Goal: Communication & Community: Answer question/provide support

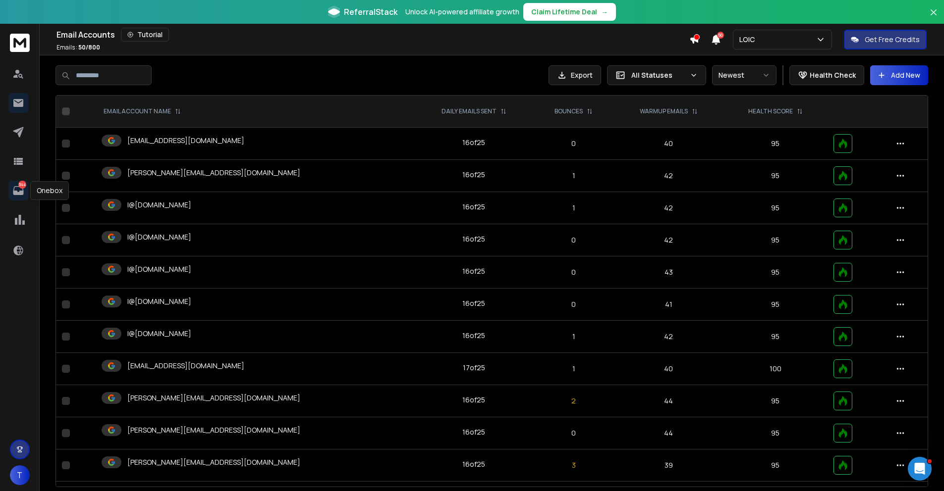
click at [10, 190] on link "344" at bounding box center [18, 191] width 20 height 20
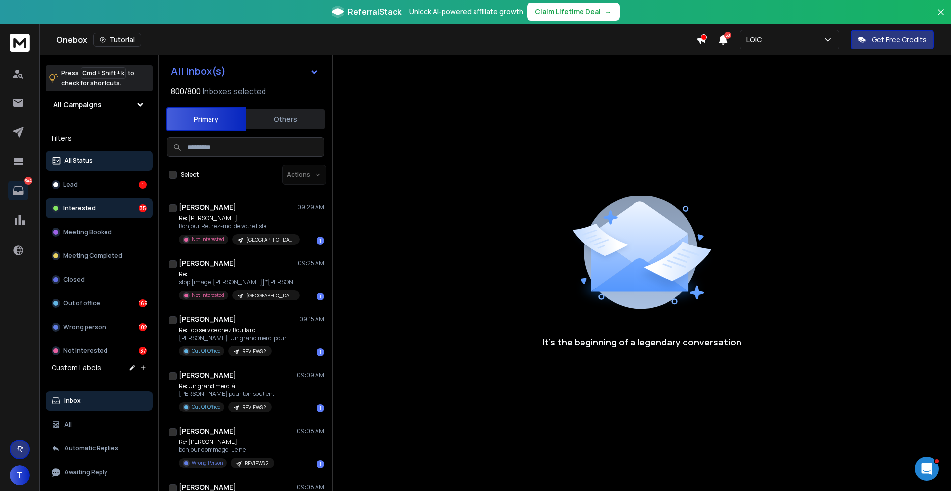
click at [108, 206] on button "Interested 35" at bounding box center [99, 209] width 107 height 20
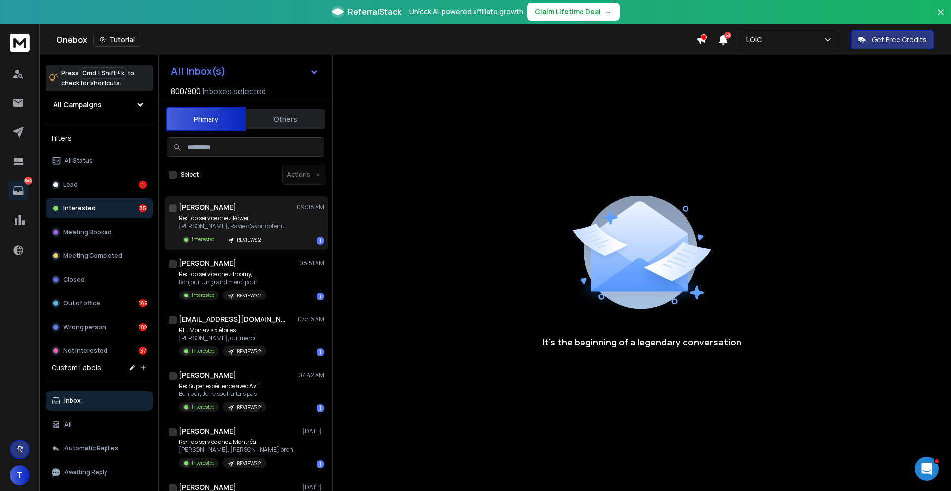
click at [243, 214] on p "Re: Top service chez Power" at bounding box center [232, 218] width 106 height 8
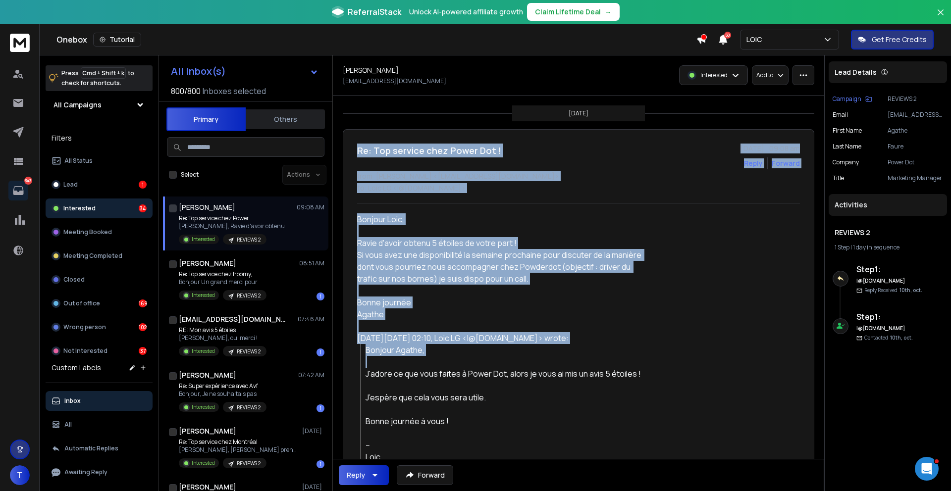
scroll to position [347, 0]
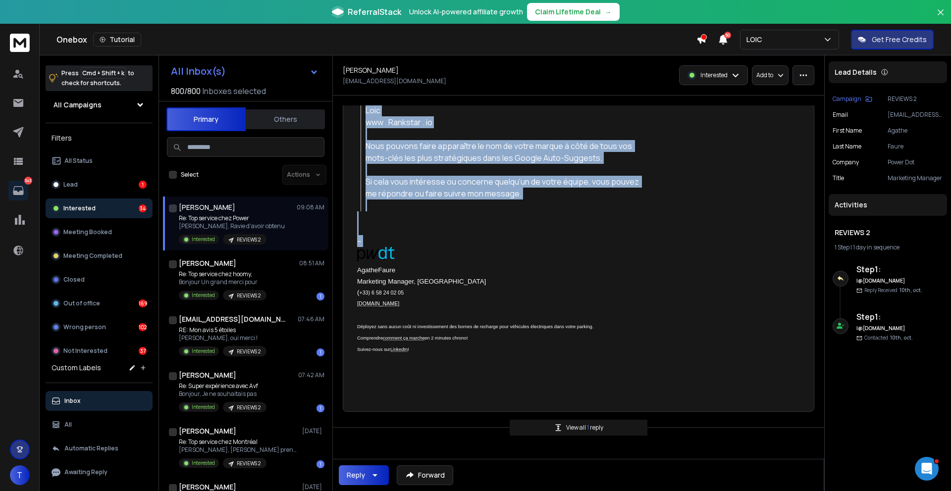
drag, startPoint x: 379, startPoint y: 172, endPoint x: 465, endPoint y: 391, distance: 235.1
click at [465, 391] on div "Re: Top service chez Power Dot ! 10 October 2025 : 09:08 am Reply Forward from:…" at bounding box center [578, 97] width 443 height 601
copy div "Re: Top service chez Power Dot ! 10 October 2025 : 09:08 am Reply Forward from:…"
click at [367, 475] on div "Reply" at bounding box center [364, 476] width 34 height 12
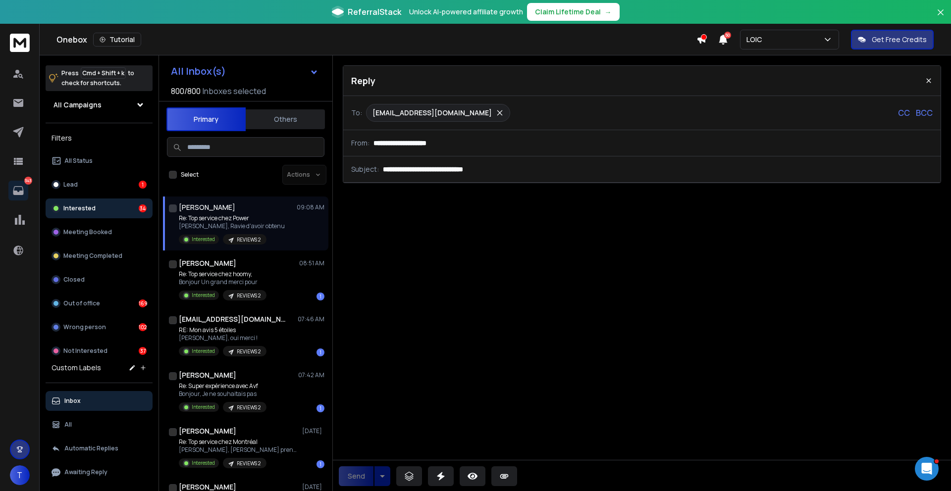
scroll to position [0, 0]
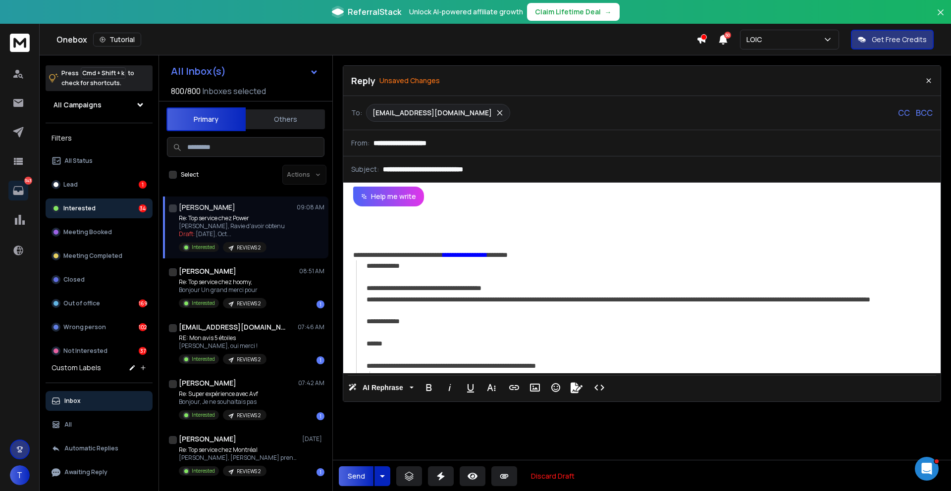
click at [514, 106] on input at bounding box center [548, 113] width 69 height 18
type input "**********"
click at [393, 220] on div at bounding box center [642, 221] width 578 height 11
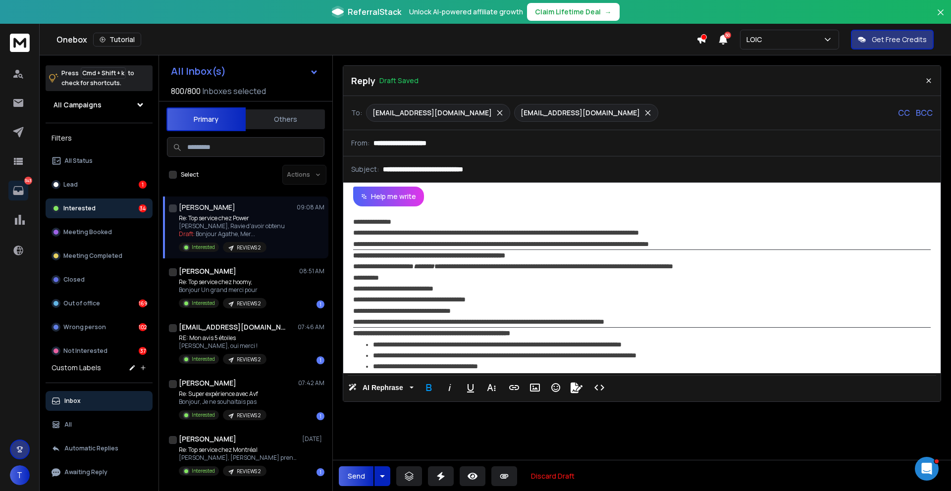
click at [357, 476] on button "Send" at bounding box center [356, 477] width 35 height 20
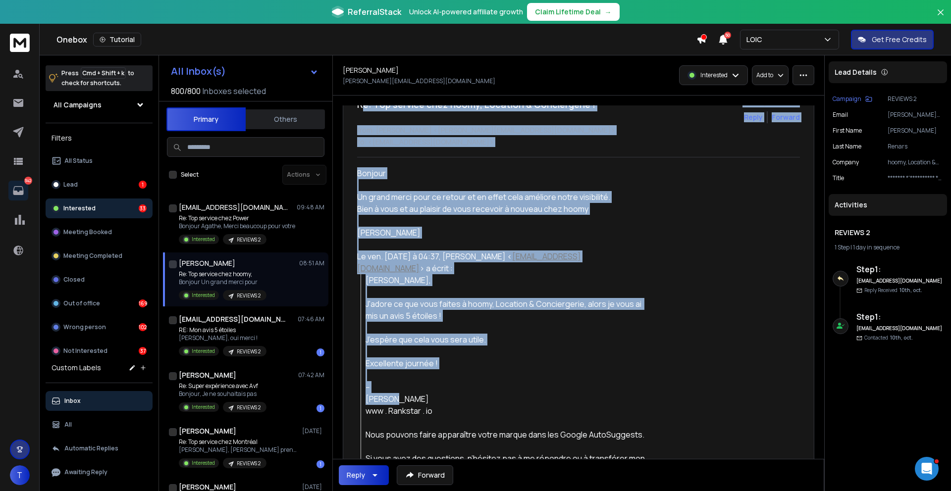
scroll to position [157, 0]
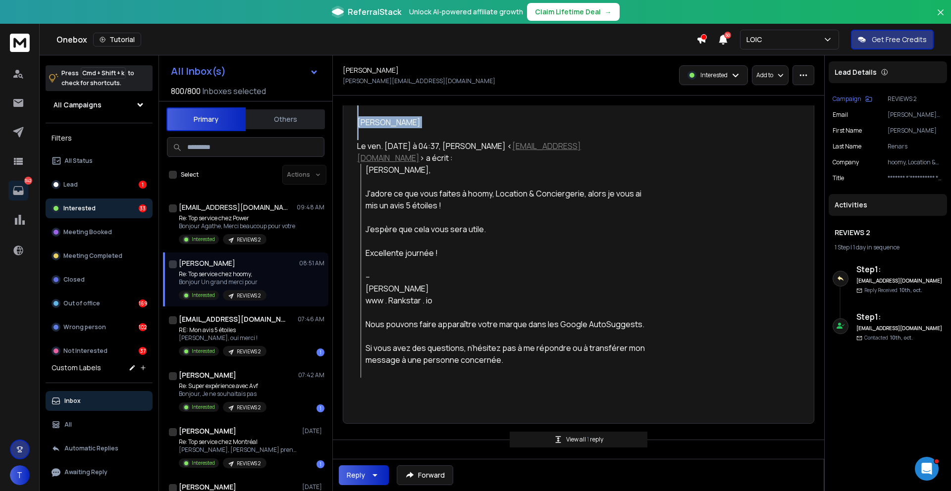
drag, startPoint x: 360, startPoint y: 149, endPoint x: 463, endPoint y: 393, distance: 265.5
click at [463, 393] on div "Re: Top service chez hoomy, Location & Conciergerie ! 10 October 2025 : 08:51 a…" at bounding box center [578, 198] width 443 height 422
copy div "e: Top service chez hoomy, Location & Conciergerie ! 10 October 2025 : 08:51 am…"
click at [374, 480] on icon "button" at bounding box center [375, 476] width 12 height 12
click at [369, 450] on p "Reply All" at bounding box center [369, 450] width 27 height 10
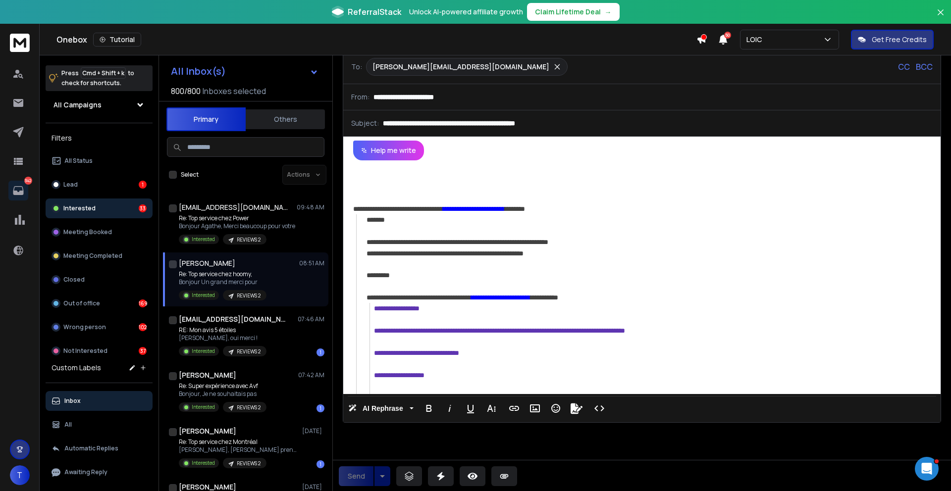
scroll to position [0, 0]
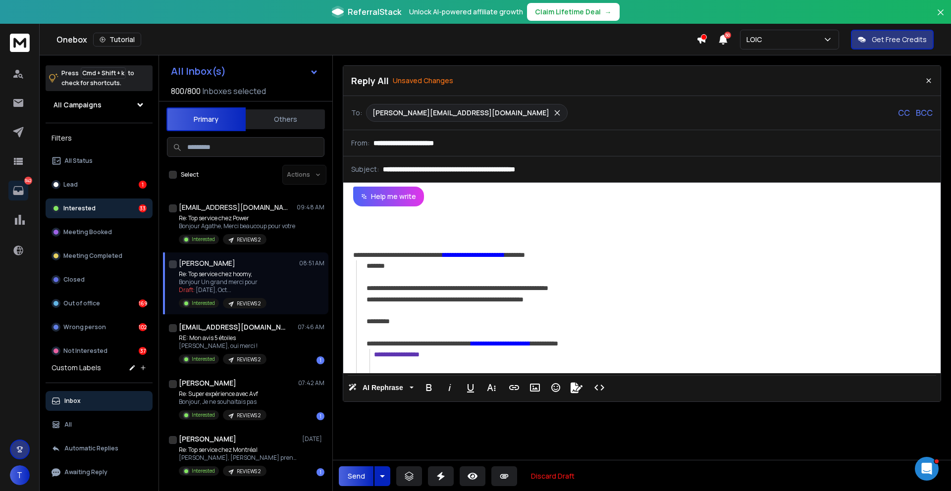
click at [572, 110] on input at bounding box center [606, 113] width 69 height 18
type input "**********"
click at [381, 220] on div at bounding box center [642, 221] width 578 height 11
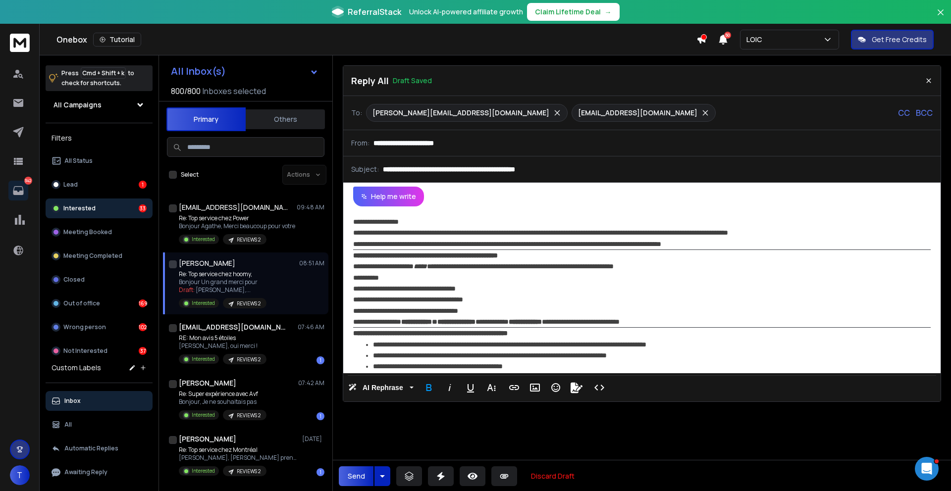
click at [362, 477] on button "Send" at bounding box center [356, 477] width 35 height 20
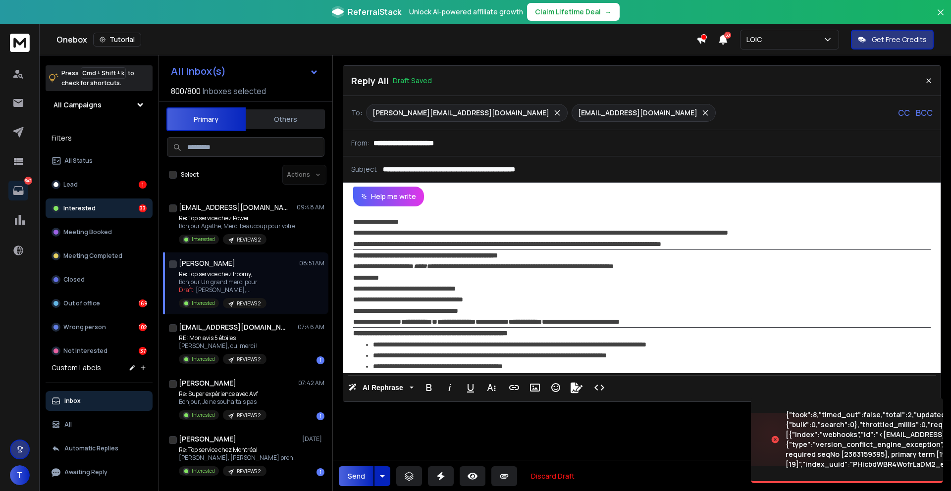
click at [363, 482] on button "Send" at bounding box center [356, 477] width 35 height 20
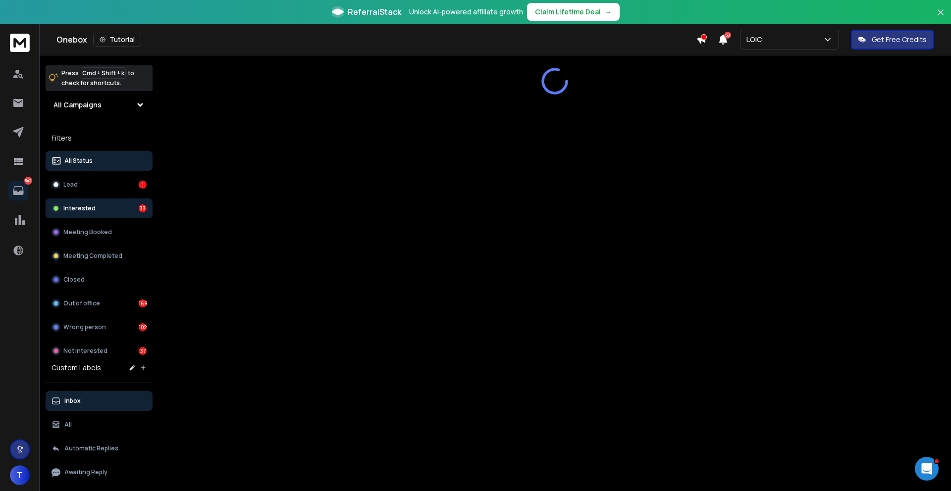
click at [105, 204] on button "Interested 33" at bounding box center [99, 209] width 107 height 20
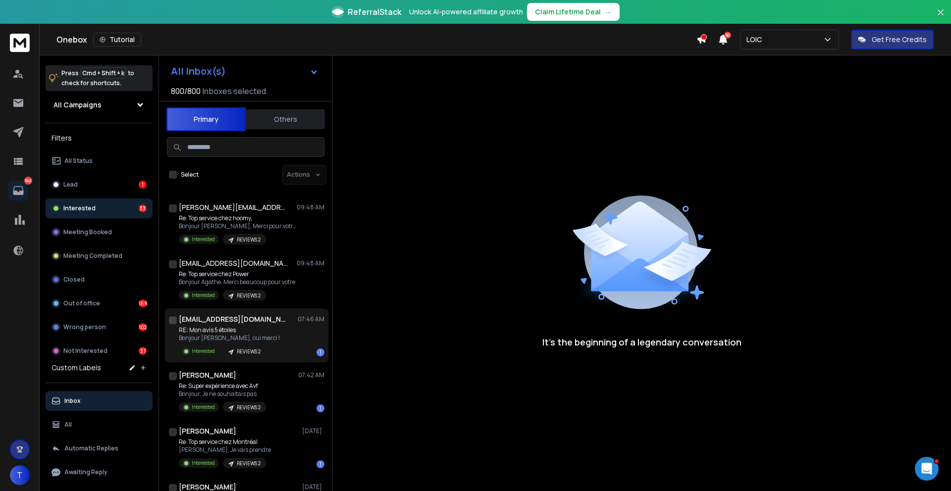
click at [239, 337] on p "Bonjour Richard, oui merci !" at bounding box center [229, 338] width 101 height 8
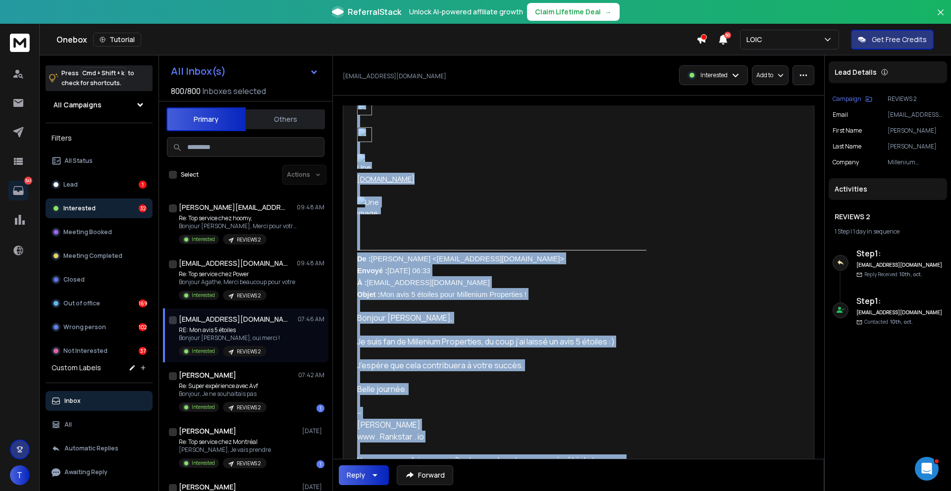
scroll to position [698, 0]
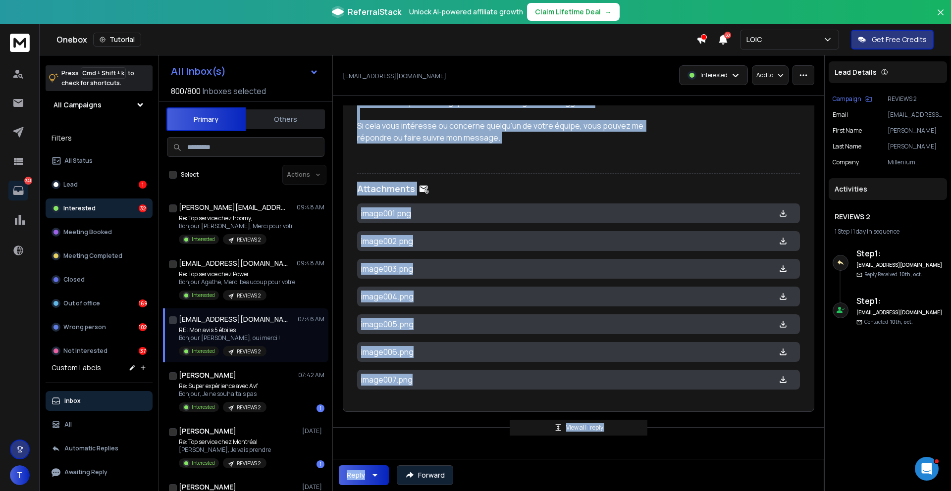
drag, startPoint x: 352, startPoint y: 149, endPoint x: 433, endPoint y: 470, distance: 331.7
click at [433, 470] on div "serge@milleniumproperties.ch Interested Add to Interested Add to Today RE: Mon …" at bounding box center [578, 300] width 491 height 491
copy div "RE: Mon avis 5 étoiles pour Millenium Properties ! 10 October 2025 : 07:46 am R…"
click at [361, 470] on div "Reply" at bounding box center [364, 476] width 34 height 12
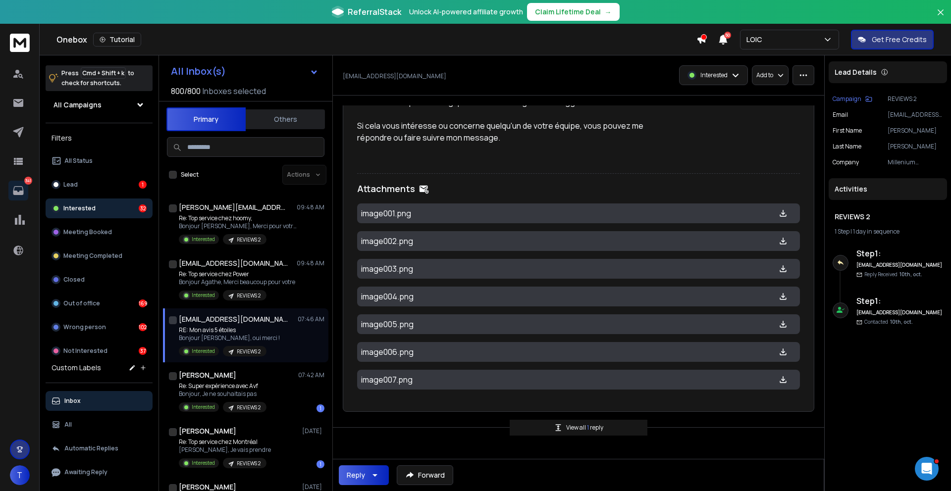
scroll to position [0, 0]
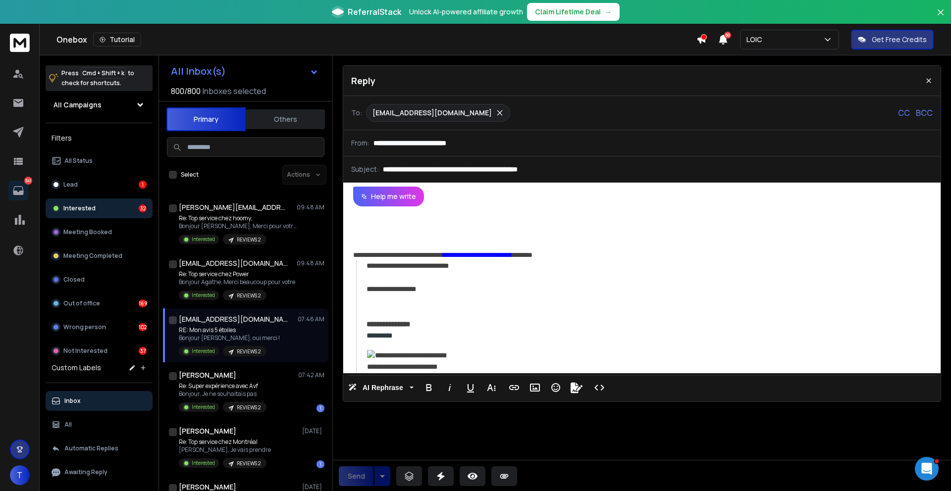
click at [517, 114] on input at bounding box center [548, 113] width 69 height 18
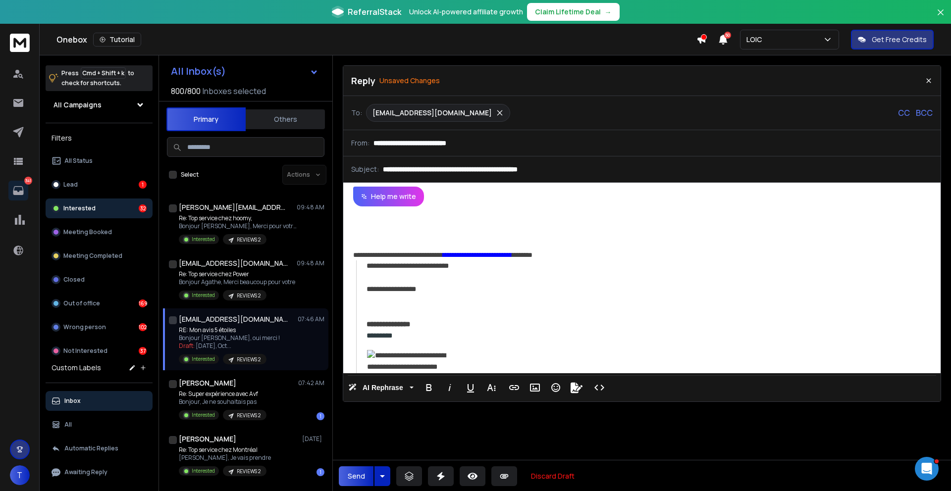
type input "**********"
click at [389, 223] on div at bounding box center [642, 221] width 578 height 11
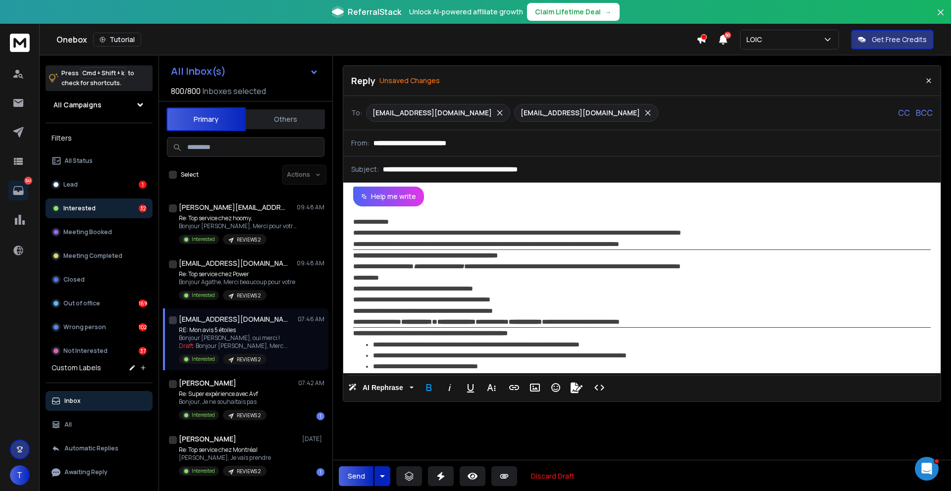
click at [362, 473] on button "Send" at bounding box center [356, 477] width 35 height 20
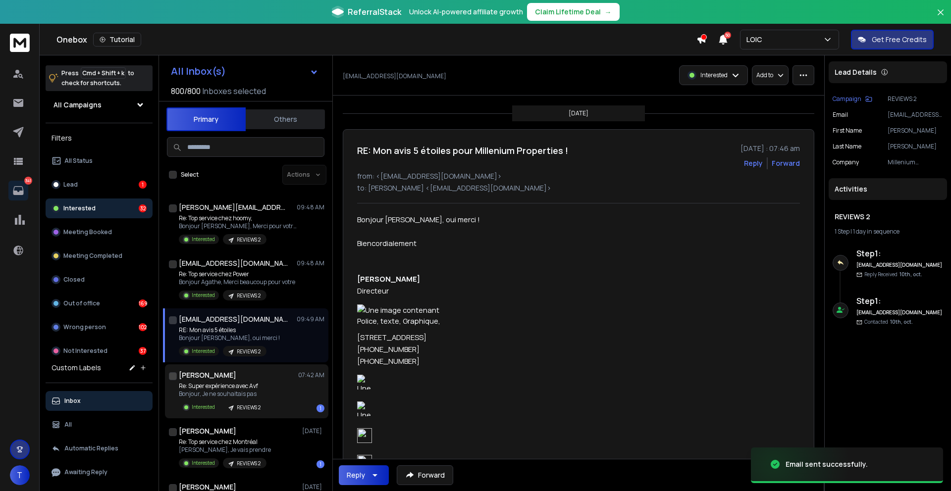
click at [241, 405] on p "REVIEWS 2" at bounding box center [249, 407] width 24 height 7
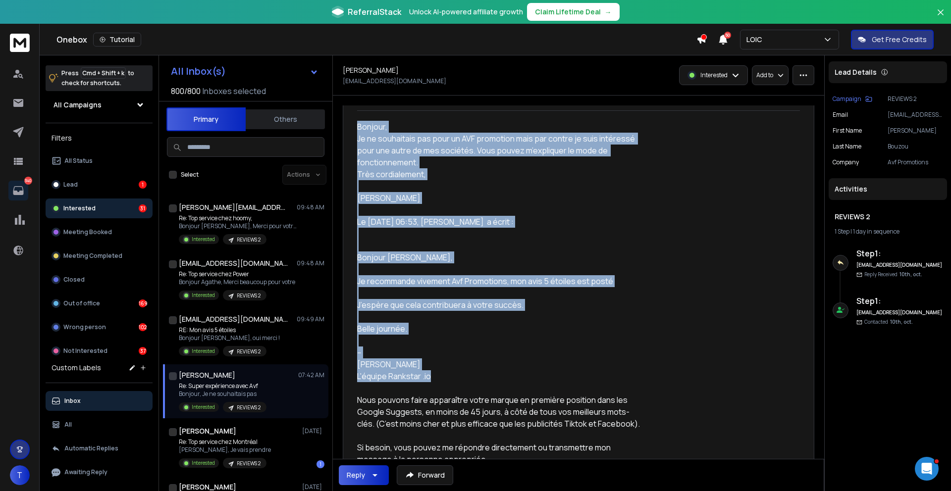
scroll to position [180, 0]
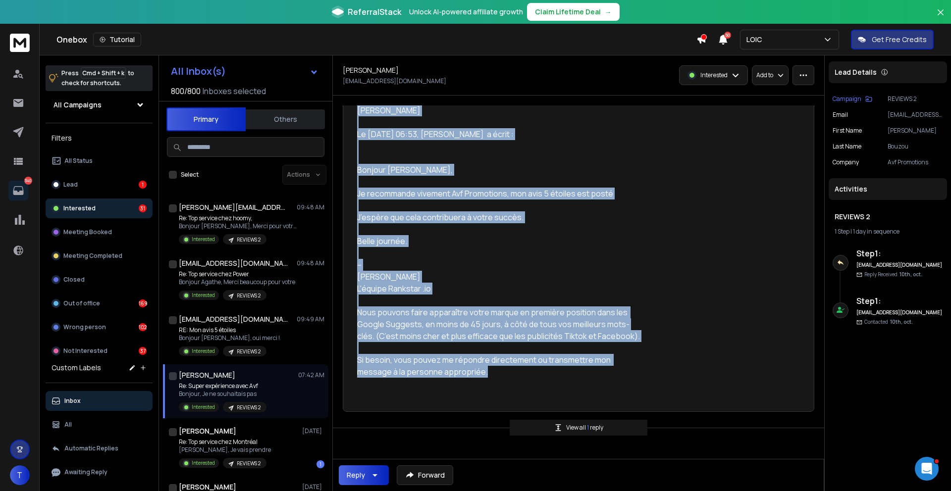
drag, startPoint x: 358, startPoint y: 150, endPoint x: 482, endPoint y: 434, distance: 310.3
click at [482, 434] on div "Today Re: Super expérience avec Avf Promotions ! 10 October 2025 : 07:42 am Rep…" at bounding box center [578, 236] width 491 height 622
copy div "Re: Super expérience avec Avf Promotions ! 10 October 2025 : 07:42 am Reply For…"
click at [371, 469] on button "Reply" at bounding box center [364, 476] width 50 height 20
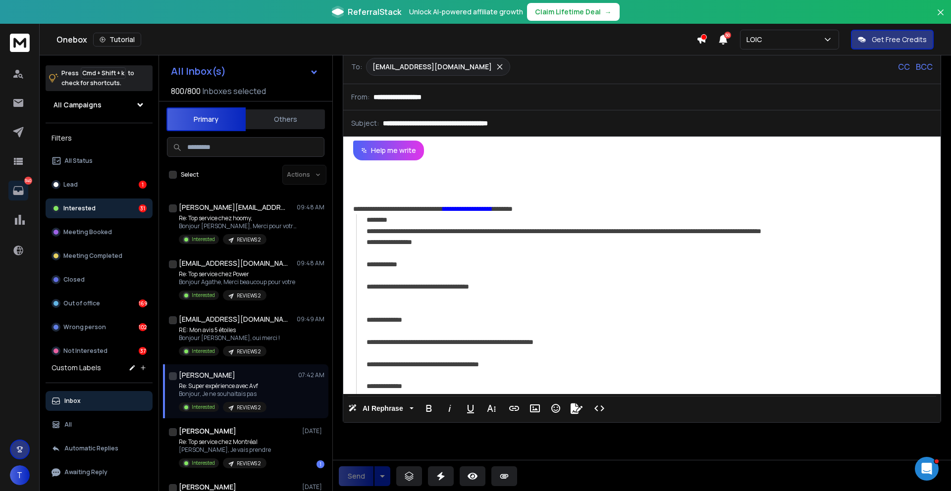
scroll to position [0, 0]
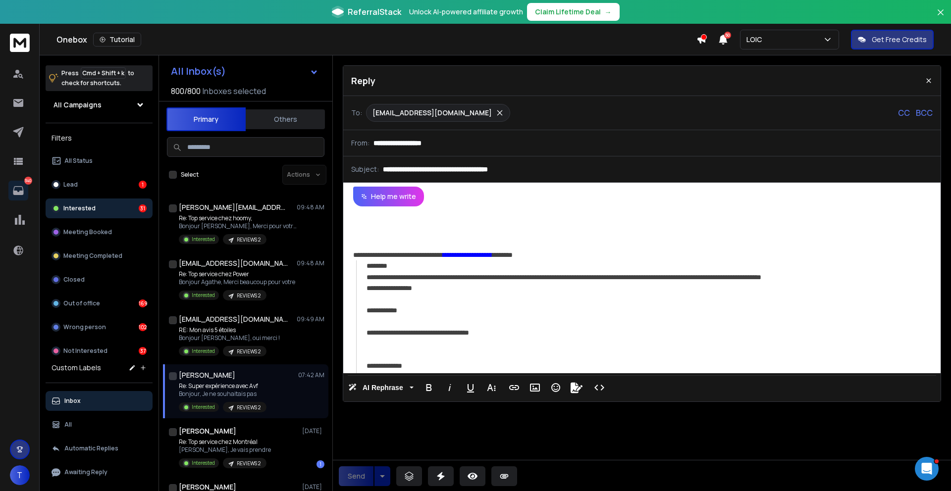
click at [371, 450] on div "**********" at bounding box center [642, 290] width 598 height 451
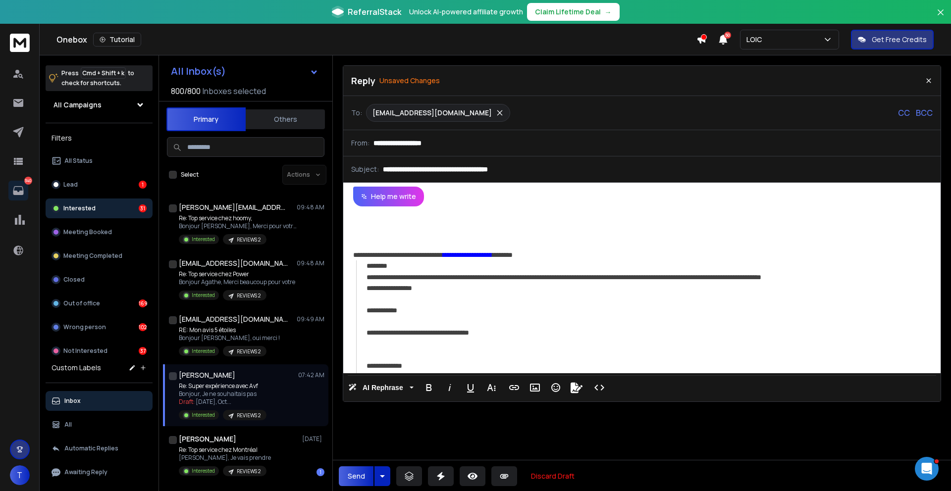
click at [371, 450] on div "**********" at bounding box center [642, 290] width 598 height 451
click at [514, 111] on input at bounding box center [548, 113] width 69 height 18
type input "**********"
click at [386, 211] on div "**********" at bounding box center [641, 290] width 597 height 167
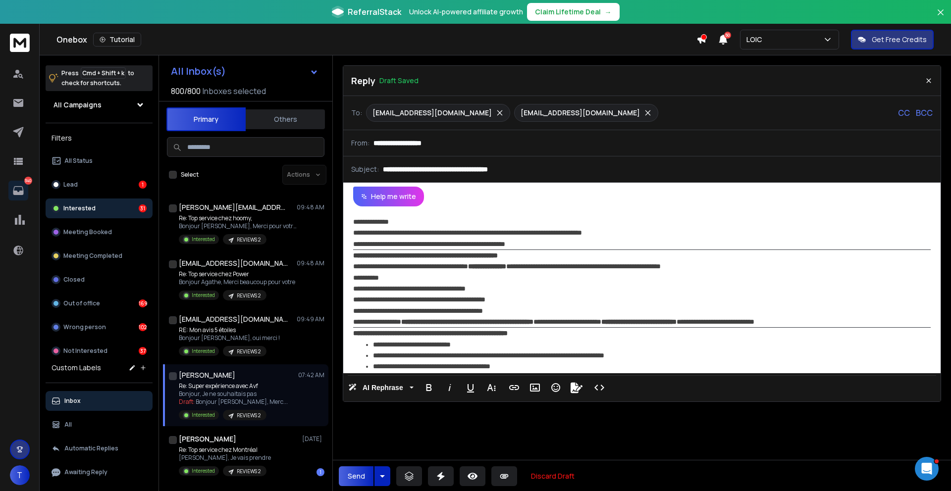
click at [359, 481] on button "Send" at bounding box center [356, 477] width 35 height 20
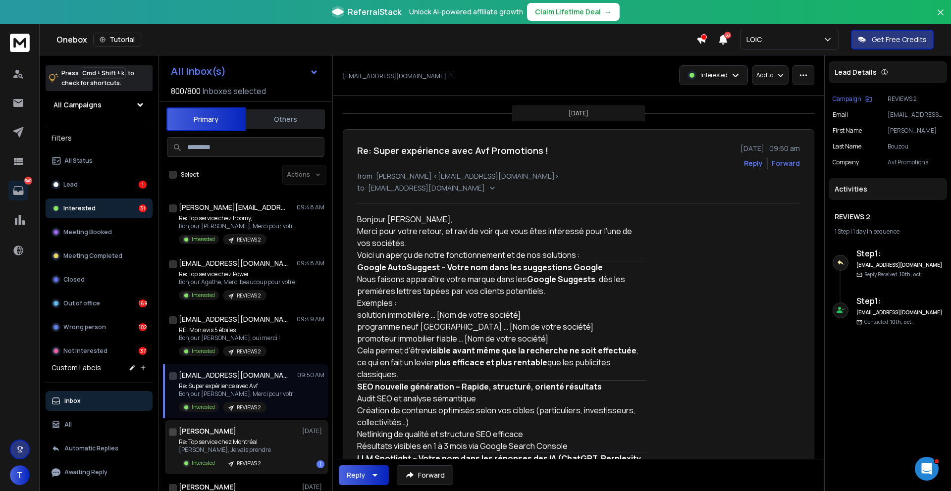
click at [241, 449] on p "Salut Tom, Je vais prendre" at bounding box center [225, 450] width 92 height 8
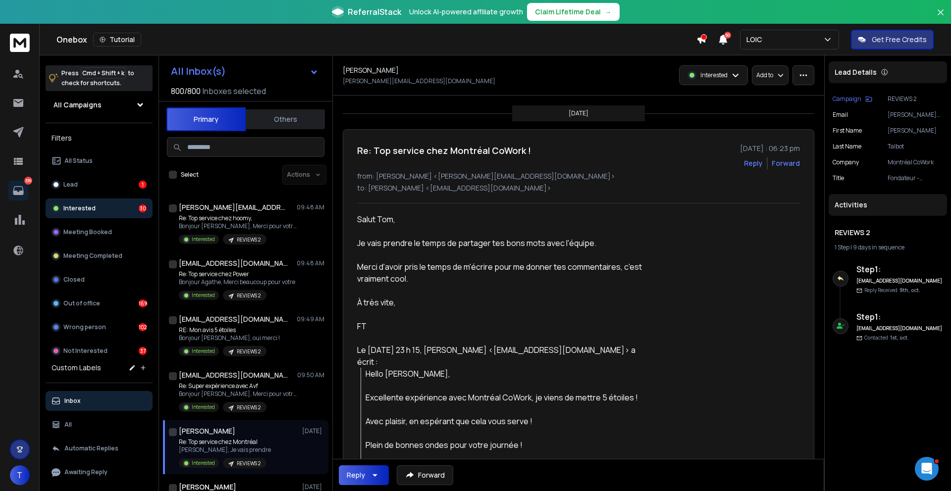
scroll to position [192, 0]
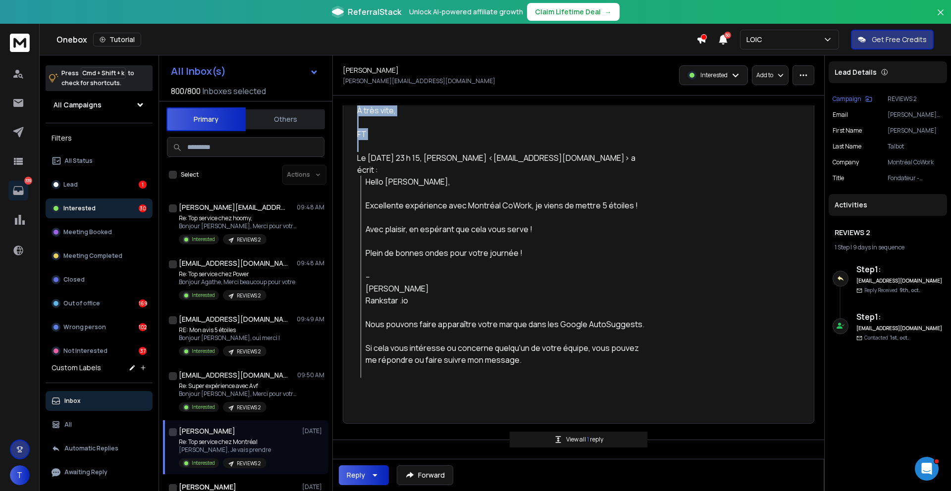
drag, startPoint x: 357, startPoint y: 153, endPoint x: 425, endPoint y: 327, distance: 186.6
click at [427, 408] on div "Re: Top service chez Montréal CoWork ! 9 October 2025 : 06:23 pm Reply Forward …" at bounding box center [579, 180] width 472 height 487
copy div "Re: Top service chez Montréal CoWork ! 9 October 2025 : 06:23 pm Reply Forward …"
click at [377, 481] on icon "button" at bounding box center [375, 476] width 12 height 12
click at [364, 438] on div "Reply" at bounding box center [363, 431] width 52 height 20
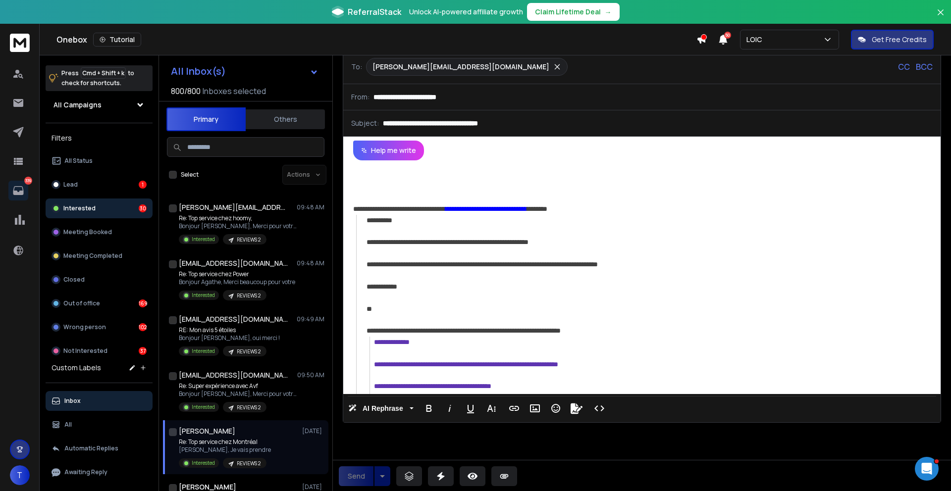
scroll to position [0, 0]
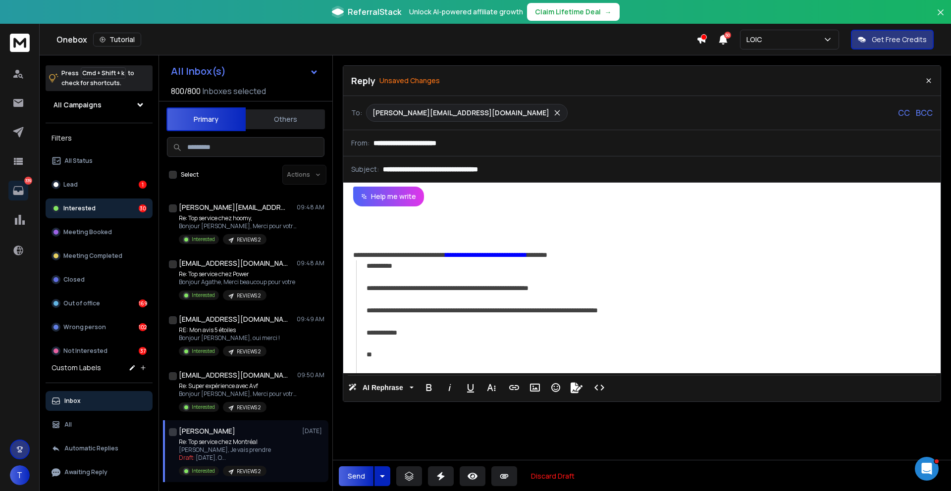
click at [572, 104] on input at bounding box center [606, 113] width 69 height 18
type input "**********"
click at [378, 219] on div at bounding box center [642, 221] width 578 height 11
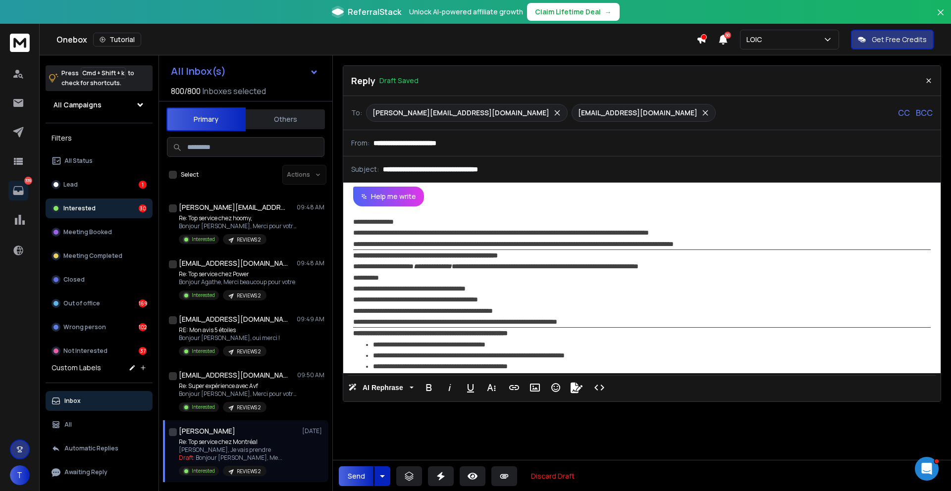
click at [352, 478] on button "Send" at bounding box center [356, 477] width 35 height 20
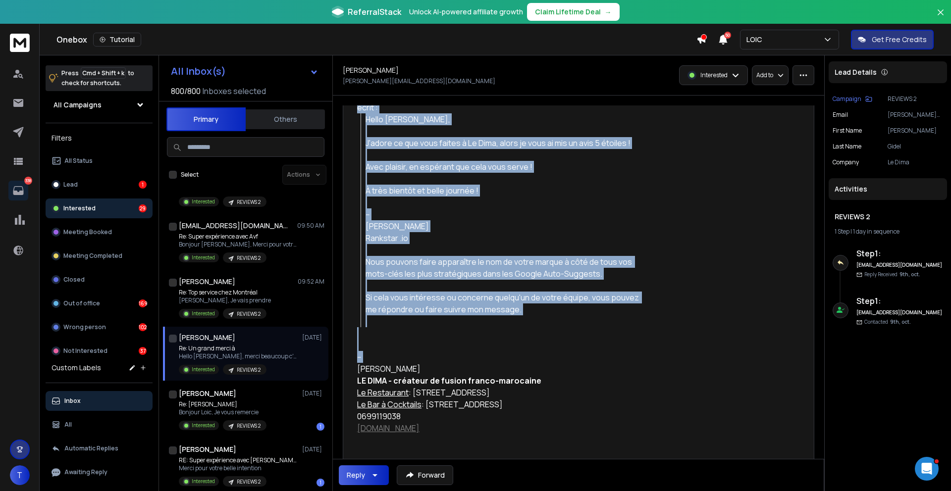
scroll to position [240, 0]
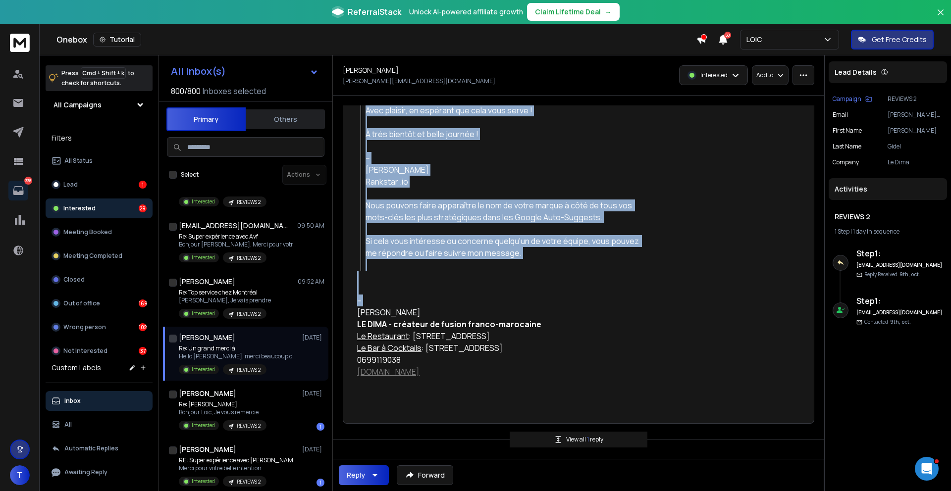
drag, startPoint x: 352, startPoint y: 154, endPoint x: 401, endPoint y: 378, distance: 229.7
click at [401, 378] on div "Re: Un grand merci à Le Dima ! 9 October 2025 : 06:09 pm Reply Forward from: Ma…" at bounding box center [579, 157] width 472 height 534
copy div "Re: Un grand merci à Le Dima ! 9 October 2025 : 06:09 pm Reply Forward from: Ma…"
click at [353, 476] on div "Reply" at bounding box center [356, 476] width 18 height 10
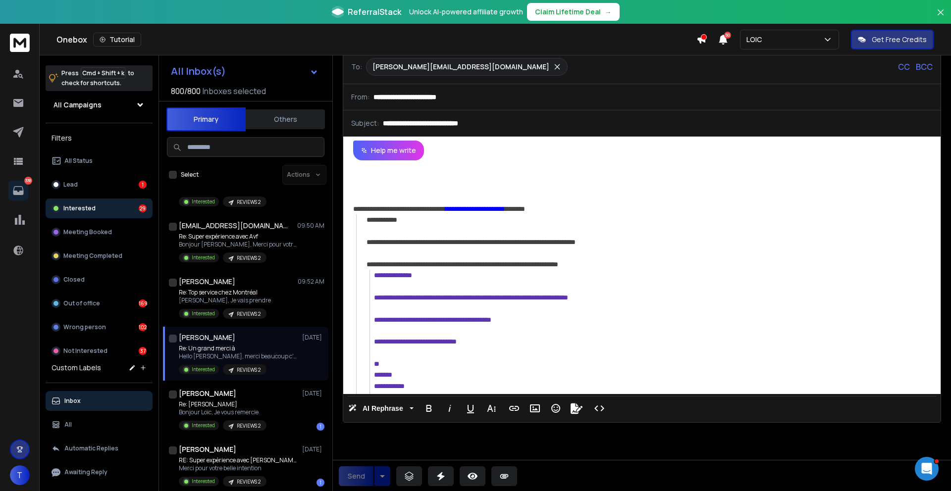
scroll to position [0, 0]
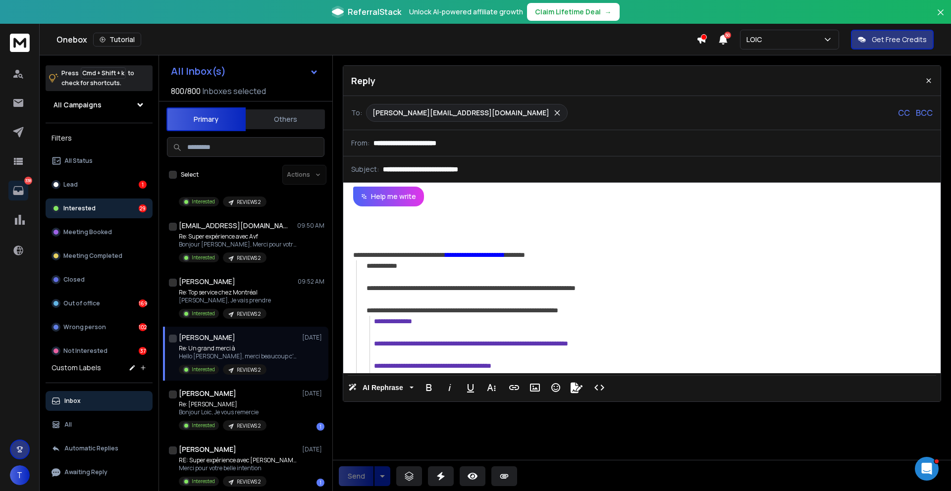
click at [572, 116] on input at bounding box center [606, 113] width 69 height 18
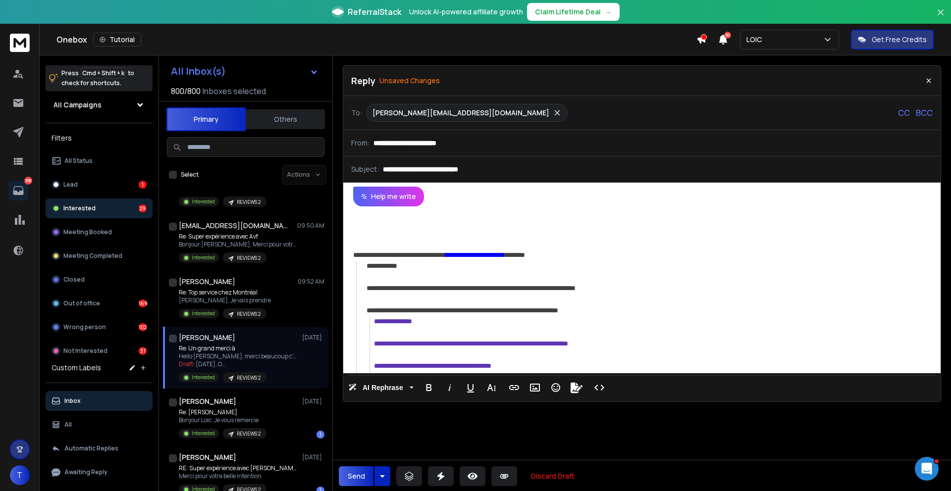
type input "**********"
click at [368, 218] on div at bounding box center [642, 221] width 578 height 11
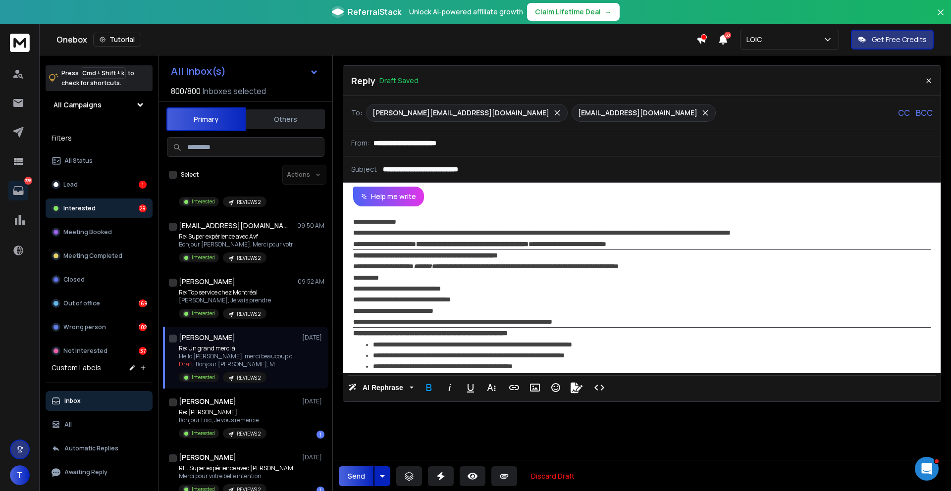
click at [367, 474] on button "Send" at bounding box center [356, 477] width 35 height 20
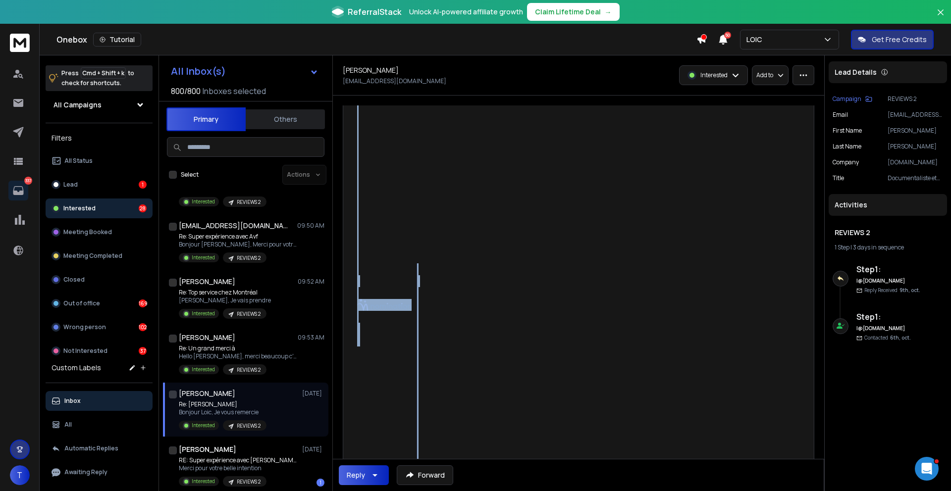
scroll to position [1170, 0]
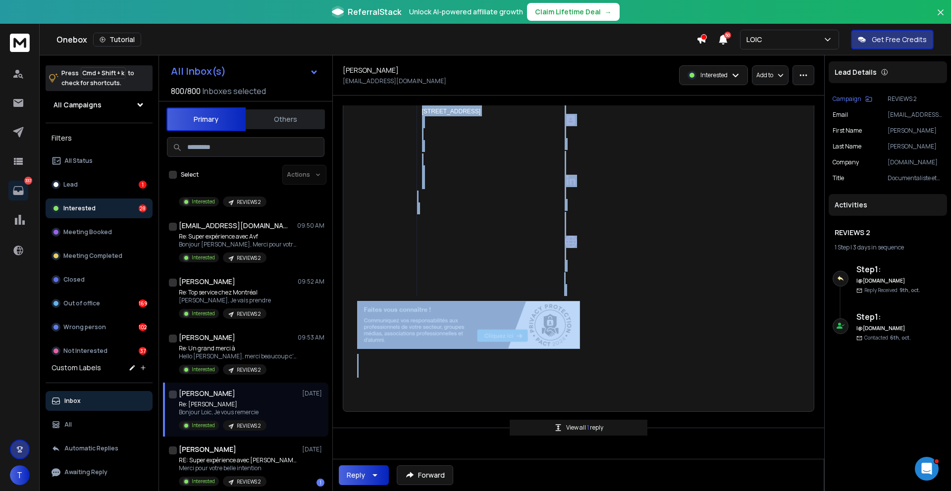
drag, startPoint x: 353, startPoint y: 148, endPoint x: 460, endPoint y: 425, distance: 296.8
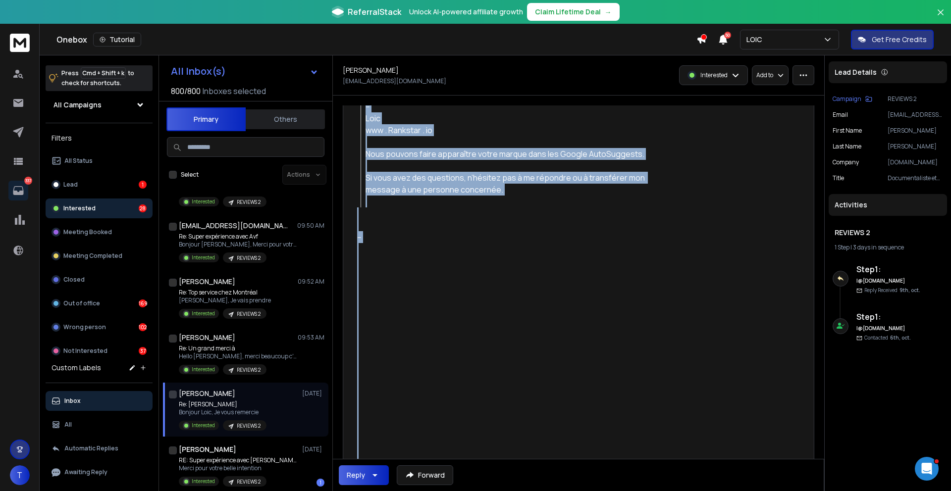
copy div "Re: Merci Emma 9 October 2025 : 03:58 pm Reply Forward from: Emma Schulz <eschu…"
click at [362, 476] on div "Reply" at bounding box center [356, 476] width 18 height 10
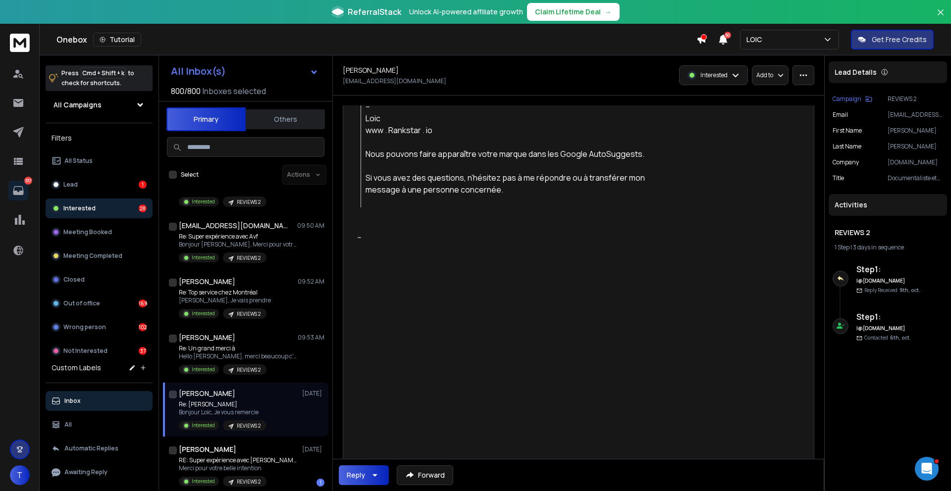
scroll to position [0, 0]
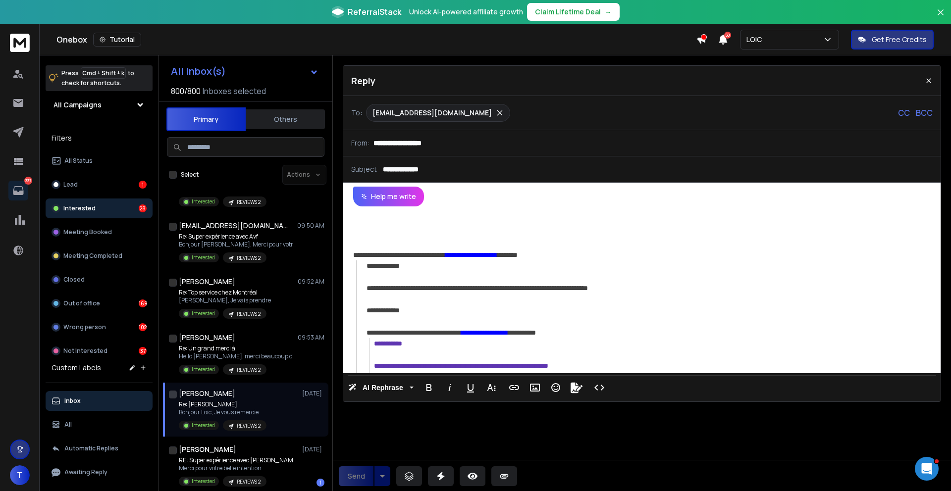
click at [514, 112] on input at bounding box center [548, 113] width 69 height 18
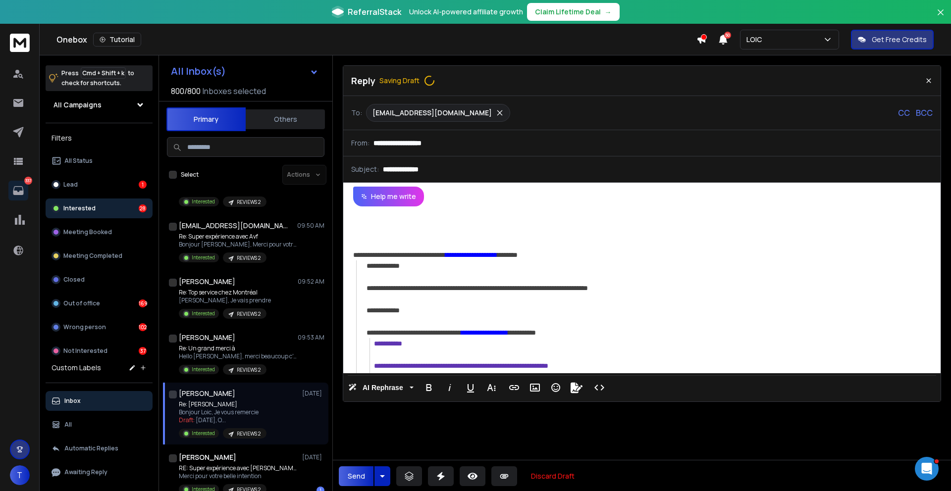
type input "**********"
click at [391, 214] on div "**********" at bounding box center [641, 290] width 597 height 167
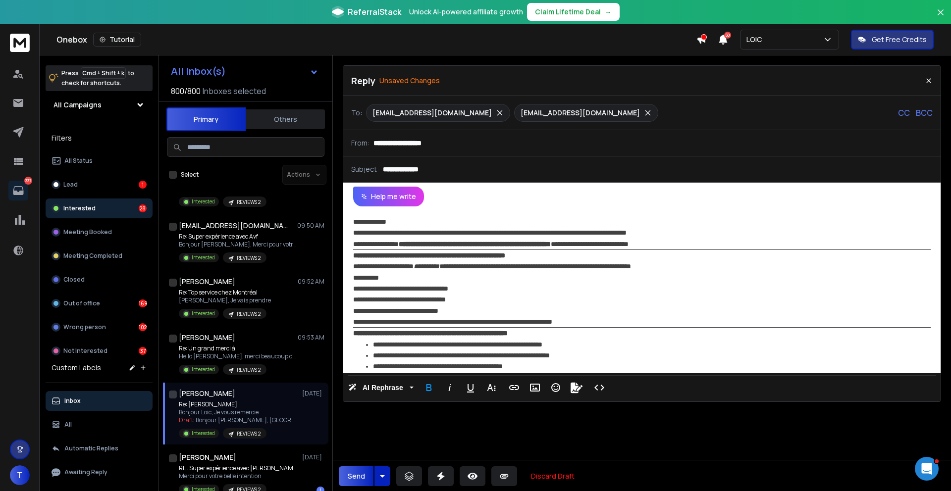
click at [361, 481] on button "Send" at bounding box center [356, 477] width 35 height 20
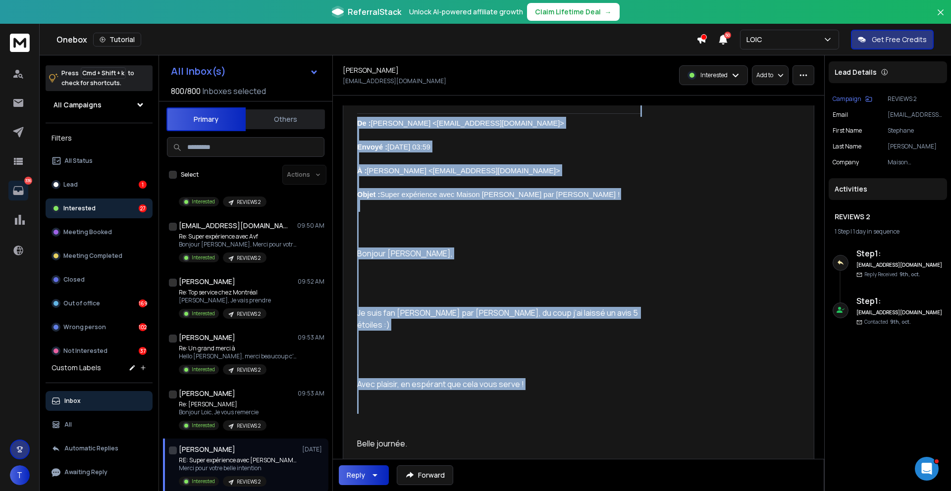
scroll to position [1766, 0]
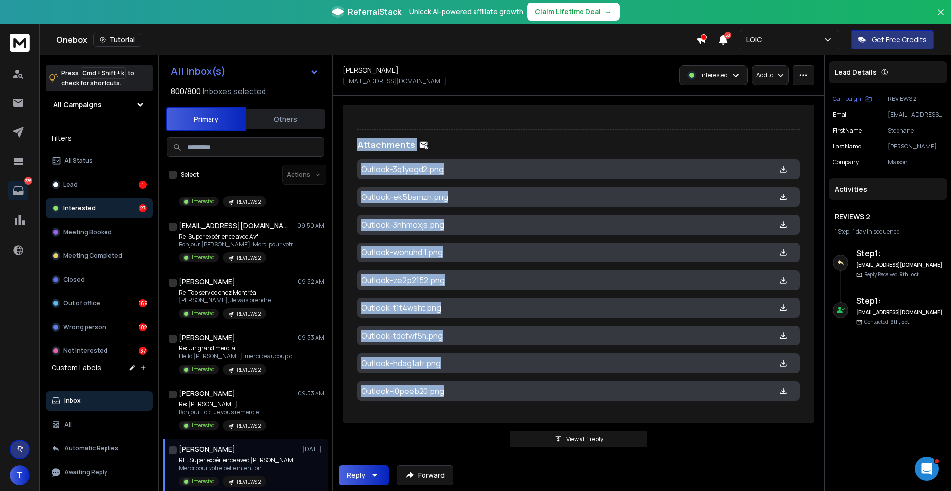
drag, startPoint x: 366, startPoint y: 157, endPoint x: 469, endPoint y: 420, distance: 282.0
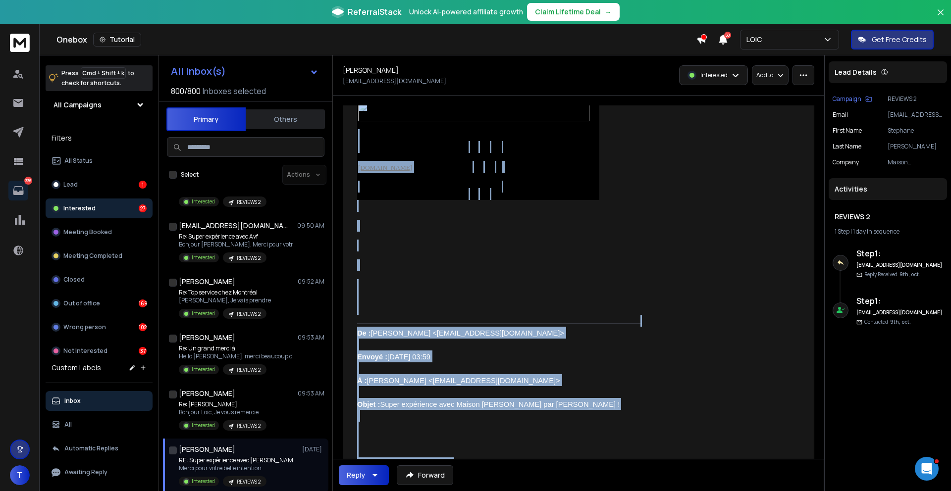
scroll to position [0, 0]
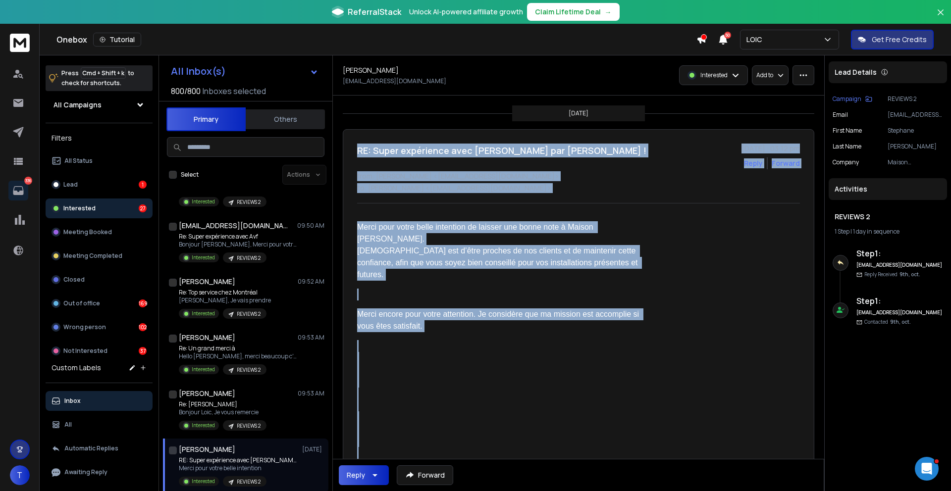
copy div "RE: Super expérience avec Maison Adam par Jos Adam ! 9 October 2025 : 03:12 pm …"
click at [365, 479] on div "Reply" at bounding box center [364, 476] width 34 height 12
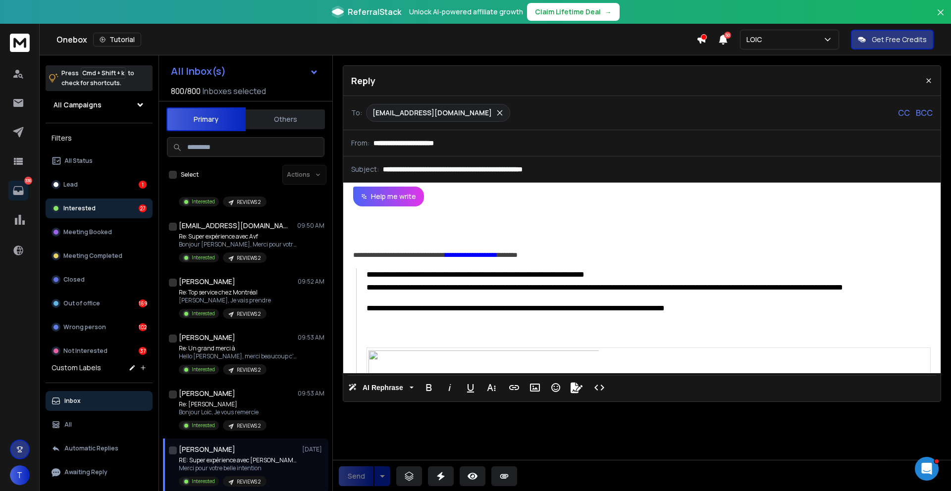
click at [514, 110] on input at bounding box center [548, 113] width 69 height 18
type input "**********"
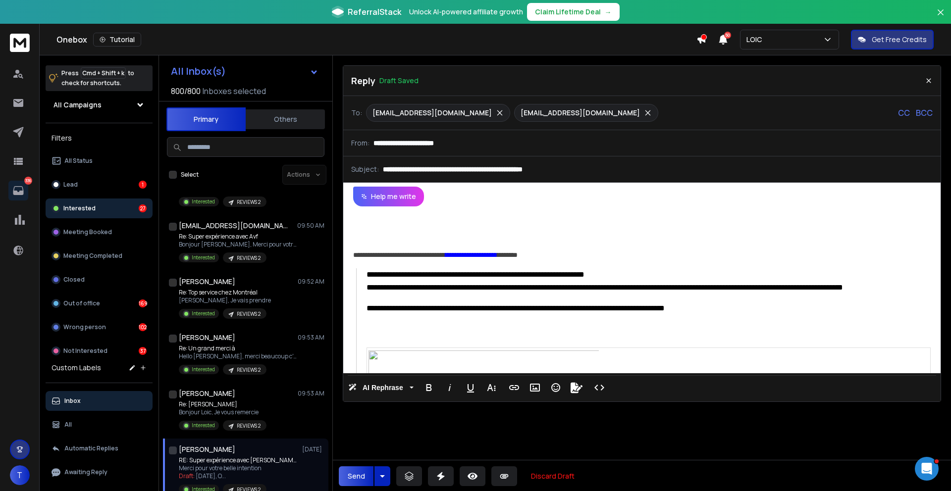
click at [379, 220] on div at bounding box center [642, 221] width 578 height 11
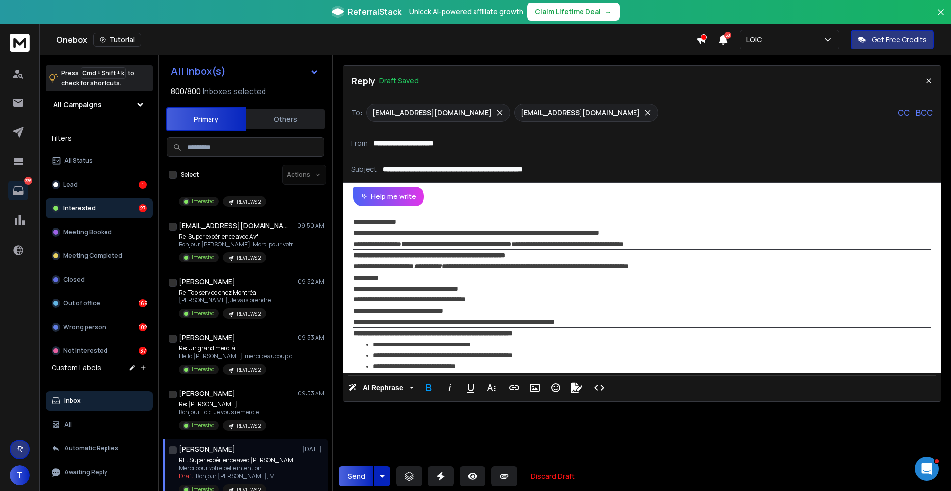
click at [359, 477] on button "Send" at bounding box center [356, 477] width 35 height 20
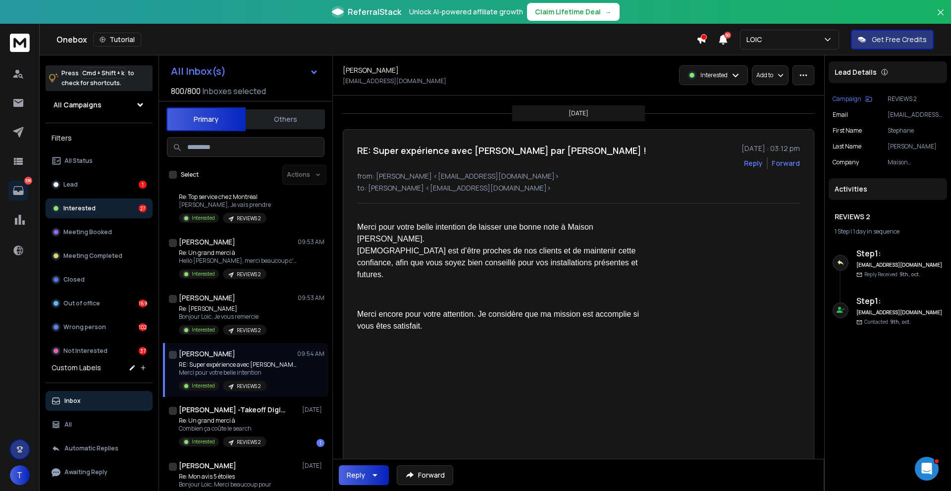
scroll to position [338, 0]
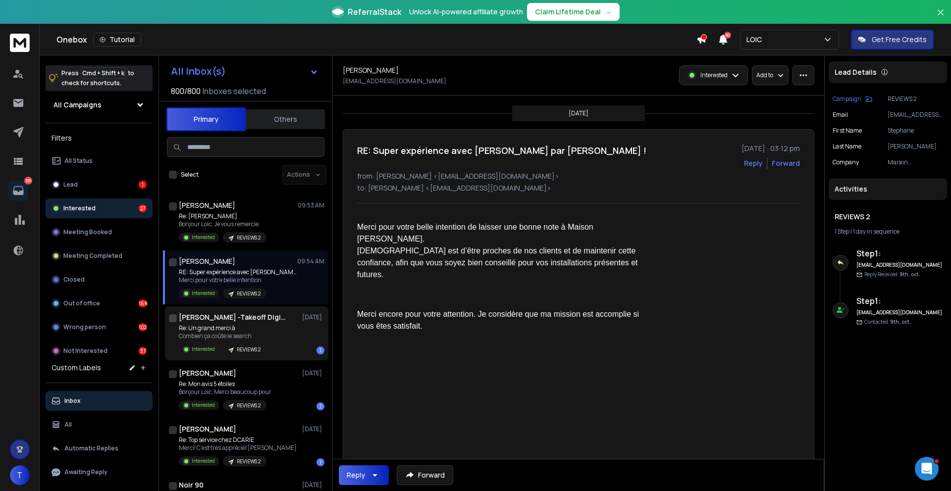
click at [275, 332] on div "Re: Un grand merci à Combien ça coûte le search Interested REVIEWS 2 1" at bounding box center [252, 339] width 146 height 30
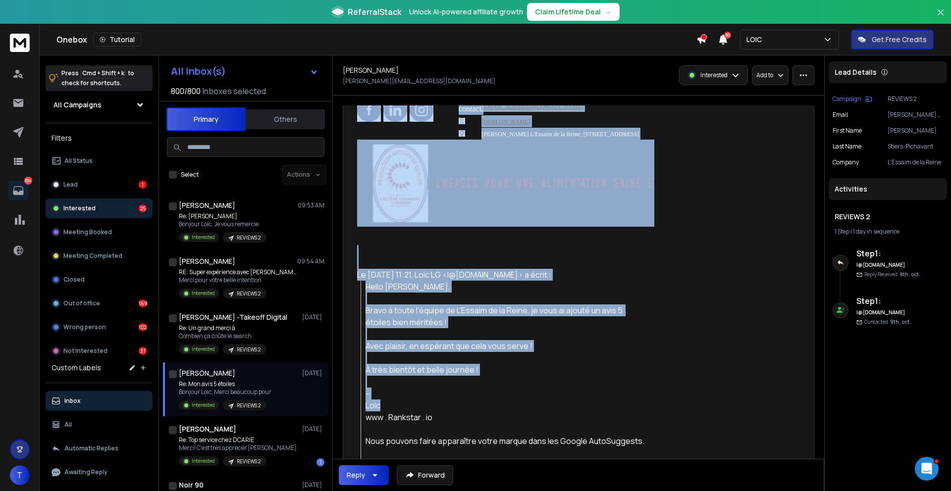
scroll to position [371, 0]
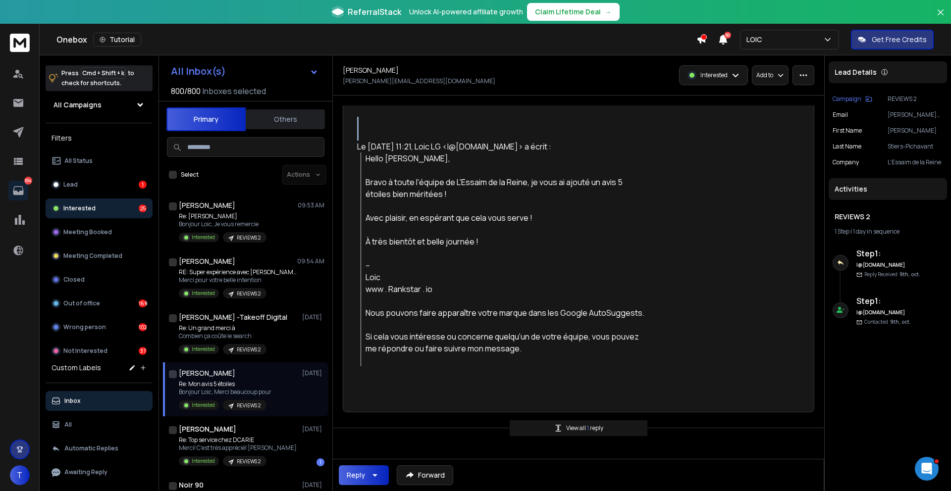
drag, startPoint x: 355, startPoint y: 149, endPoint x: 431, endPoint y: 401, distance: 263.9
click at [431, 403] on div "Re: Mon avis 5 étoiles pour L'Essaim de la Reine ! 9 October 2025 : 01:45 pm Re…" at bounding box center [579, 85] width 472 height 655
copy div "Re: Mon avis 5 étoiles pour L'Essaim de la Reine ! 9 October 2025 : 01:45 pm Re…"
click at [361, 469] on button "Reply" at bounding box center [364, 476] width 50 height 20
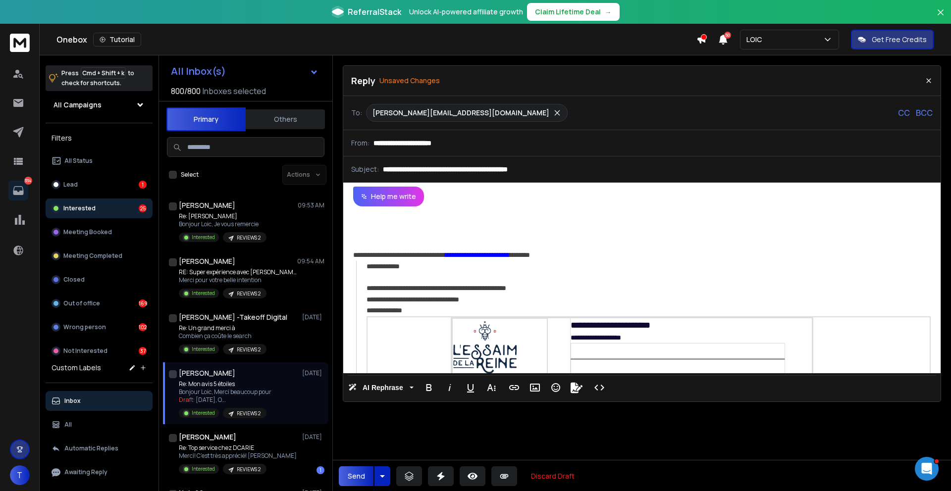
click at [572, 113] on input at bounding box center [606, 113] width 69 height 18
type input "**********"
click at [388, 221] on div at bounding box center [642, 221] width 578 height 11
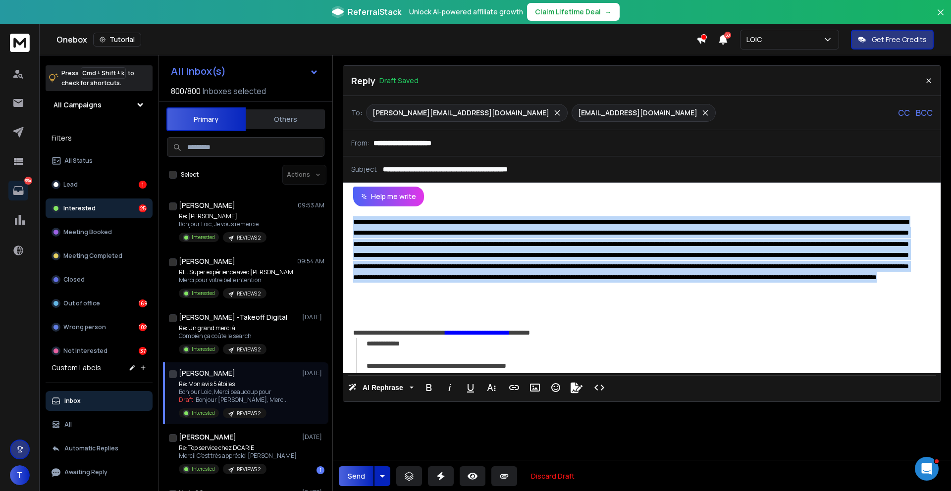
drag, startPoint x: 628, startPoint y: 299, endPoint x: 339, endPoint y: 221, distance: 298.6
click at [339, 221] on div "**********" at bounding box center [642, 290] width 618 height 471
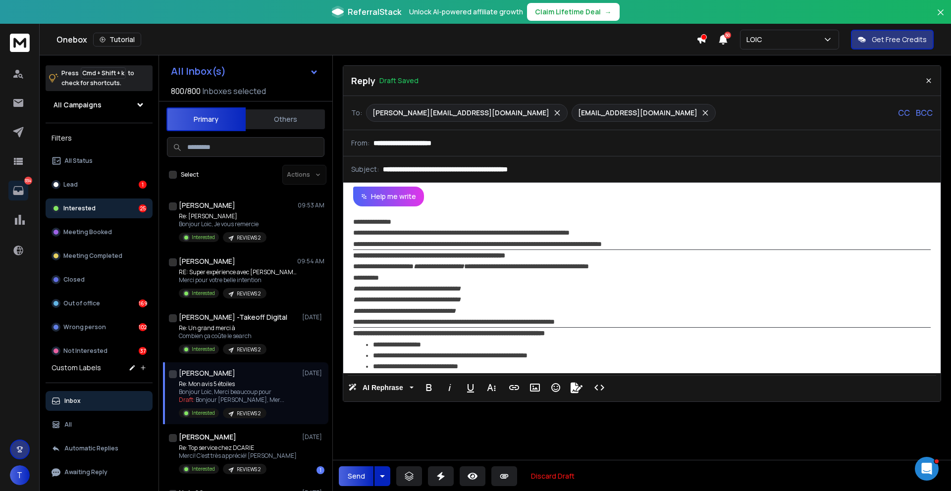
click at [360, 478] on button "Send" at bounding box center [356, 477] width 35 height 20
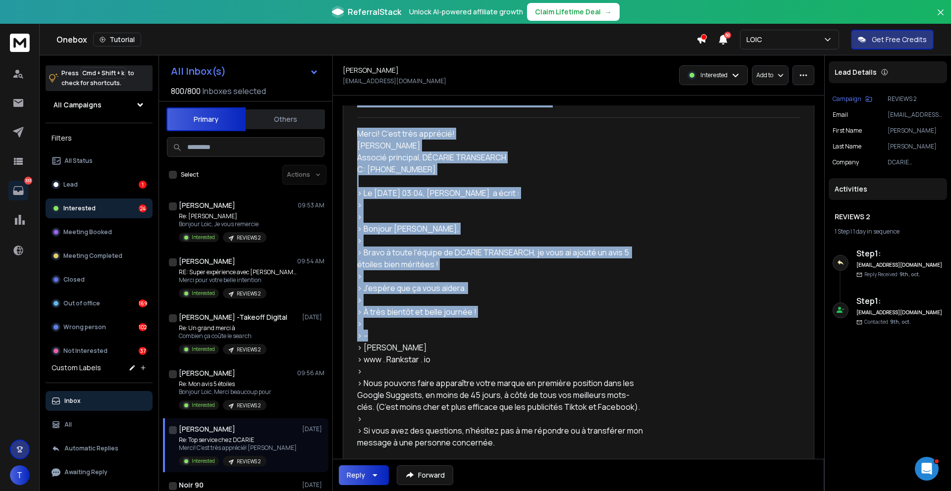
scroll to position [157, 0]
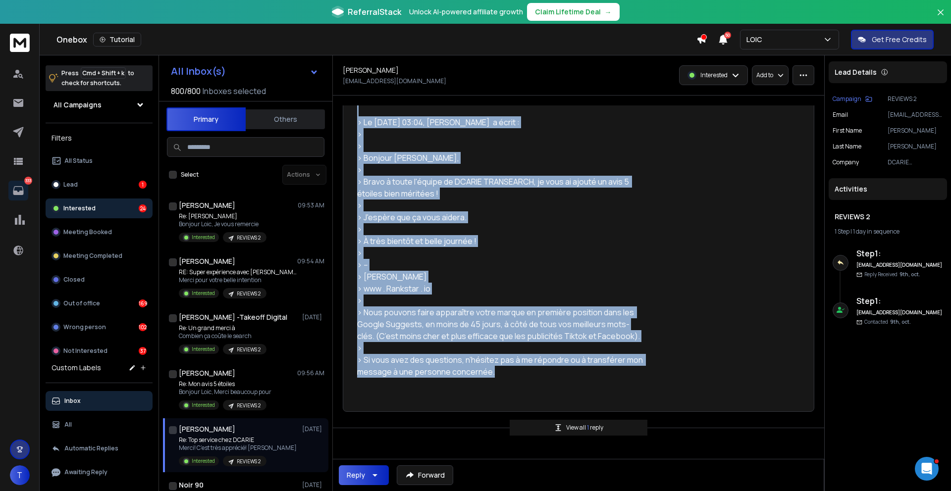
drag, startPoint x: 358, startPoint y: 150, endPoint x: 483, endPoint y: 400, distance: 279.5
click at [483, 400] on div "Re: Top service chez DCARIE TRANSEARCH ! 9 October 2025 : 12:15 pm Reply Forwar…" at bounding box center [579, 192] width 472 height 439
copy div "Re: Top service chez DCARIE TRANSEARCH ! 9 October 2025 : 12:15 pm Reply Forwar…"
click at [381, 473] on button "Reply" at bounding box center [364, 476] width 50 height 20
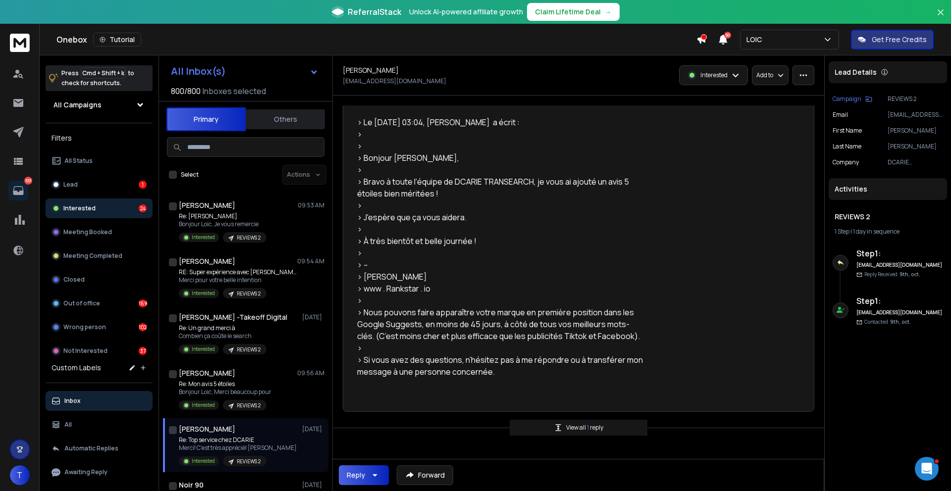
scroll to position [0, 0]
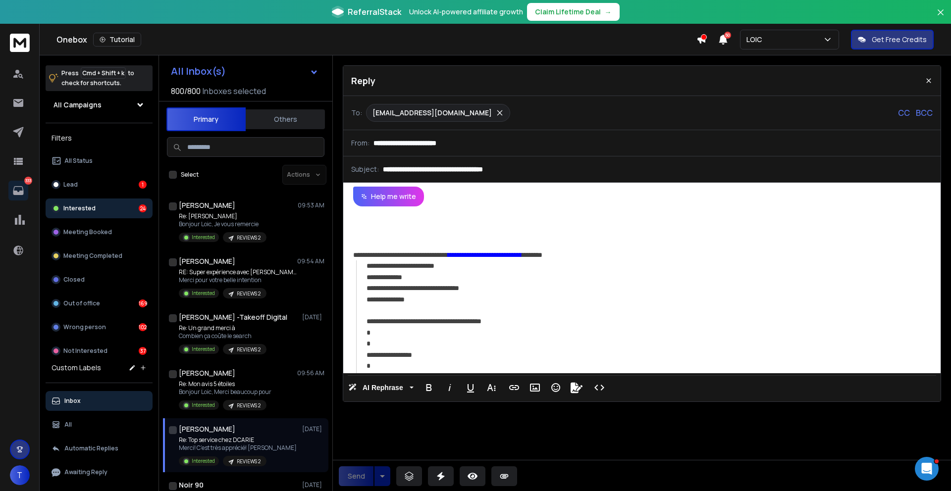
click at [527, 105] on input at bounding box center [548, 113] width 69 height 18
type input "**********"
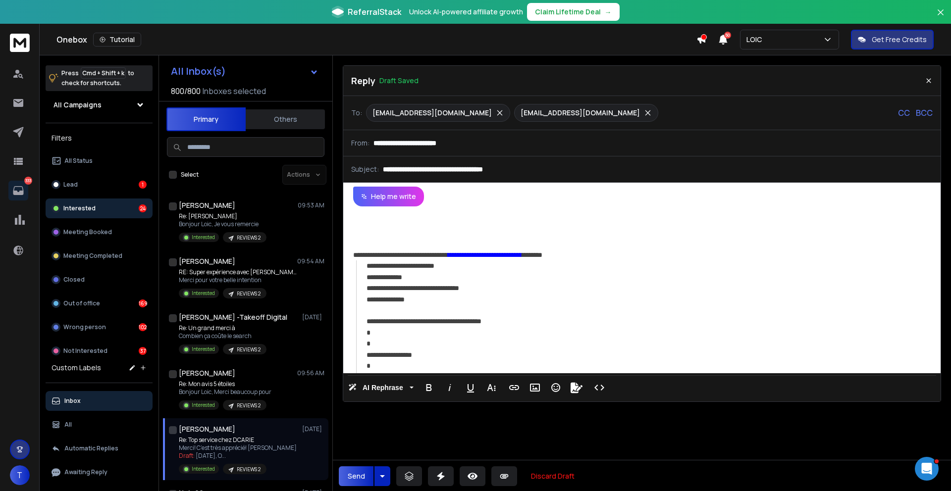
click at [385, 220] on div at bounding box center [642, 221] width 578 height 11
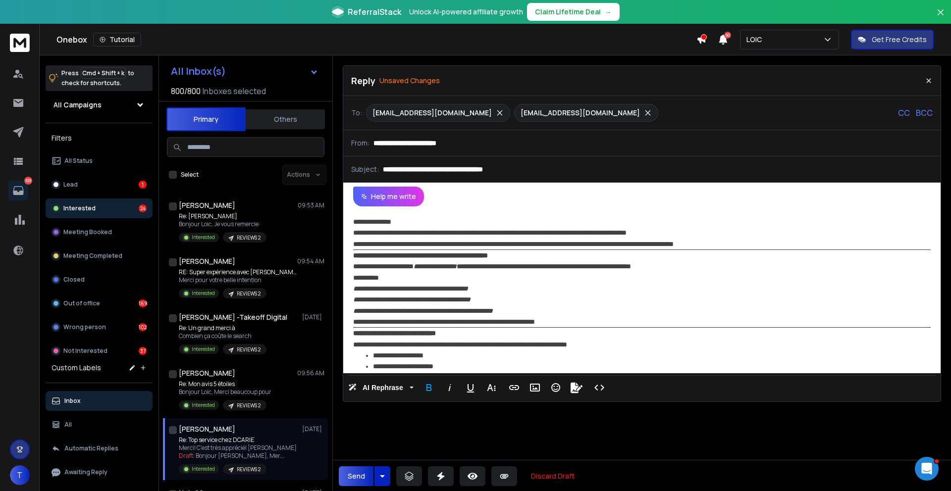
click at [364, 476] on button "Send" at bounding box center [356, 477] width 35 height 20
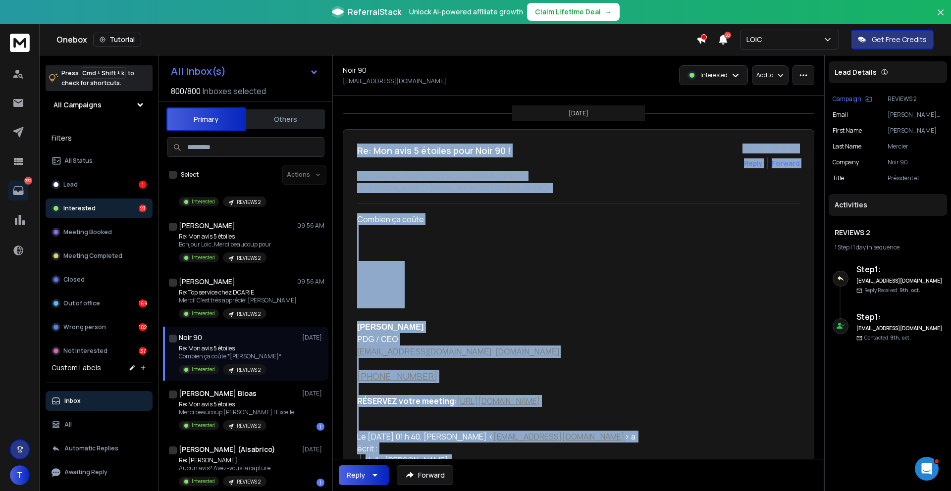
scroll to position [303, 0]
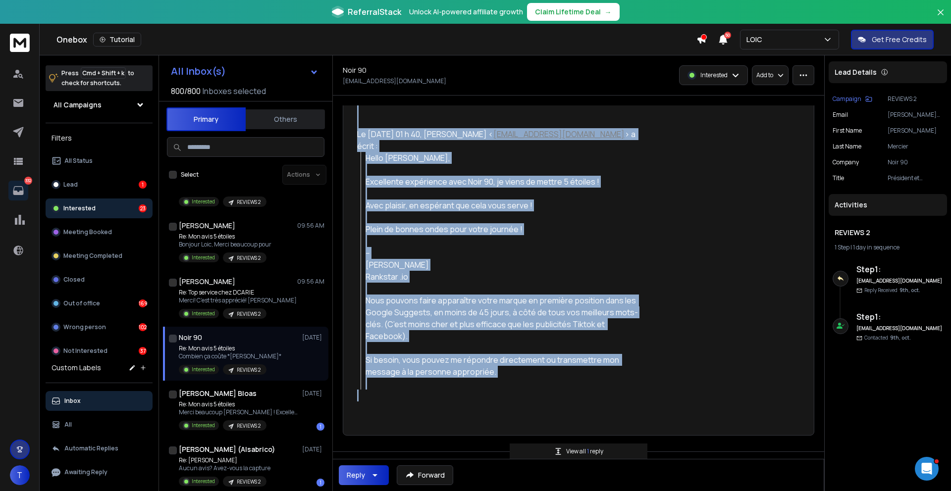
drag, startPoint x: 355, startPoint y: 153, endPoint x: 468, endPoint y: 438, distance: 306.8
click at [468, 438] on div "Yesterday Re: Mon avis 5 étoiles pour Noir 90 ! 9 October 2025 : 12:14 pm Reply…" at bounding box center [578, 187] width 491 height 768
copy div "Re: Mon avis 5 étoiles pour Noir 90 ! 9 October 2025 : 12:14 pm Reply Forward f…"
click at [362, 476] on div "Reply" at bounding box center [356, 476] width 18 height 10
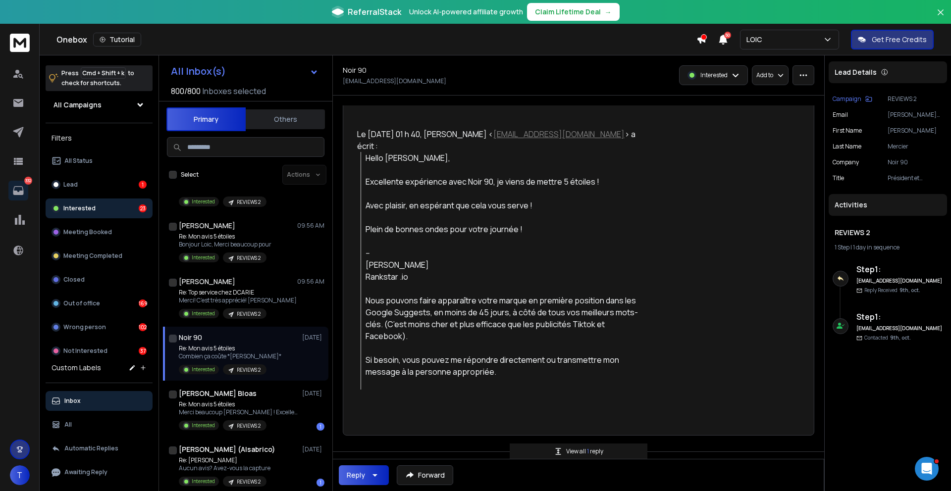
scroll to position [0, 0]
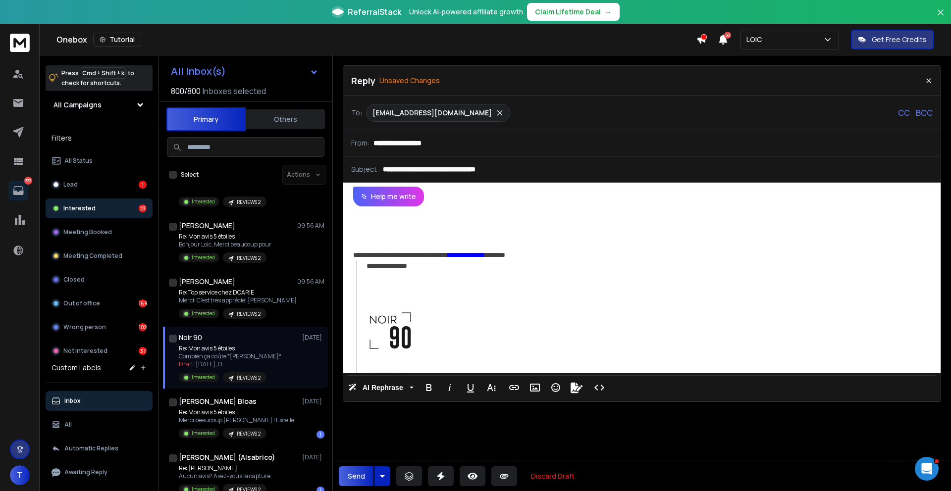
click at [514, 109] on input at bounding box center [548, 113] width 69 height 18
type input "**********"
click at [398, 221] on div at bounding box center [642, 221] width 578 height 11
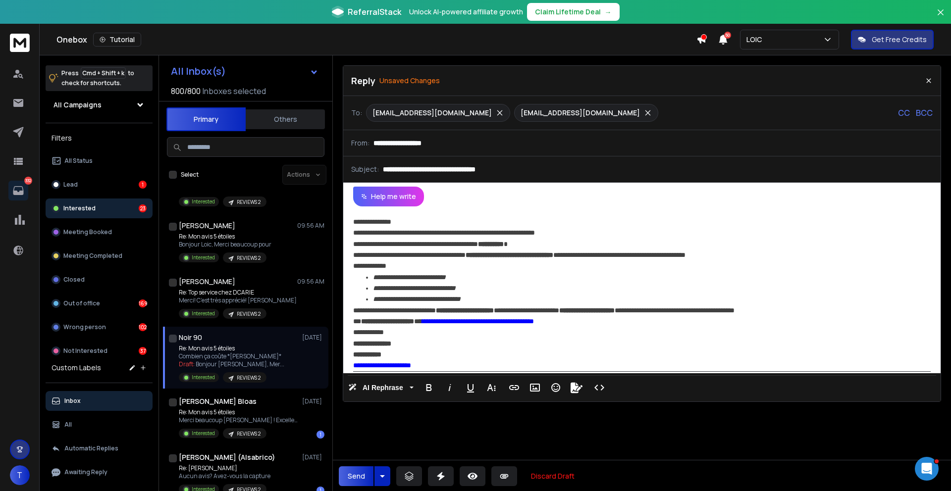
click at [358, 478] on button "Send" at bounding box center [356, 477] width 35 height 20
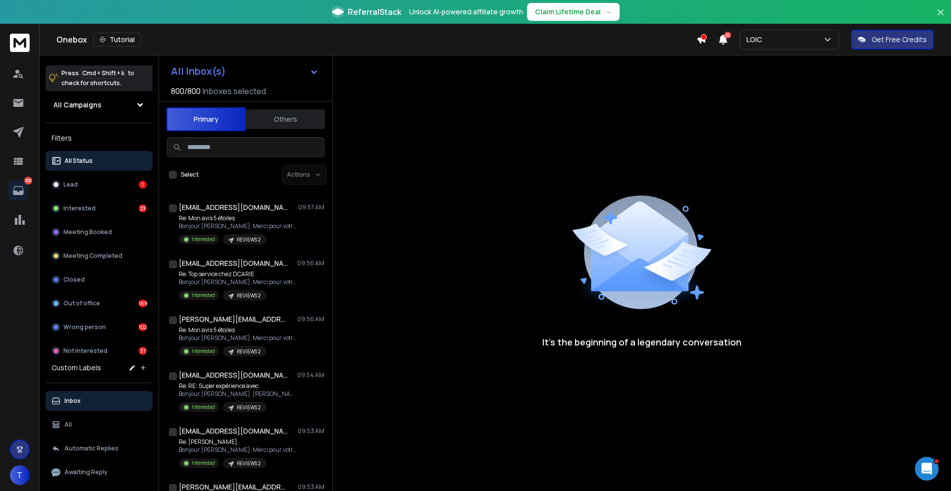
click at [118, 203] on button "Interested 23" at bounding box center [99, 209] width 107 height 20
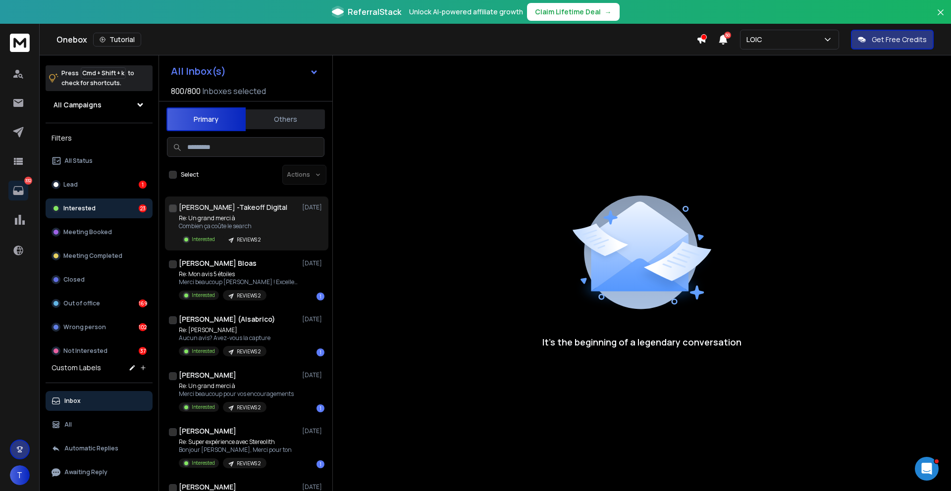
scroll to position [605, 0]
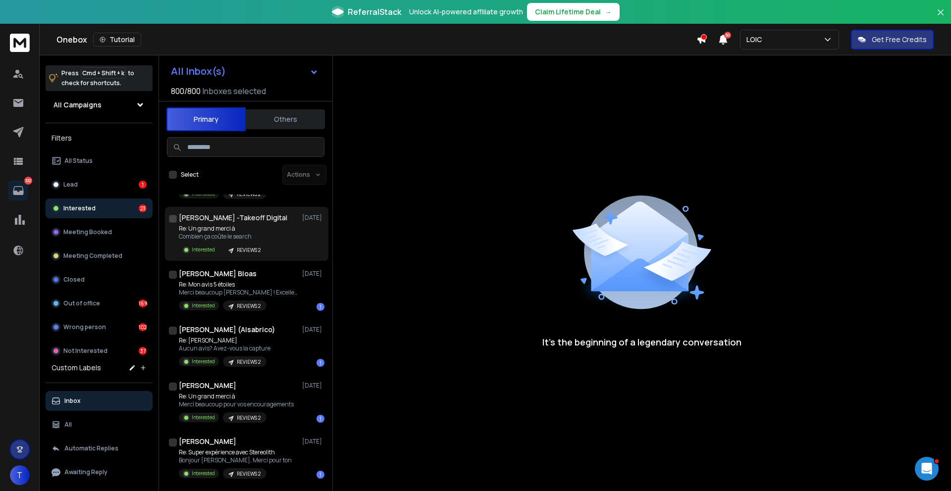
click at [258, 225] on p "Re: Un grand merci à" at bounding box center [223, 229] width 88 height 8
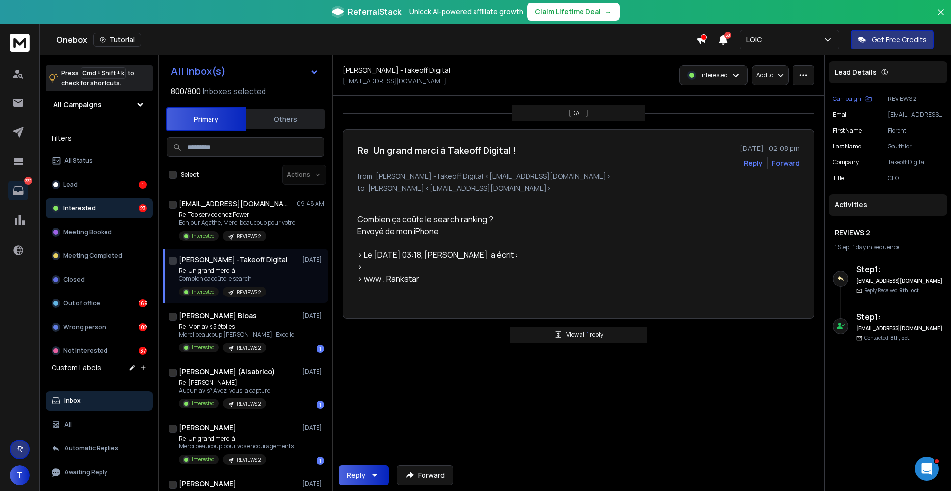
scroll to position [555, 0]
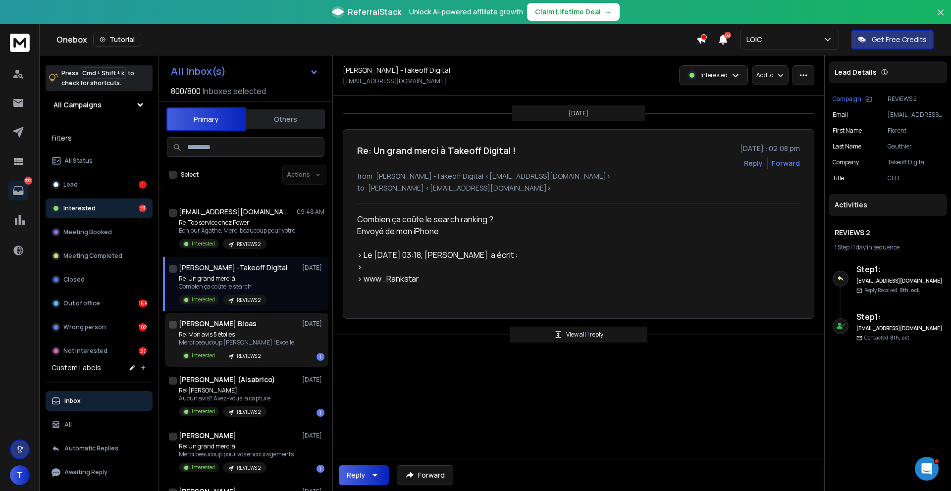
click at [258, 331] on p "Re: Mon avis 5 étoiles" at bounding box center [238, 335] width 119 height 8
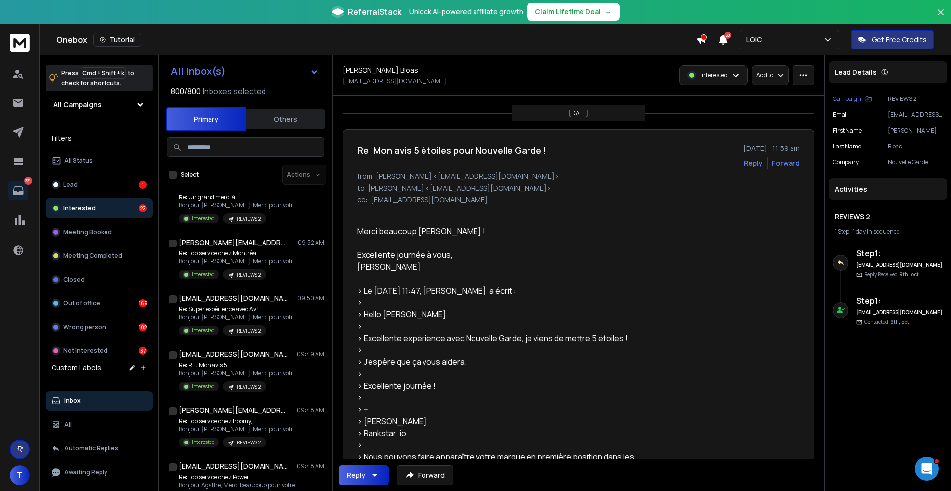
scroll to position [289, 0]
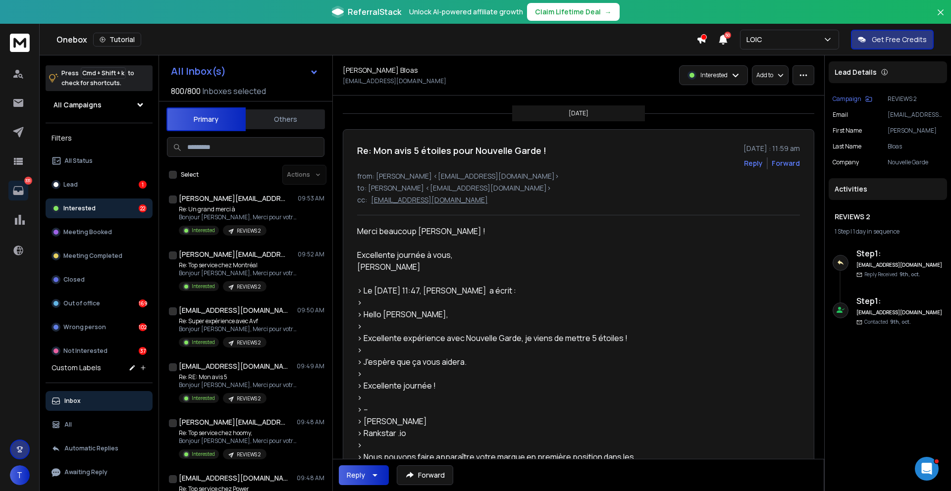
click at [222, 150] on input at bounding box center [246, 147] width 158 height 20
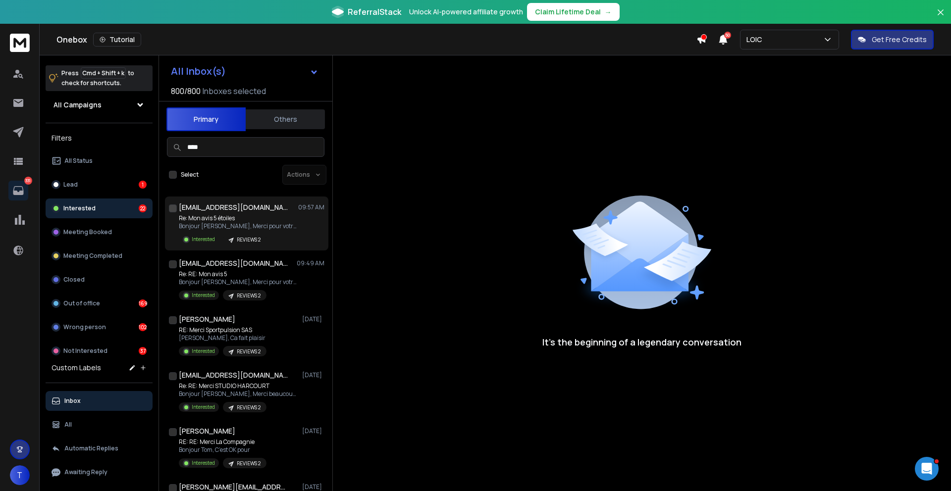
type input "****"
click at [251, 223] on p "Bonjour [PERSON_NAME], Merci pour votre retour," at bounding box center [238, 226] width 119 height 8
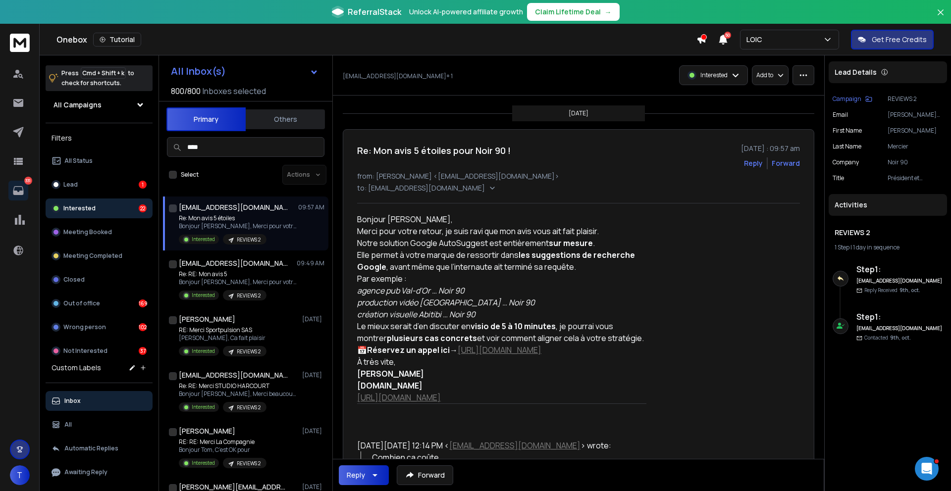
click at [108, 206] on button "Interested 22" at bounding box center [99, 209] width 107 height 20
click at [107, 209] on button "Interested 22" at bounding box center [99, 209] width 107 height 20
drag, startPoint x: 220, startPoint y: 145, endPoint x: 138, endPoint y: 145, distance: 82.2
click at [139, 145] on div "Press Cmd + Shift + k to check for shortcuts. All Campaigns All Campaigns Filte…" at bounding box center [495, 300] width 911 height 491
click at [113, 208] on button "Interested 22" at bounding box center [99, 209] width 107 height 20
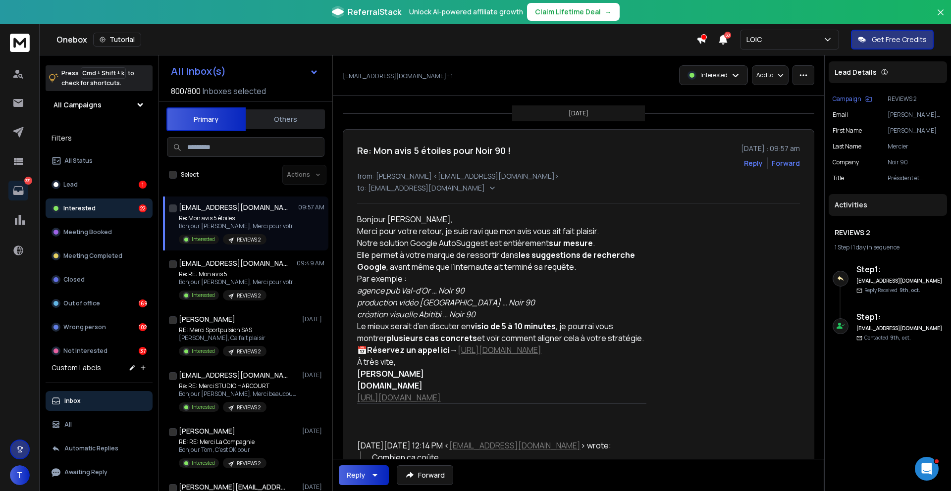
click at [113, 208] on button "Interested 22" at bounding box center [99, 209] width 107 height 20
click at [46, 199] on button "Interested 22" at bounding box center [99, 209] width 107 height 20
click at [113, 208] on button "Interested 22" at bounding box center [99, 209] width 107 height 20
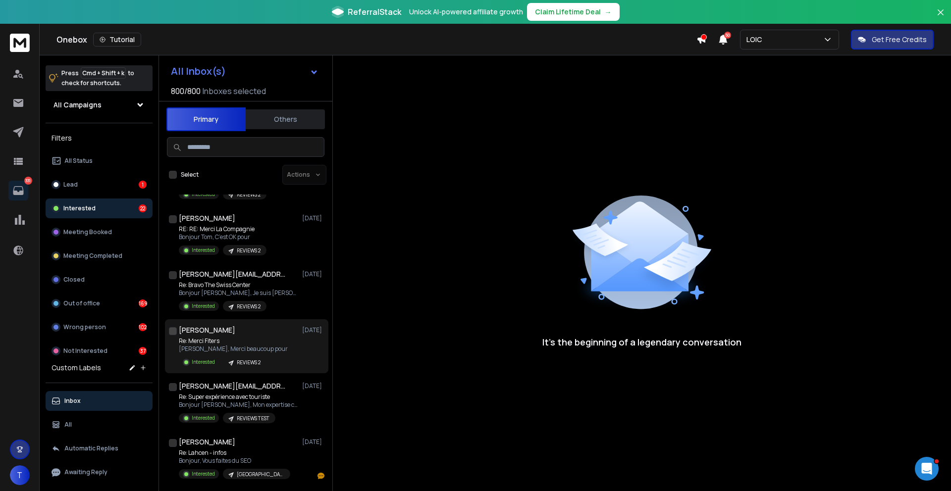
scroll to position [123, 0]
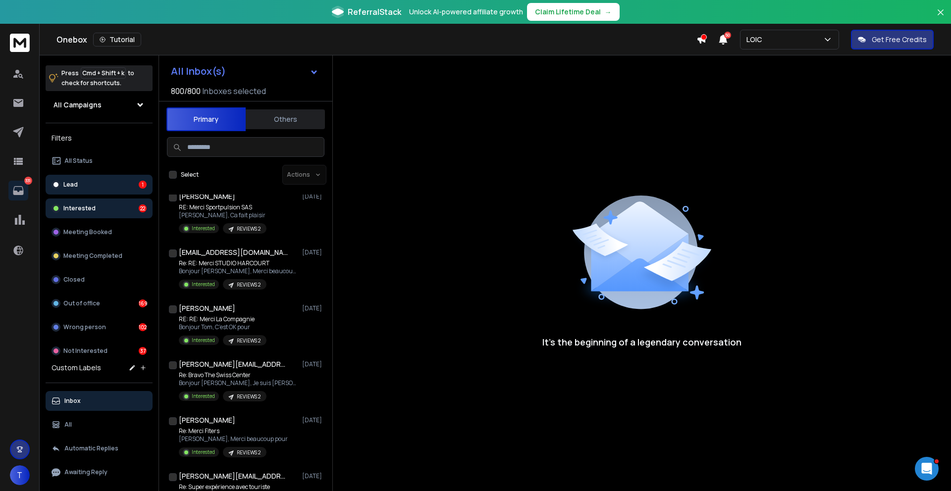
click at [100, 187] on button "Lead 1" at bounding box center [99, 185] width 107 height 20
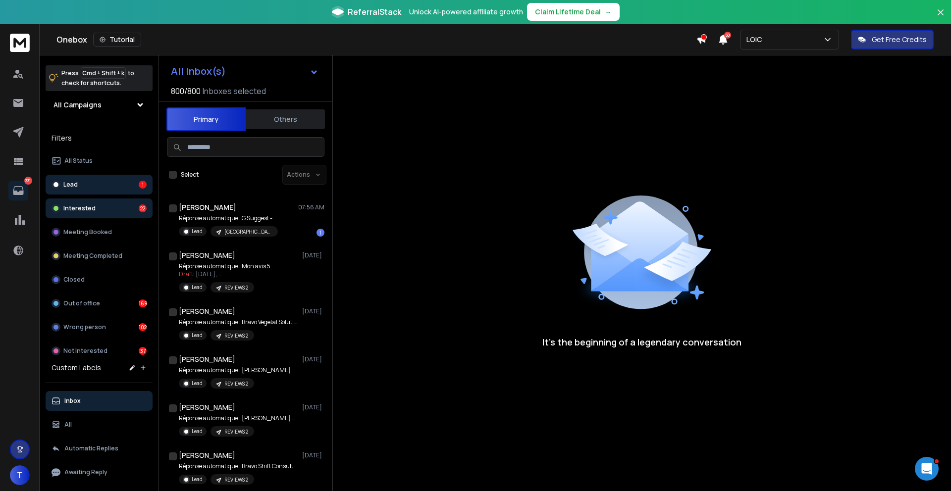
click at [106, 209] on button "Interested 22" at bounding box center [99, 209] width 107 height 20
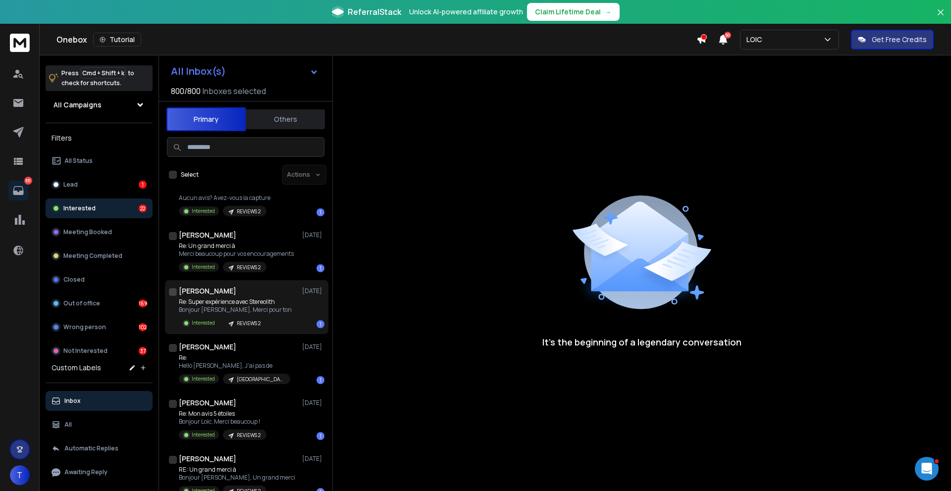
scroll to position [541, 0]
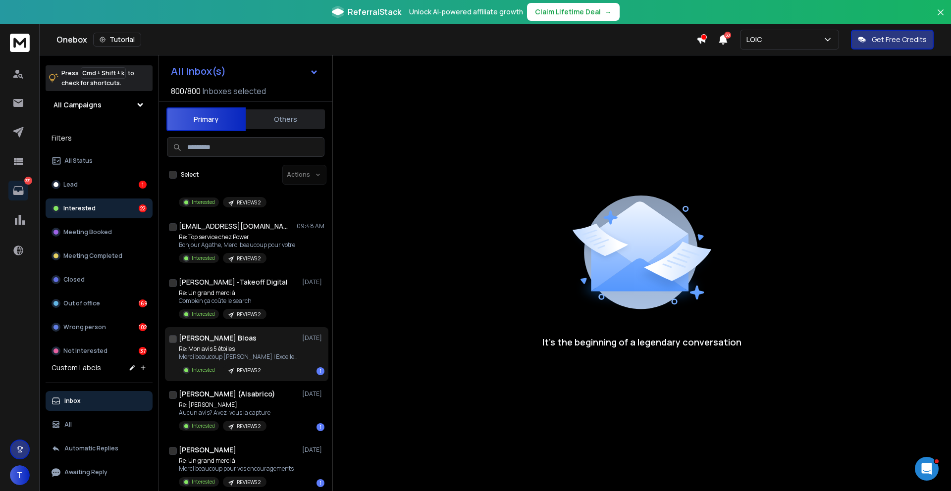
click at [281, 358] on div "Re: Mon avis 5 étoiles Merci beaucoup [PERSON_NAME] ! Excellente Interested REV…" at bounding box center [252, 360] width 146 height 30
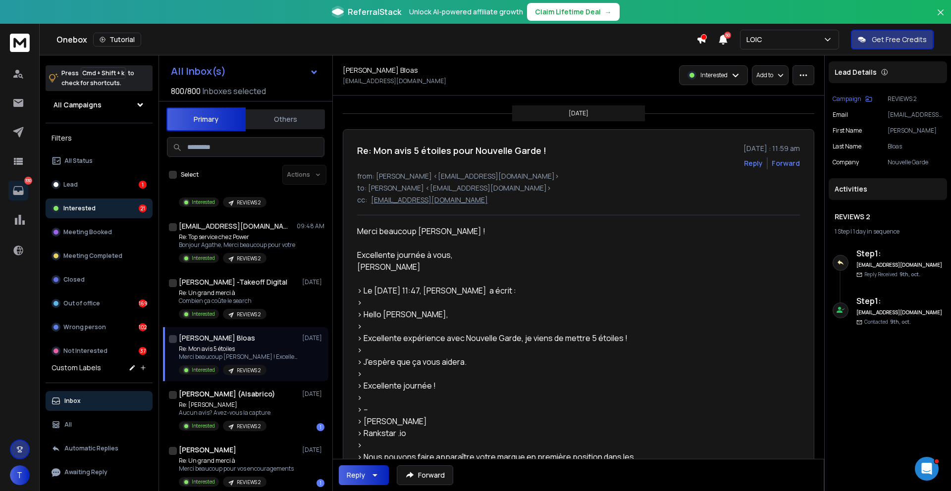
scroll to position [157, 0]
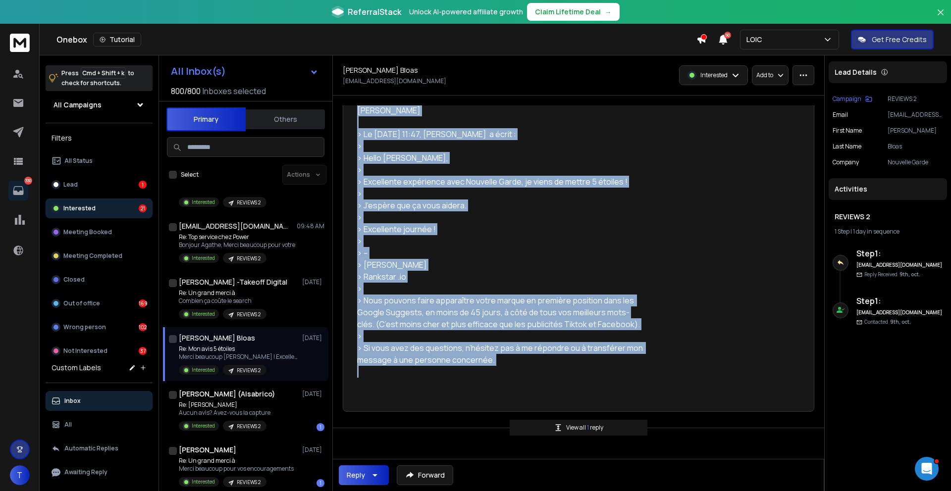
drag, startPoint x: 355, startPoint y: 149, endPoint x: 470, endPoint y: 428, distance: 302.5
click at [470, 428] on div "[DATE] Re: Mon avis 5 étoiles pour Nouvelle Garde ! [DATE] : 11:59 am Reply For…" at bounding box center [578, 248] width 491 height 598
copy div "Re: Mon avis 5 étoiles pour Nouvelle Garde ! [DATE] : 11:59 am Reply Forward fr…"
click at [508, 258] on div "Merci beaucoup [PERSON_NAME] ! Excellente journée à vous, [PERSON_NAME] > Le [D…" at bounding box center [505, 233] width 297 height 329
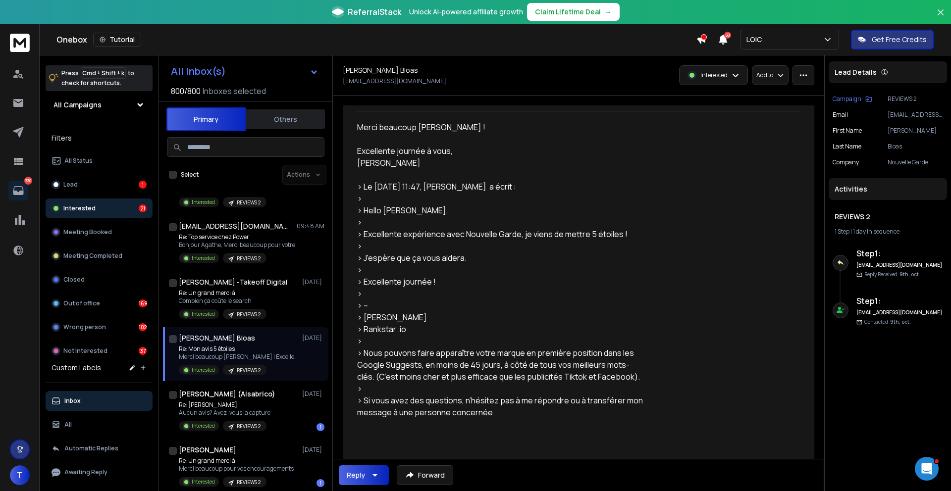
scroll to position [0, 0]
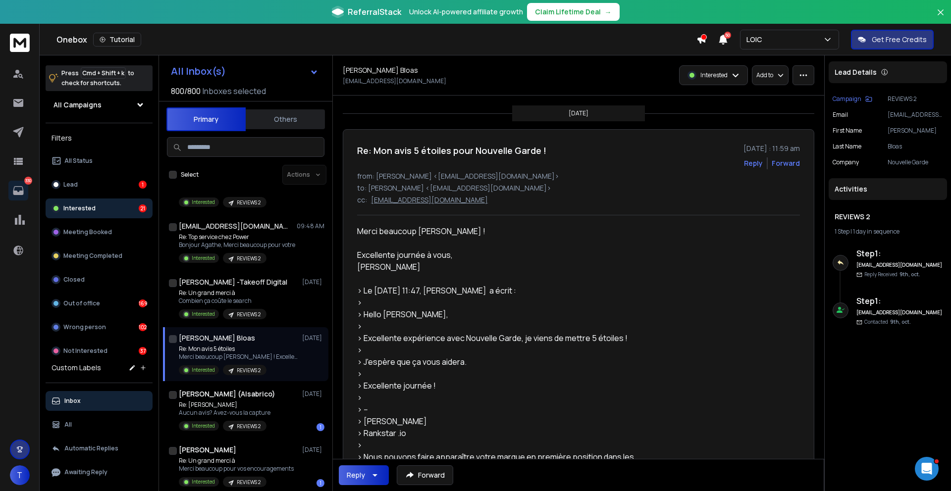
click at [372, 472] on icon "button" at bounding box center [375, 476] width 12 height 12
click at [369, 453] on p "Reply All" at bounding box center [369, 450] width 27 height 10
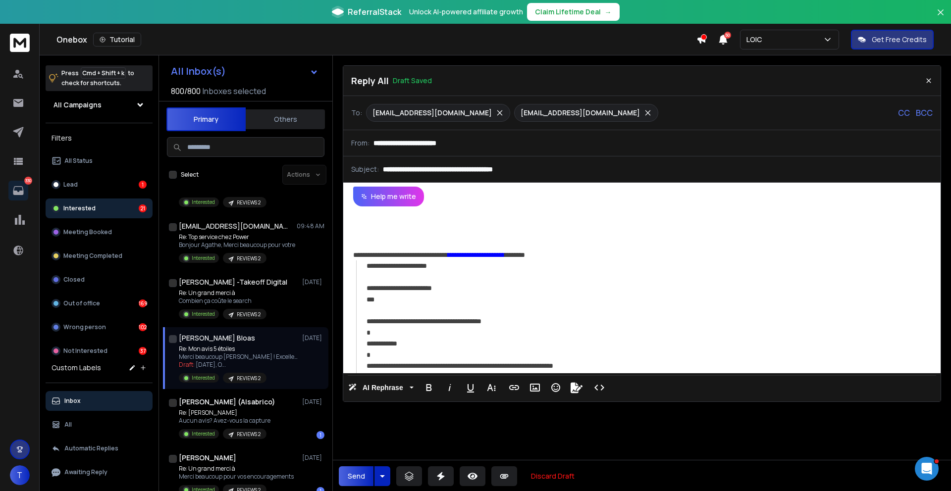
drag, startPoint x: 363, startPoint y: 286, endPoint x: 432, endPoint y: 319, distance: 76.9
click at [466, 429] on div "**********" at bounding box center [642, 290] width 598 height 451
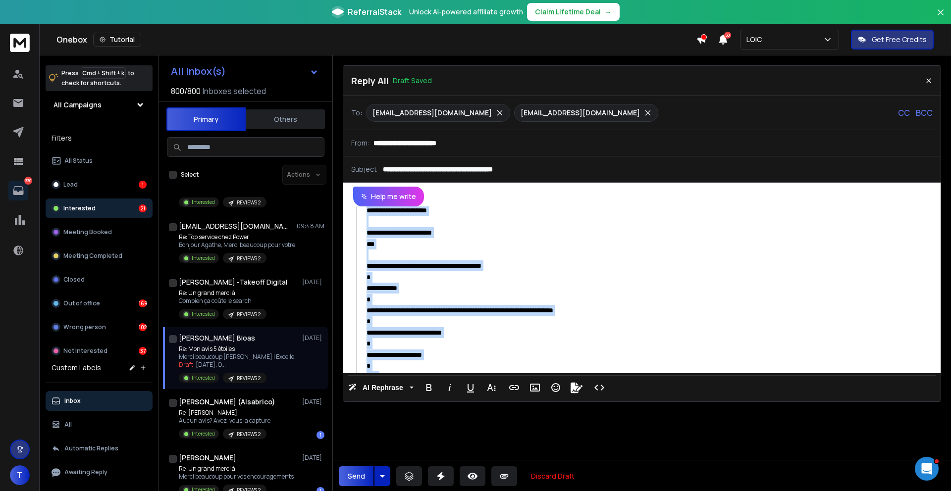
scroll to position [174, 0]
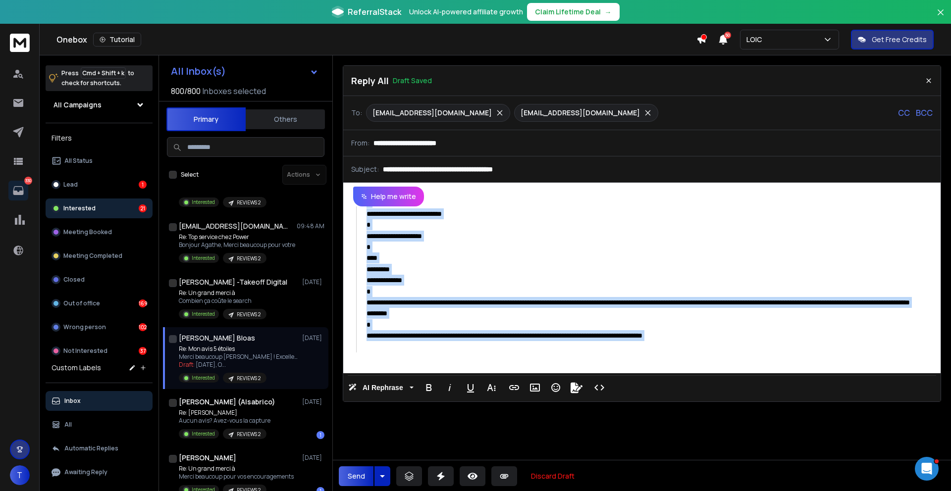
drag, startPoint x: 366, startPoint y: 253, endPoint x: 454, endPoint y: 347, distance: 128.6
click at [454, 347] on div "**********" at bounding box center [640, 290] width 594 height 167
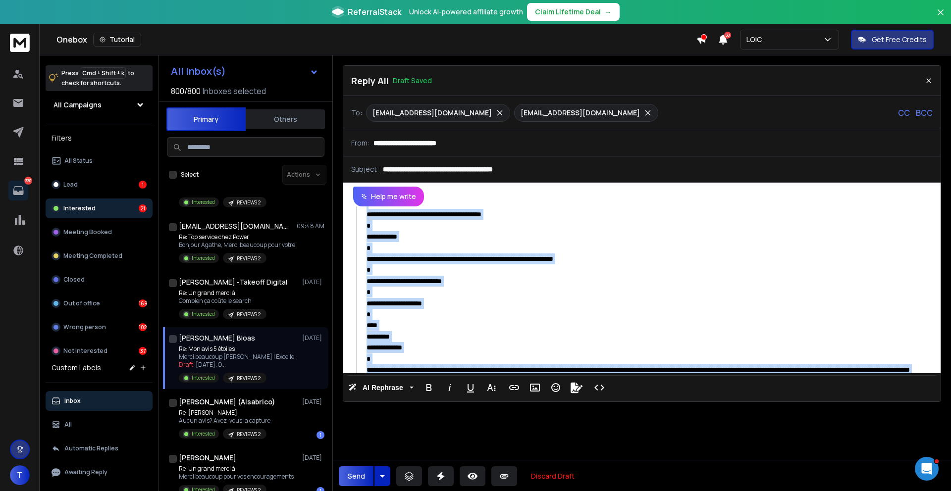
scroll to position [100, 0]
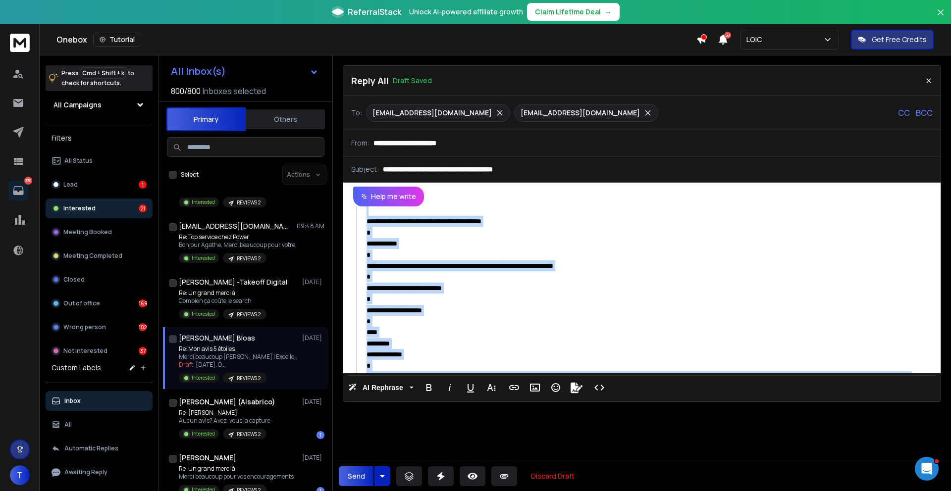
copy div "**********"
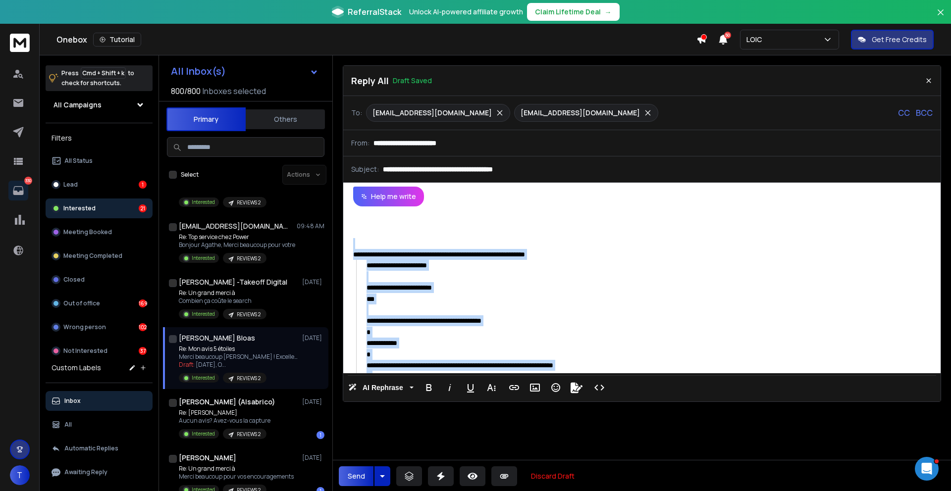
scroll to position [0, 0]
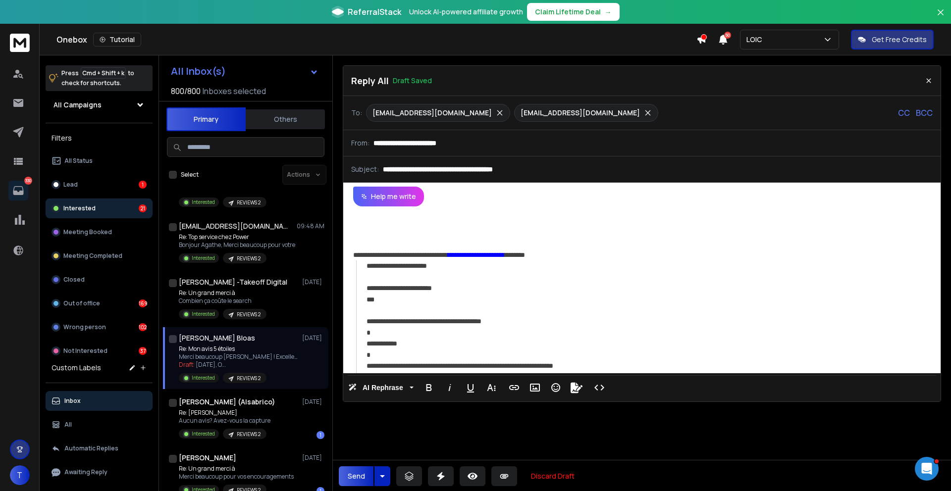
drag, startPoint x: 404, startPoint y: 211, endPoint x: 397, endPoint y: 218, distance: 10.2
click at [404, 211] on div "**********" at bounding box center [640, 290] width 594 height 167
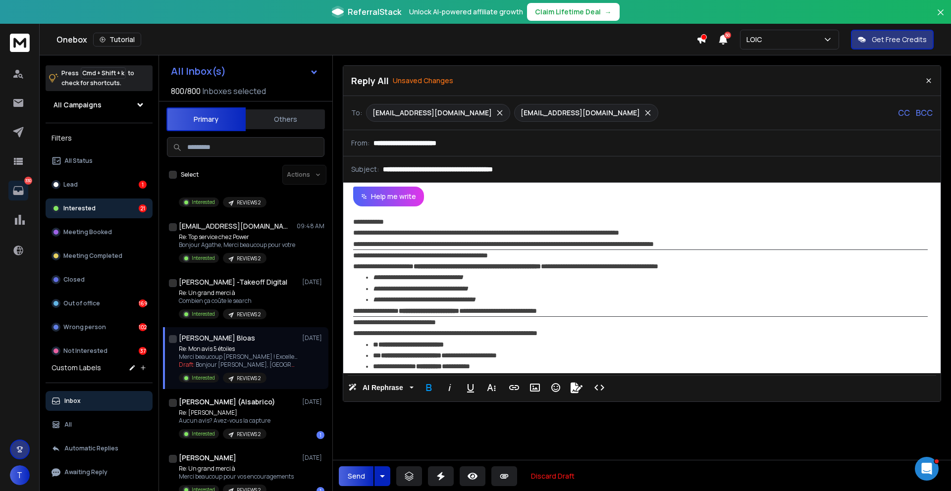
click at [357, 474] on button "Send" at bounding box center [356, 477] width 35 height 20
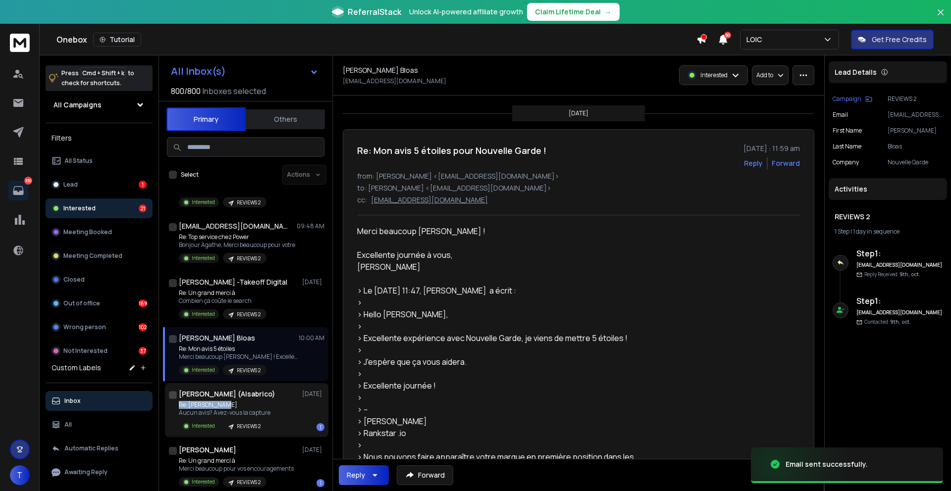
click at [297, 401] on div "Re: [PERSON_NAME] Aucun avis? Avez-vous la capture Interested REVIEWS 2 1" at bounding box center [252, 416] width 146 height 30
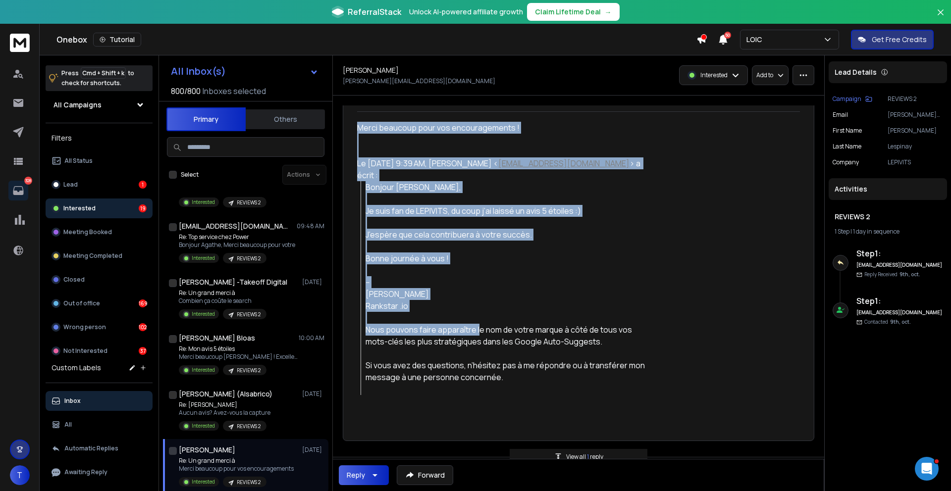
scroll to position [121, 0]
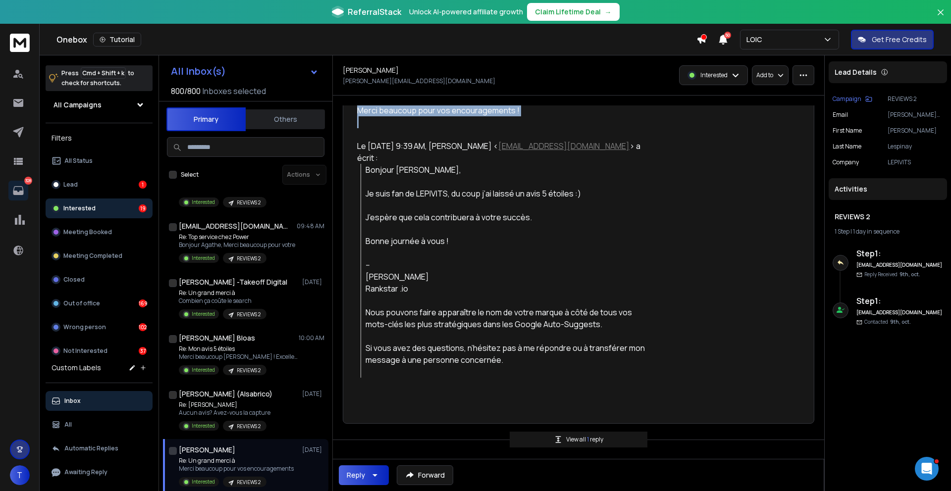
drag, startPoint x: 359, startPoint y: 149, endPoint x: 498, endPoint y: 382, distance: 271.7
click at [500, 385] on div "Re: Un grand merci à LEPIVITS ! [DATE] : 10:58 am Reply Forward from: [PERSON_N…" at bounding box center [578, 216] width 443 height 387
copy div "Re: Un grand merci à LEPIVITS ! [DATE] : 10:58 am Reply Forward from: [PERSON_N…"
click at [366, 489] on div "Reply Forward" at bounding box center [578, 475] width 491 height 32
click at [366, 476] on div "Reply" at bounding box center [364, 476] width 34 height 12
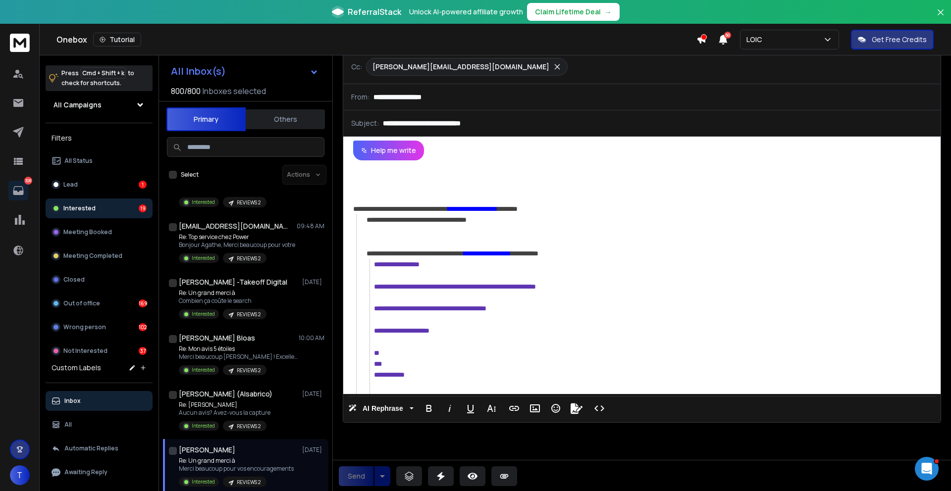
scroll to position [0, 0]
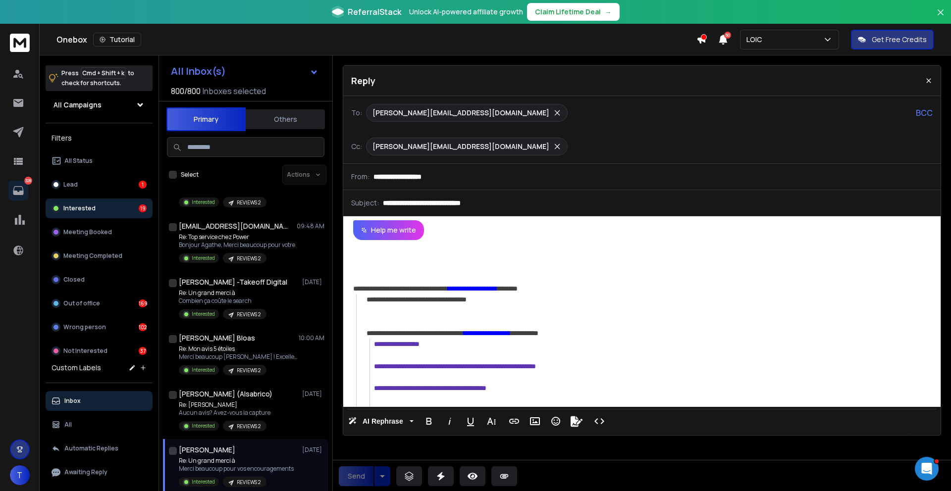
click at [572, 114] on input at bounding box center [606, 113] width 69 height 18
type input "**********"
click at [383, 255] on div "**********" at bounding box center [641, 323] width 597 height 167
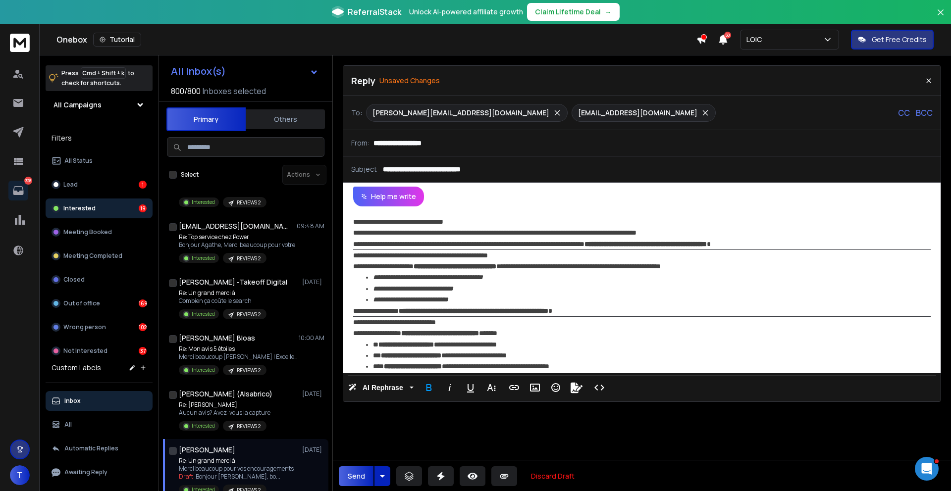
click at [359, 474] on button "Send" at bounding box center [356, 477] width 35 height 20
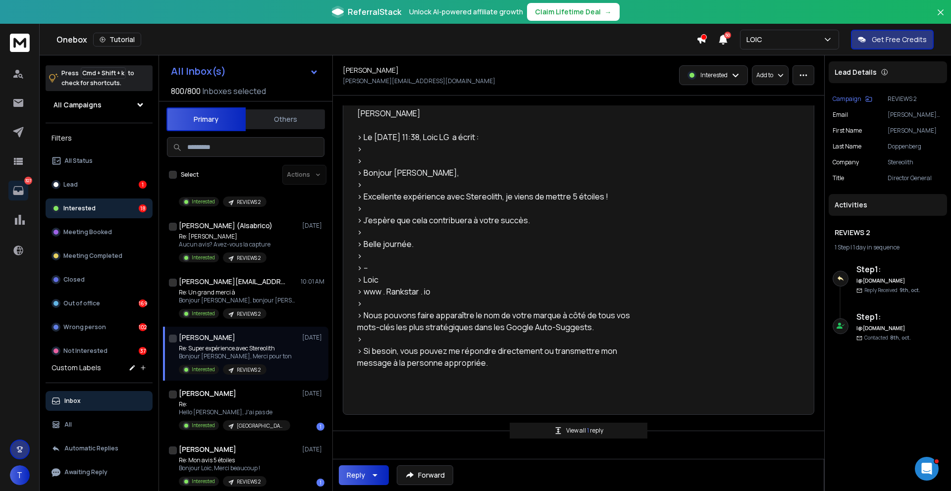
scroll to position [145, 0]
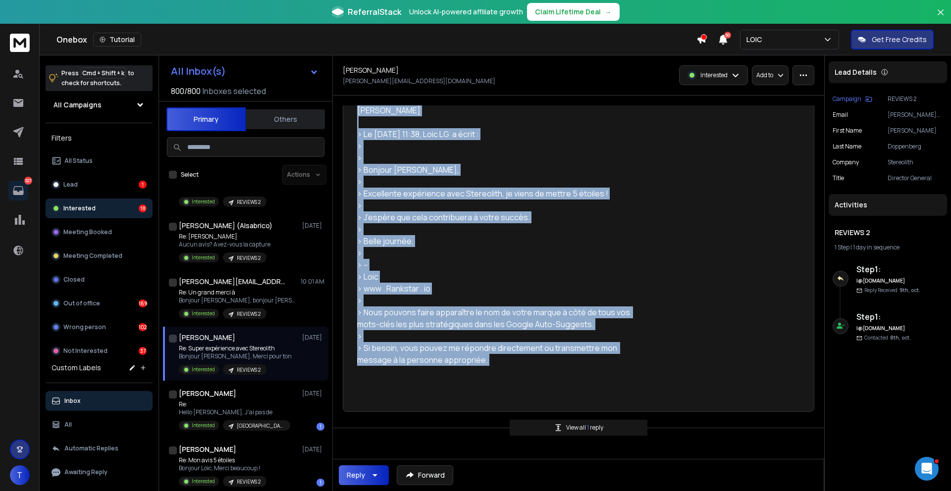
drag, startPoint x: 357, startPoint y: 149, endPoint x: 495, endPoint y: 402, distance: 288.6
click at [495, 402] on div "Re: Super expérience avec Stereolith ! [DATE] : 10:56 am Reply Forward from: [P…" at bounding box center [579, 198] width 472 height 427
copy div "Re: Super expérience avec Stereolith ! [DATE] : 10:56 am Reply Forward from: [P…"
click at [369, 479] on icon "button" at bounding box center [375, 476] width 12 height 12
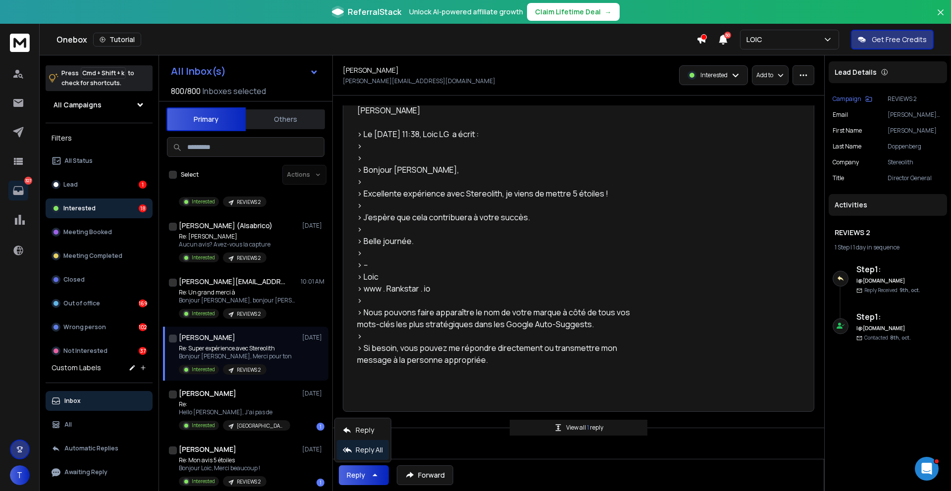
click at [369, 453] on p "Reply All" at bounding box center [369, 450] width 27 height 10
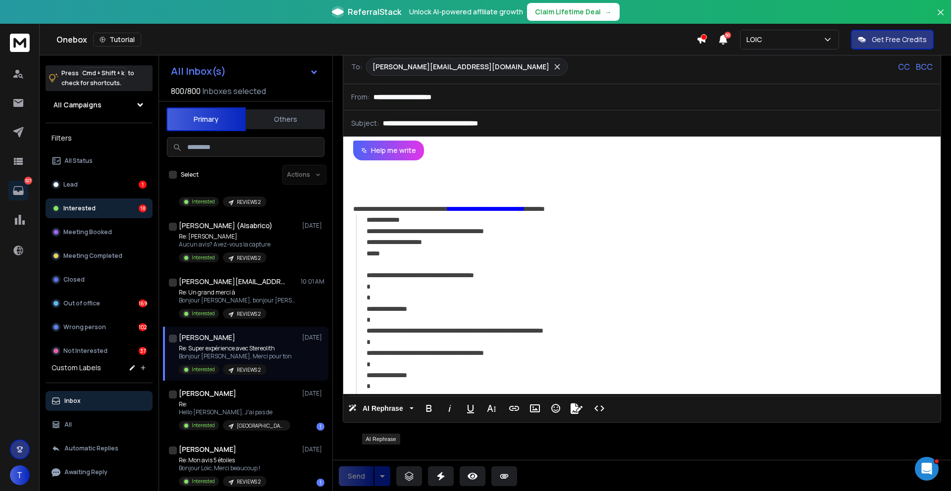
scroll to position [0, 0]
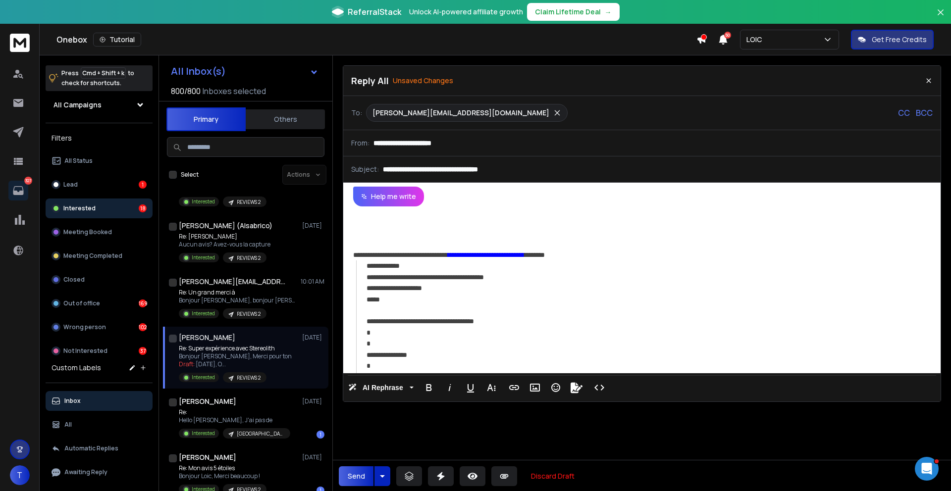
click at [572, 115] on input at bounding box center [606, 113] width 69 height 18
type input "**********"
click at [390, 215] on div "**********" at bounding box center [641, 290] width 597 height 167
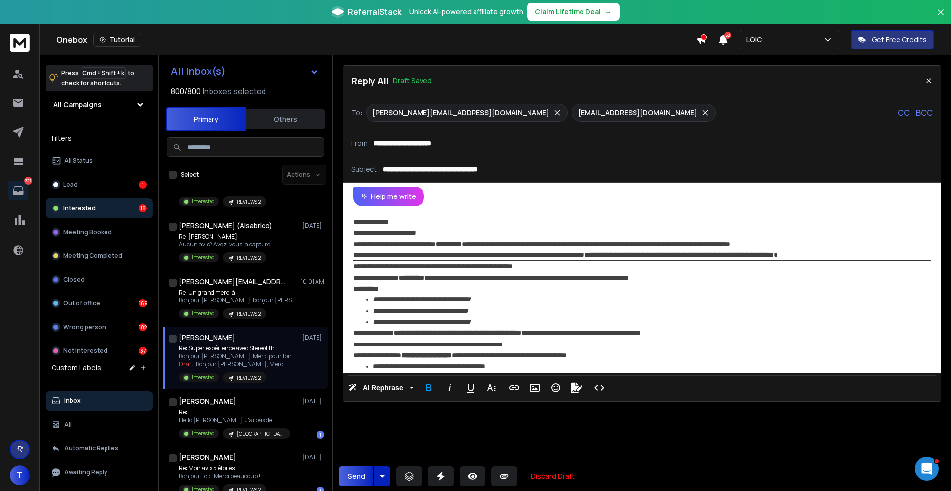
click at [353, 481] on button "Send" at bounding box center [356, 477] width 35 height 20
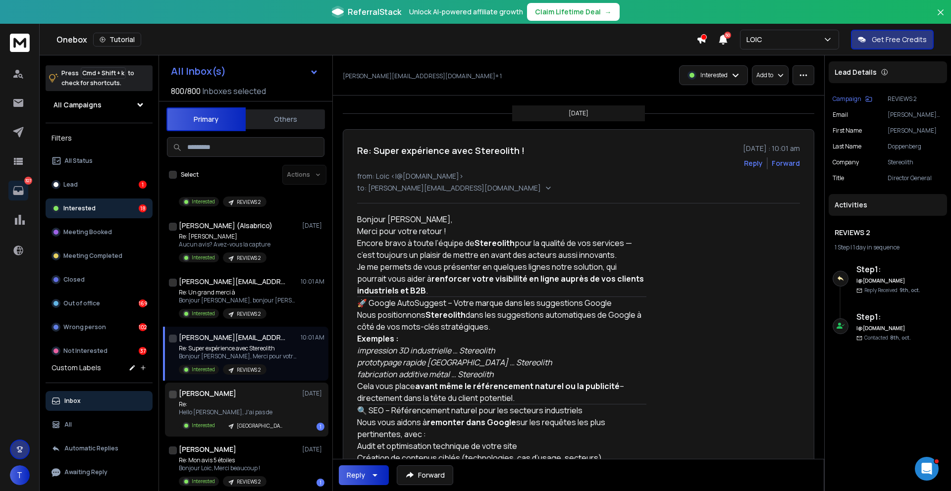
click at [226, 421] on div "[GEOGRAPHIC_DATA]" at bounding box center [256, 426] width 67 height 10
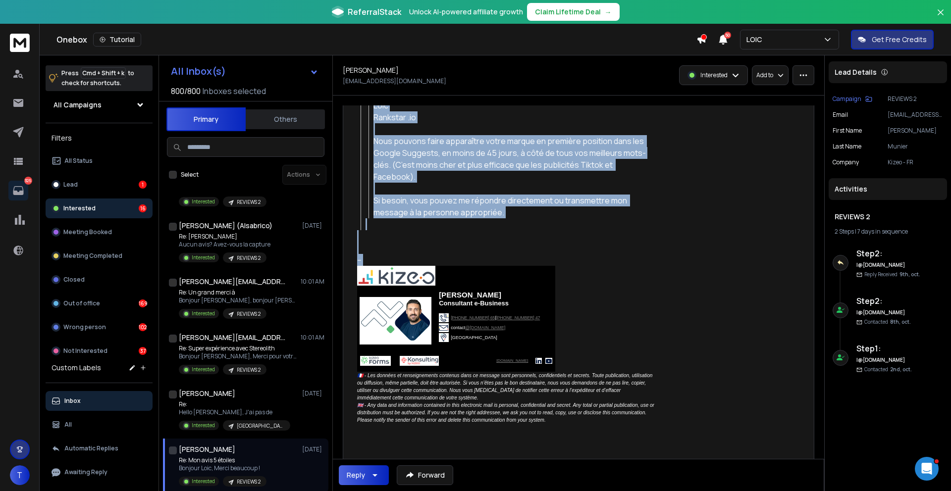
scroll to position [405, 0]
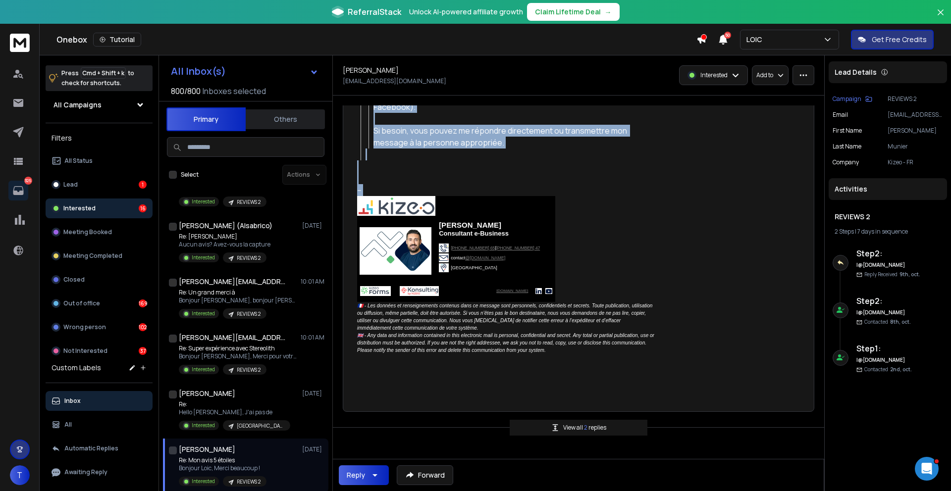
drag, startPoint x: 353, startPoint y: 152, endPoint x: 470, endPoint y: 372, distance: 248.8
click at [470, 372] on div "Re: Mon avis 5 étoiles pour Kizeo - FR ! [DATE] : 10:48 am Reply Forward from: …" at bounding box center [579, 72] width 472 height 681
copy div "Re: Mon avis 5 étoiles pour Kizeo - FR ! [DATE] : 10:48 am Reply Forward from: …"
click at [380, 466] on button "Reply" at bounding box center [364, 476] width 50 height 20
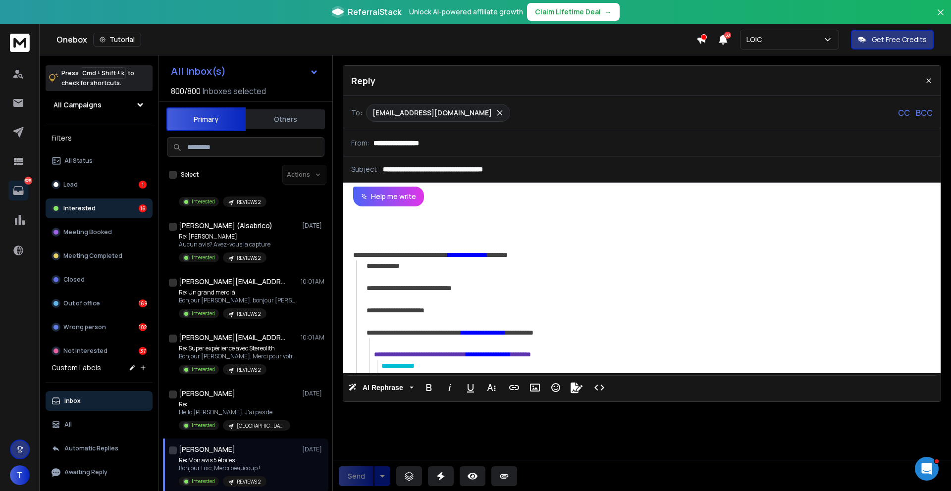
click at [514, 107] on input at bounding box center [548, 113] width 69 height 18
type input "**********"
click at [381, 218] on div at bounding box center [642, 221] width 578 height 11
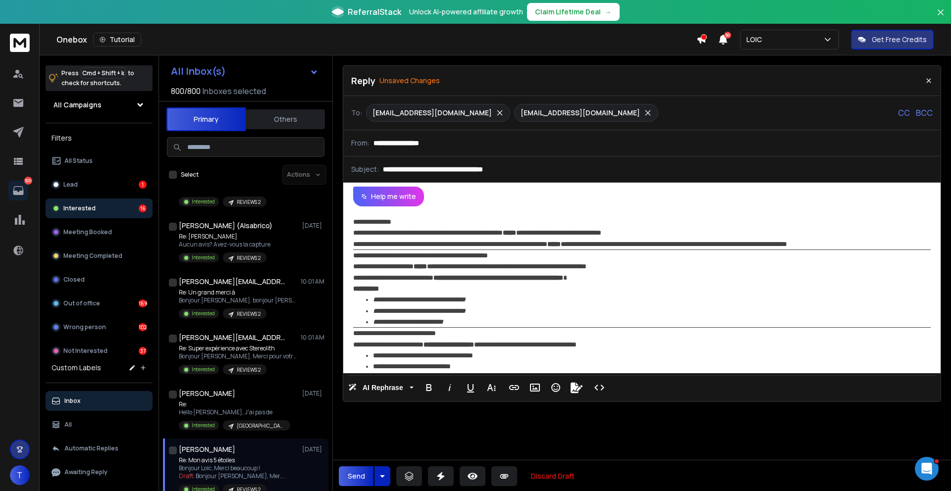
click at [362, 480] on button "Send" at bounding box center [356, 477] width 35 height 20
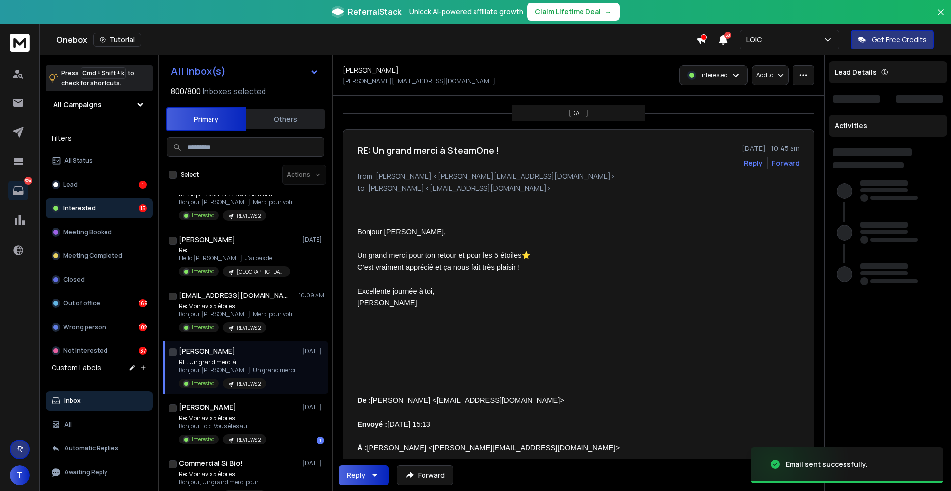
scroll to position [877, 0]
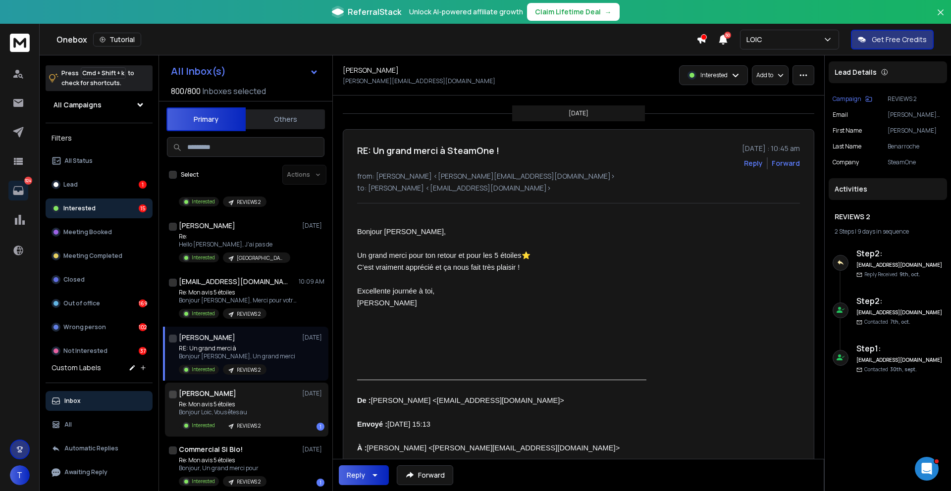
click at [256, 395] on div "[PERSON_NAME] [DATE]" at bounding box center [252, 394] width 146 height 10
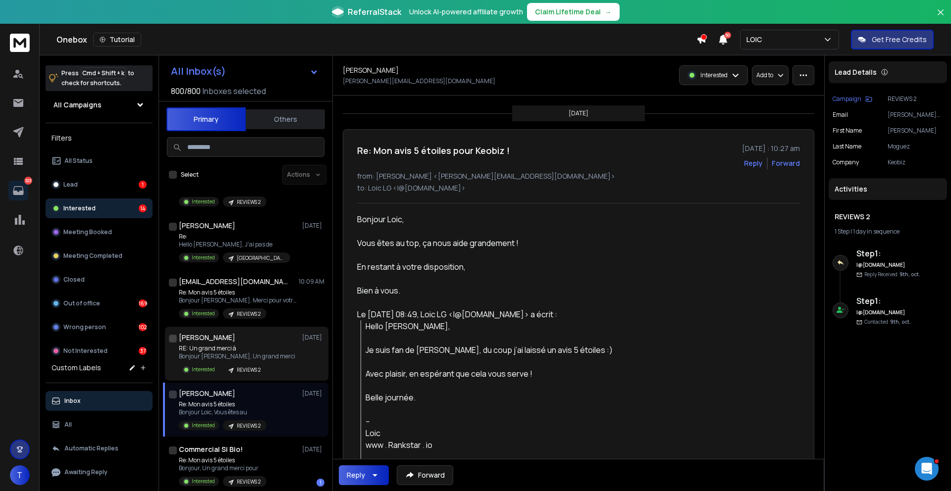
click at [253, 334] on div "[PERSON_NAME] [DATE]" at bounding box center [252, 338] width 146 height 10
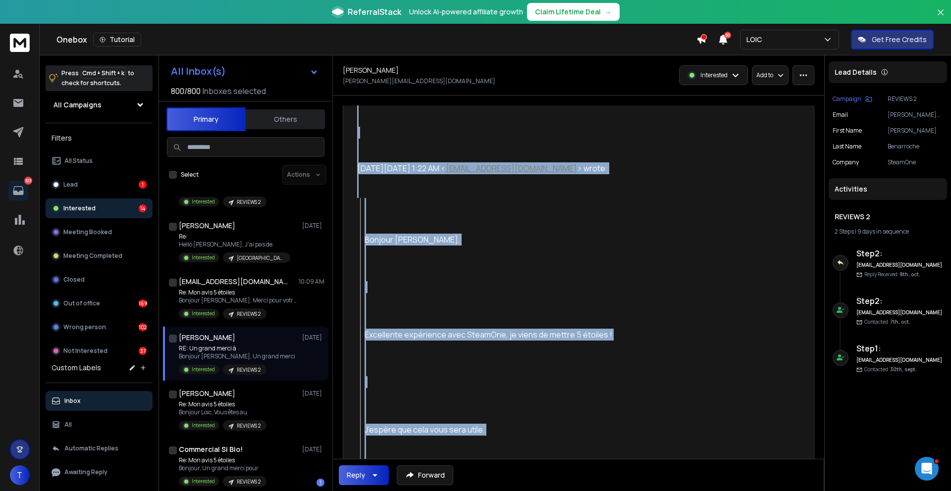
scroll to position [1086, 0]
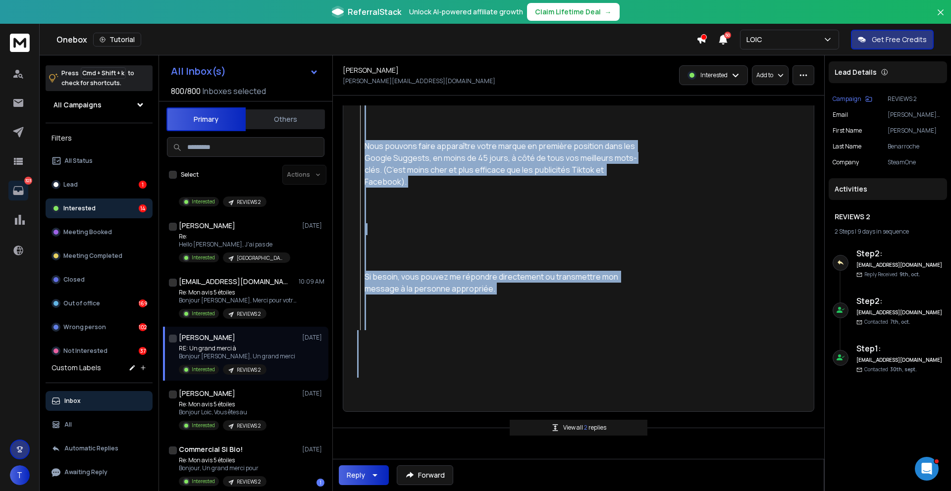
drag, startPoint x: 357, startPoint y: 150, endPoint x: 486, endPoint y: 421, distance: 300.2
copy div "LO: Ip dolor sitam c AdipiSci ! 0 Elitsed 0353 : 54:20 do Eiusm Tempori utla: E…"
click at [371, 475] on icon "button" at bounding box center [375, 476] width 12 height 12
click at [373, 450] on p "Reply All" at bounding box center [369, 450] width 27 height 10
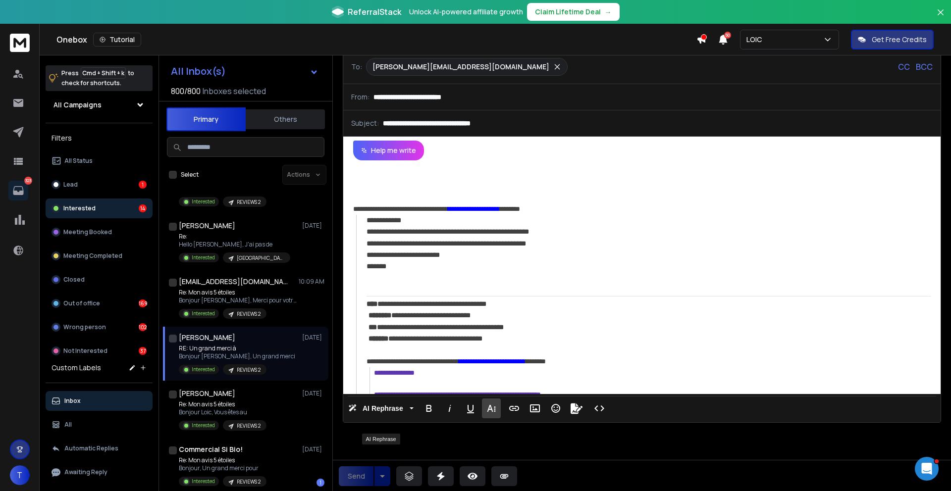
scroll to position [0, 0]
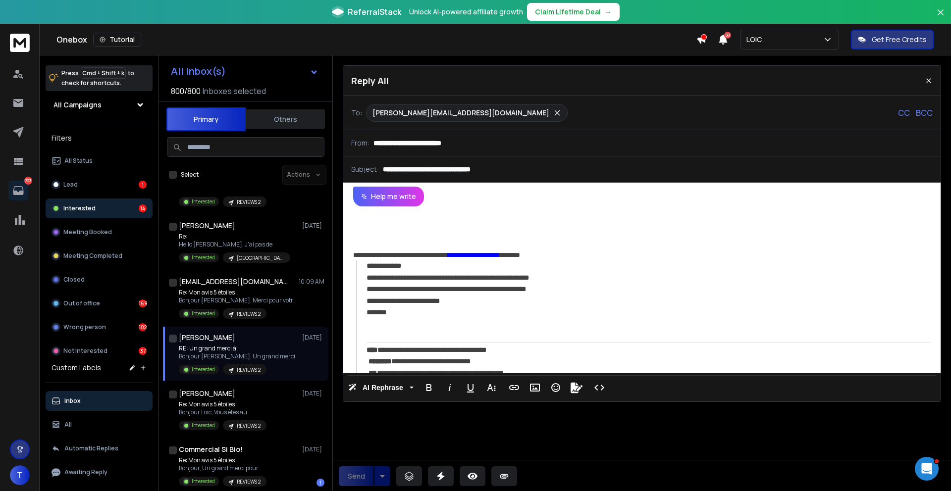
click at [572, 111] on input at bounding box center [606, 113] width 69 height 18
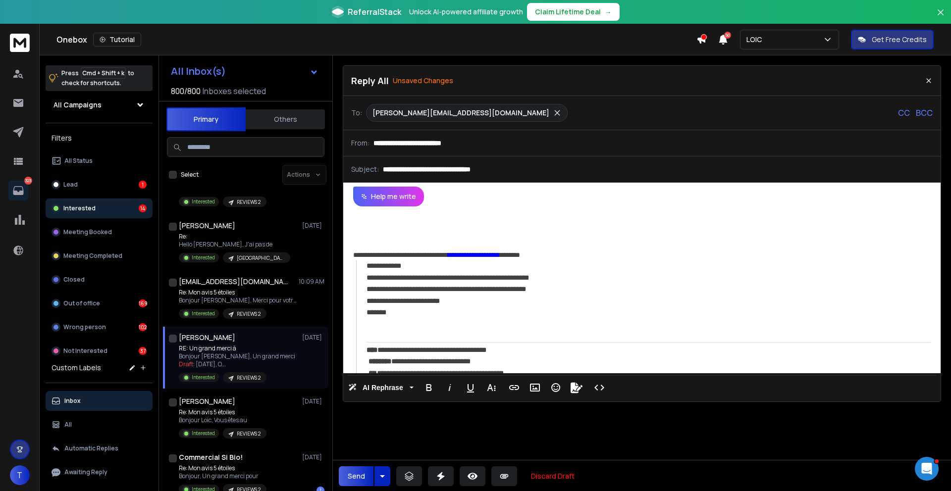
type input "**********"
click at [383, 219] on div at bounding box center [642, 221] width 578 height 11
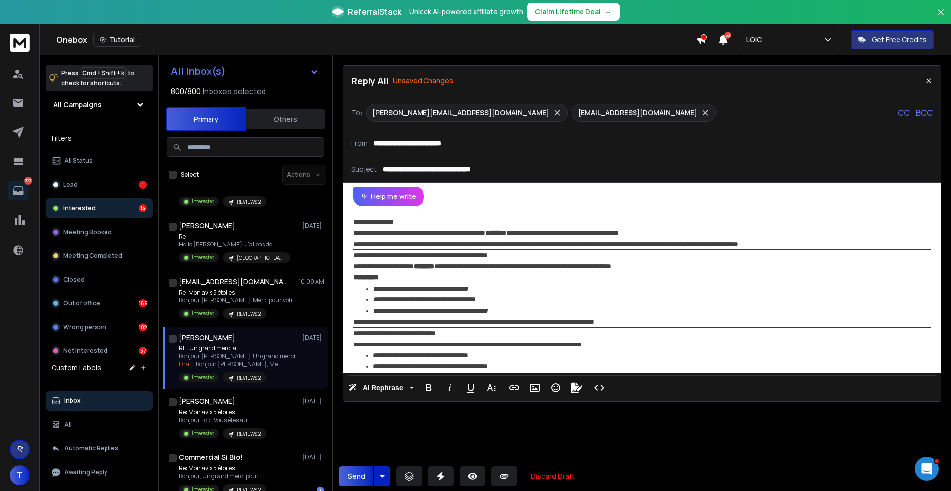
click at [355, 481] on button "Send" at bounding box center [356, 477] width 35 height 20
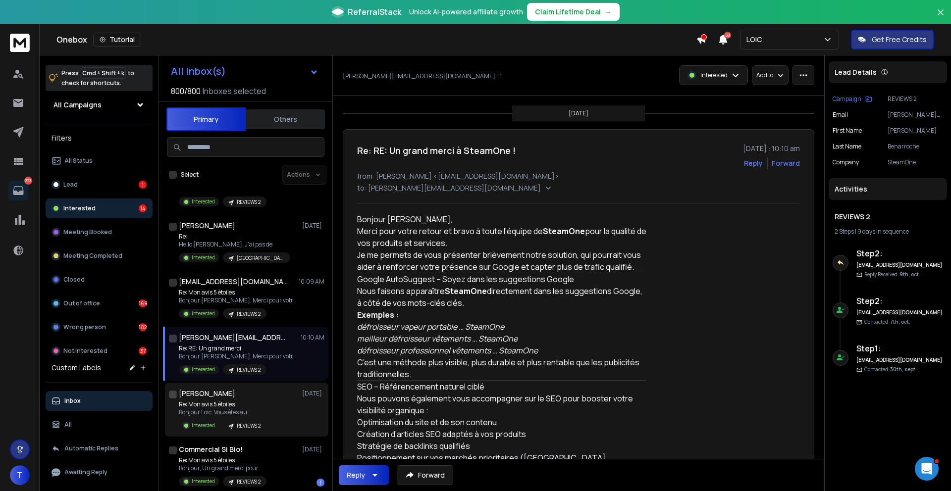
click at [219, 407] on p "Re: Mon avis 5 étoiles" at bounding box center [223, 405] width 88 height 8
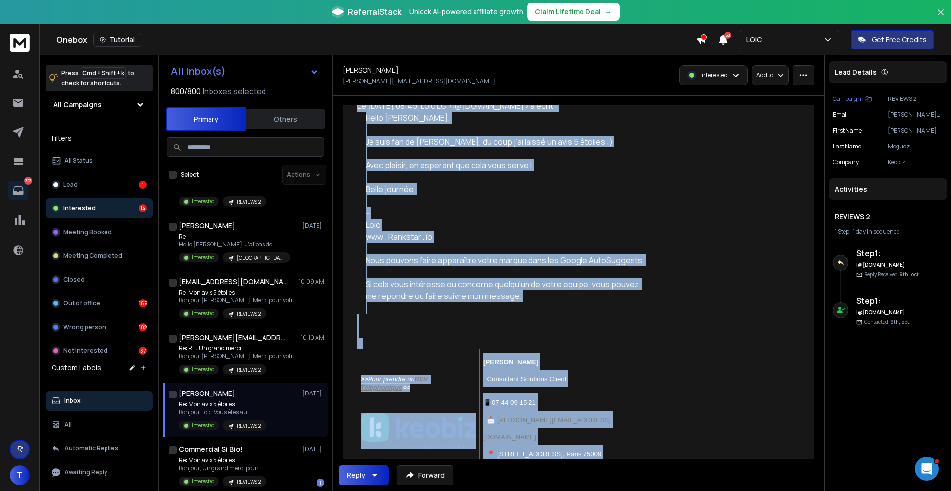
scroll to position [374, 0]
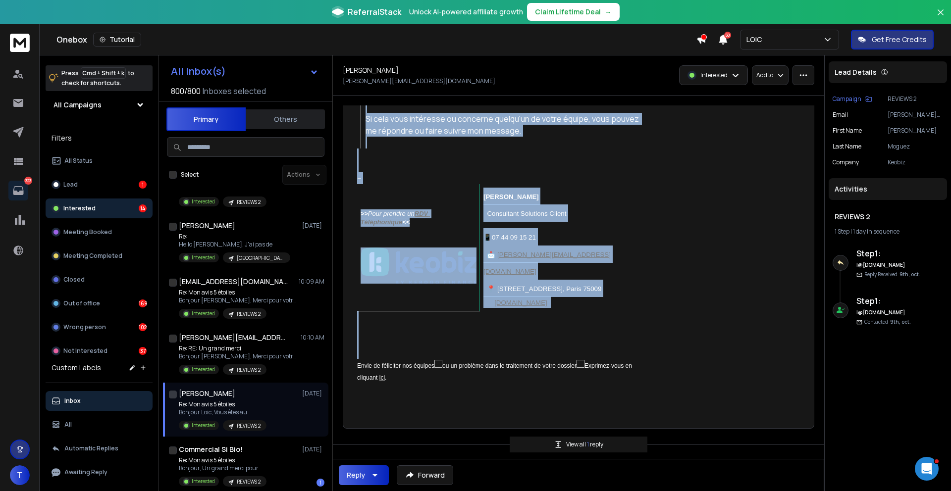
drag, startPoint x: 358, startPoint y: 148, endPoint x: 509, endPoint y: 385, distance: 281.3
click at [509, 385] on div "Re: Mon avis 5 étoiles pour Keobiz ! [DATE] : 10:27 am Reply Forward from: [PER…" at bounding box center [578, 92] width 443 height 645
copy div "Re: Mon avis 5 étoiles pour Keobiz ! [DATE] : 10:27 am Reply Forward from: [PER…"
click at [366, 484] on button "Reply" at bounding box center [364, 476] width 50 height 20
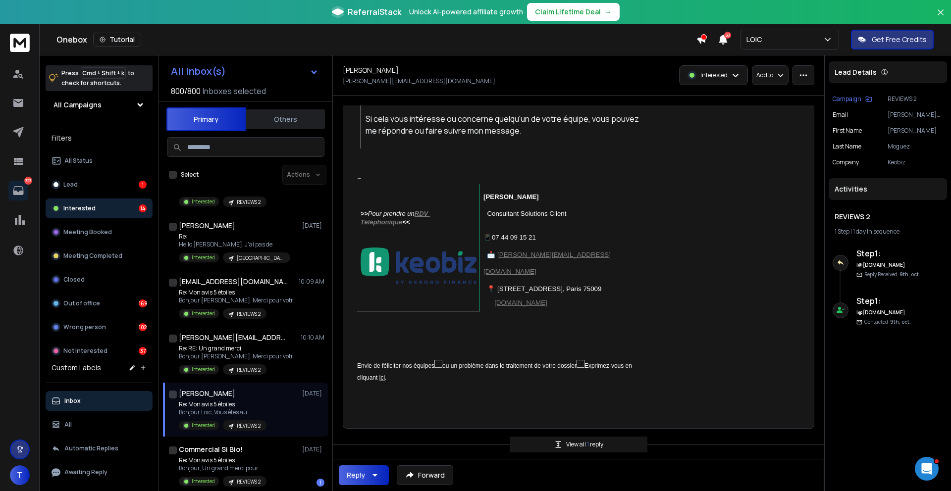
scroll to position [0, 0]
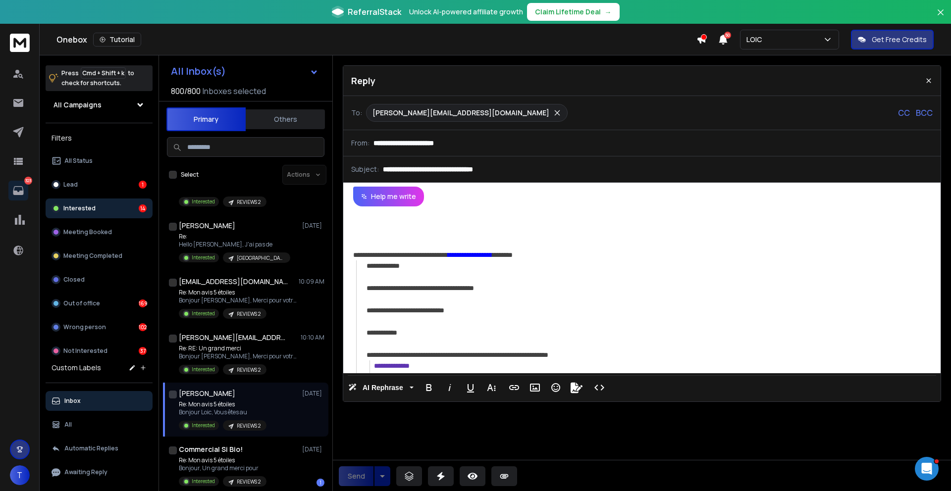
click at [572, 110] on input at bounding box center [606, 113] width 69 height 18
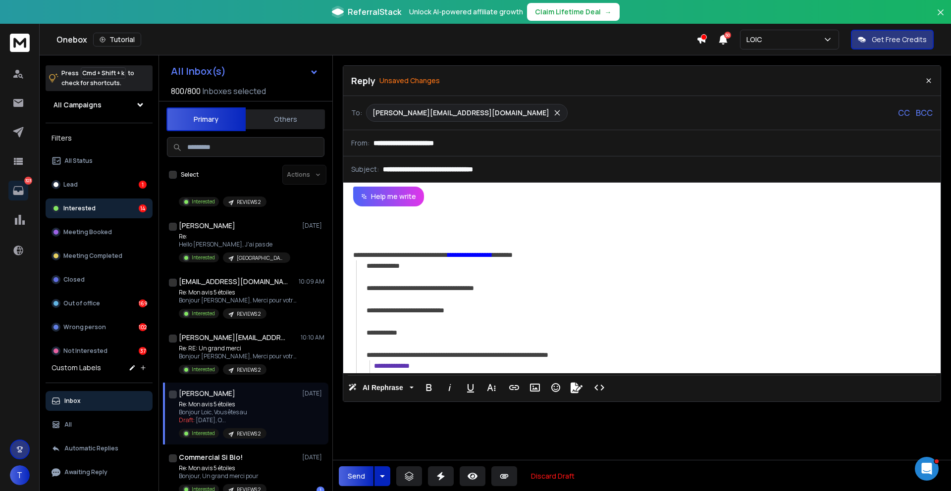
type input "**********"
click at [373, 221] on div at bounding box center [642, 221] width 578 height 11
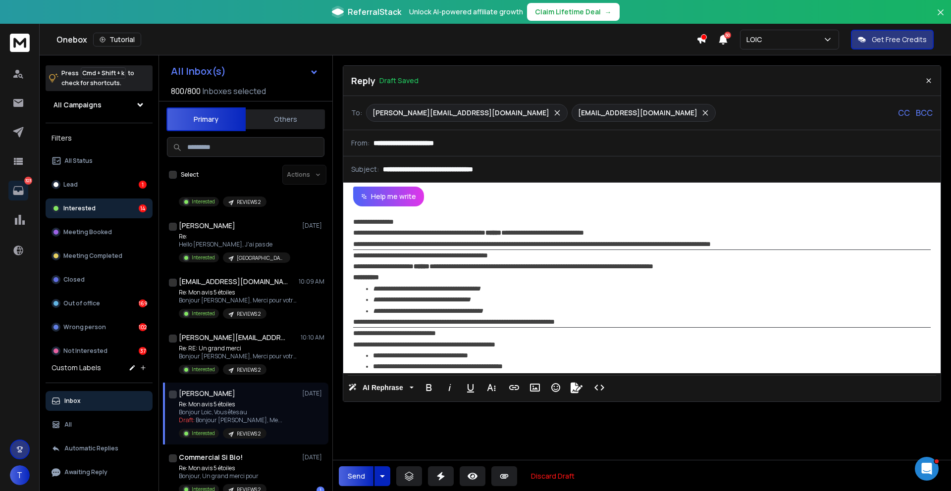
click at [362, 474] on button "Send" at bounding box center [356, 477] width 35 height 20
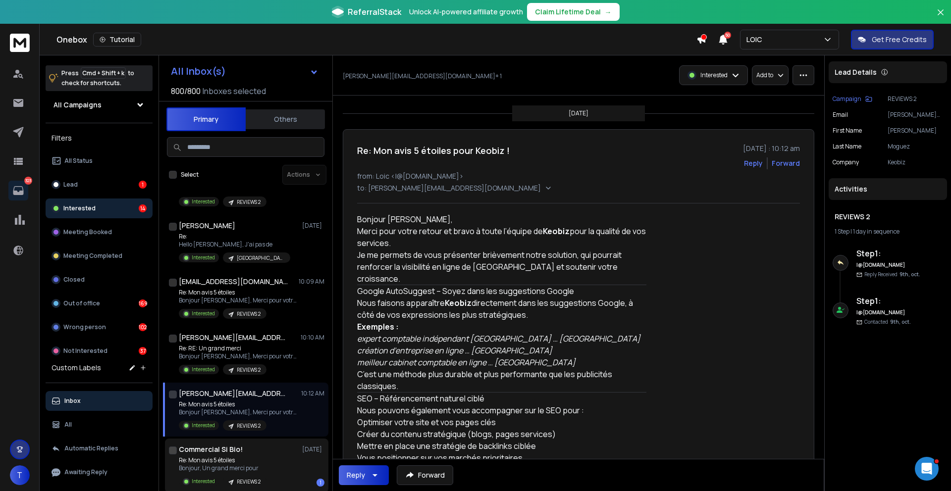
click at [260, 458] on p "Re: Mon avis 5 étoiles" at bounding box center [223, 461] width 88 height 8
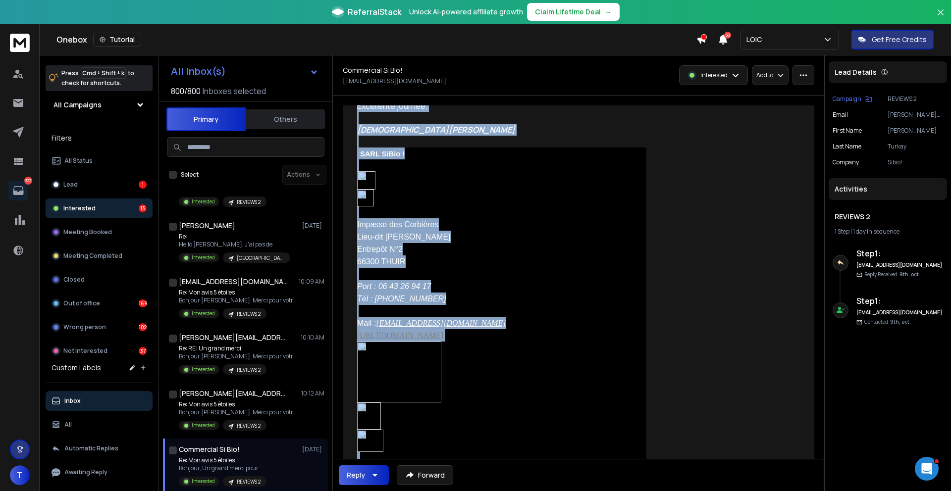
scroll to position [777, 0]
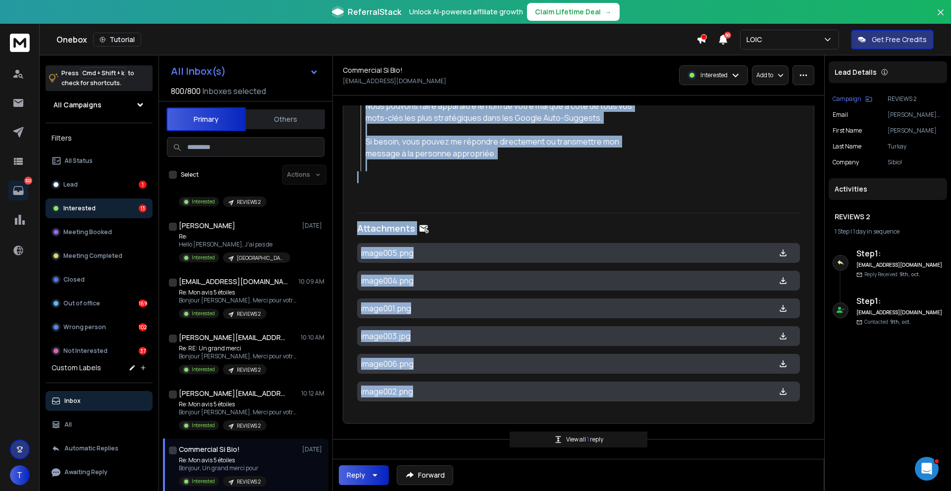
drag, startPoint x: 355, startPoint y: 150, endPoint x: 498, endPoint y: 412, distance: 299.0
copy div "Lo: Ips dolo 1 sitamet cons Adipi! ! 2 Elitsed 6097 : 47:84 do Eiusm Tempori ut…"
click at [365, 475] on div "Reply" at bounding box center [364, 476] width 34 height 12
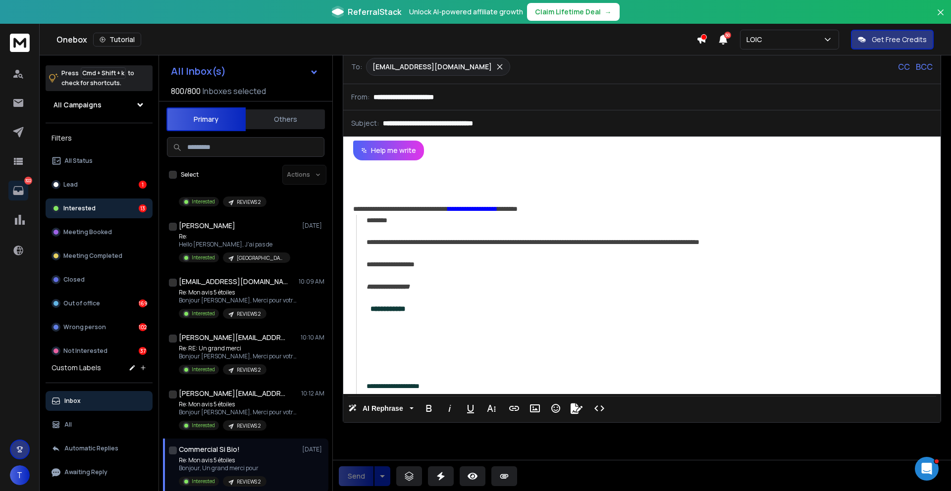
scroll to position [0, 0]
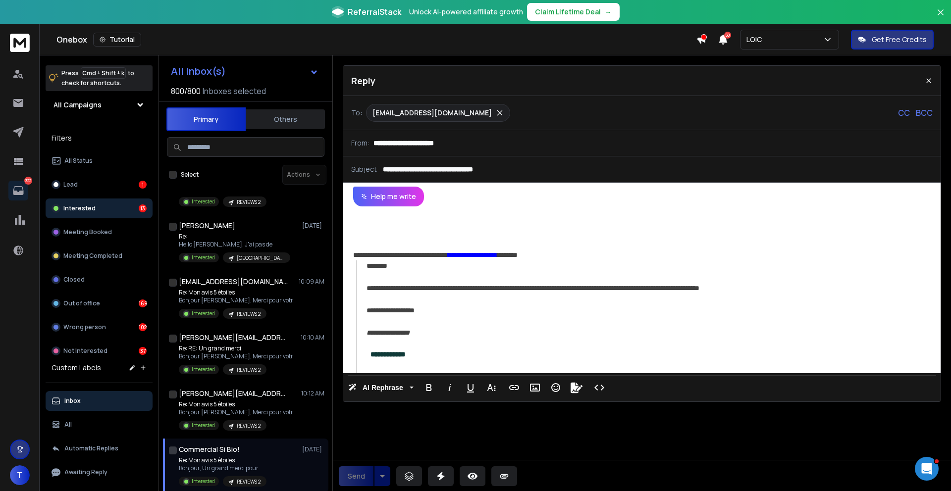
click at [514, 113] on input at bounding box center [548, 113] width 69 height 18
type input "**********"
click at [373, 215] on div "**********" at bounding box center [641, 290] width 597 height 167
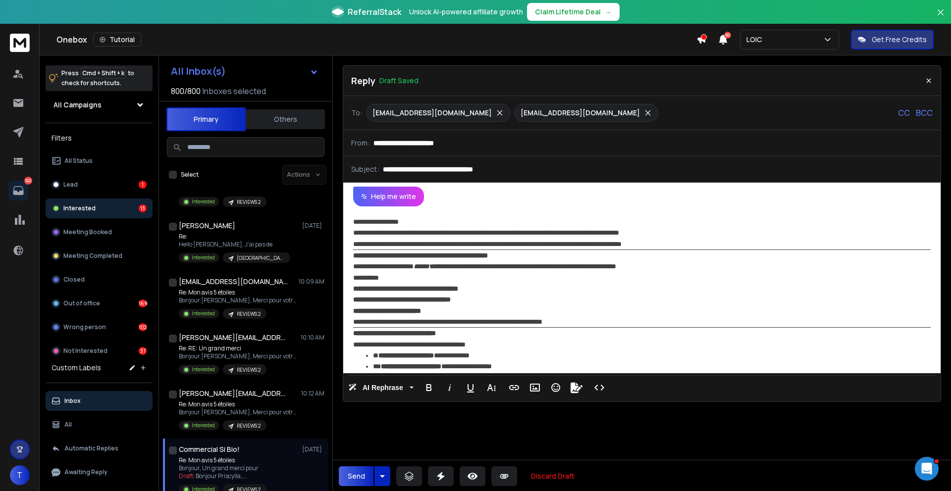
click at [365, 478] on button "Send" at bounding box center [356, 477] width 35 height 20
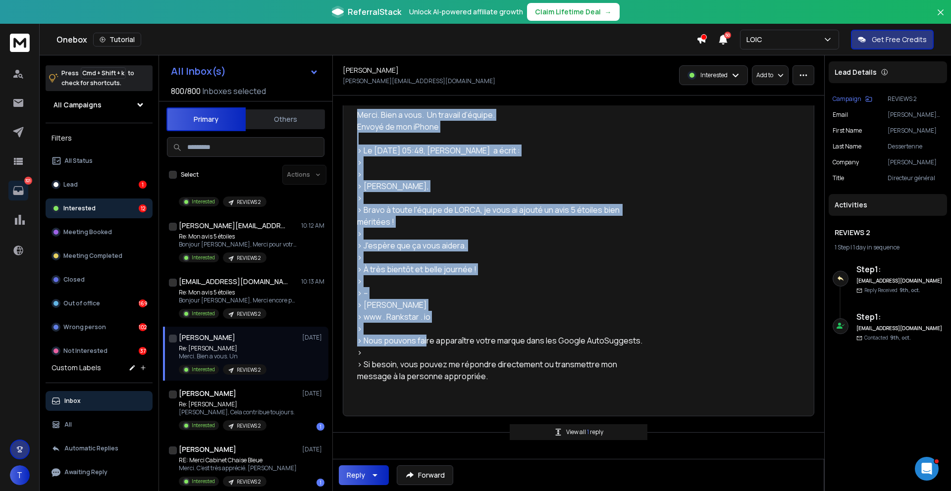
scroll to position [109, 0]
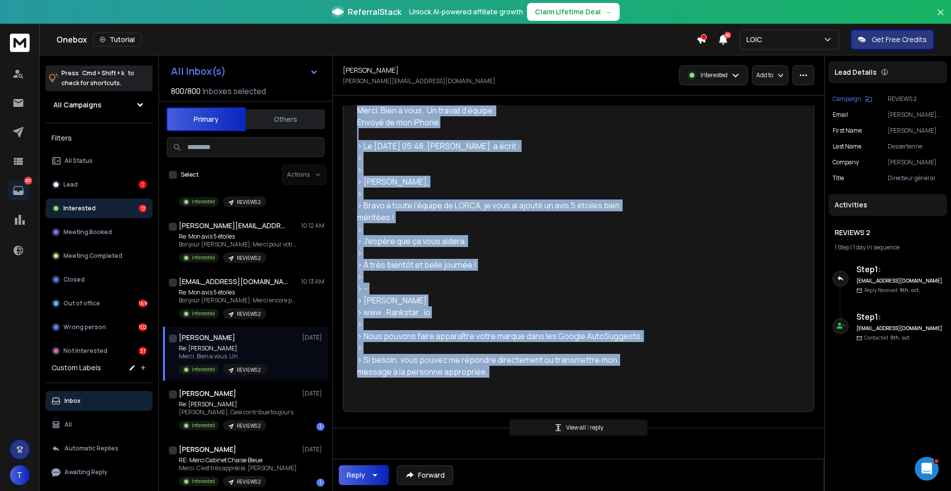
drag, startPoint x: 358, startPoint y: 152, endPoint x: 451, endPoint y: 416, distance: 279.3
click at [453, 427] on div "[DATE] Re: [PERSON_NAME] [DATE] : 08:55 am Reply Forward from: [PERSON_NAME] <[…" at bounding box center [578, 272] width 491 height 550
copy div "Re: [PERSON_NAME] [DATE] : 08:55 am Reply Forward from: [PERSON_NAME] <[PERSON_…"
click at [375, 473] on icon "button" at bounding box center [375, 476] width 12 height 12
click at [373, 451] on p "Reply All" at bounding box center [369, 450] width 27 height 10
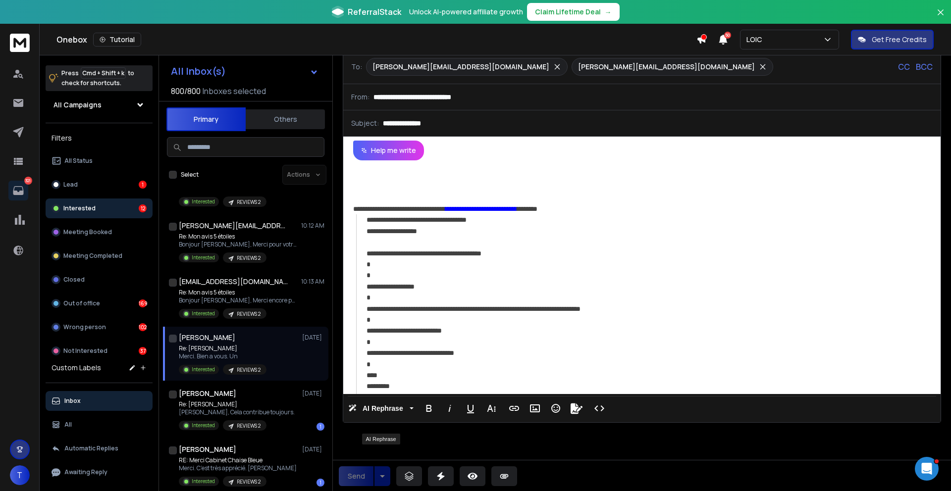
scroll to position [0, 0]
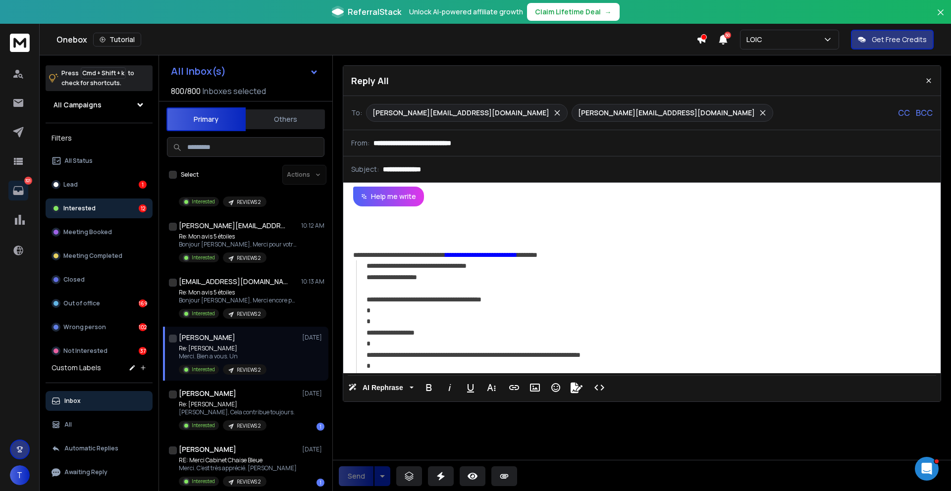
click at [777, 113] on input at bounding box center [811, 113] width 69 height 18
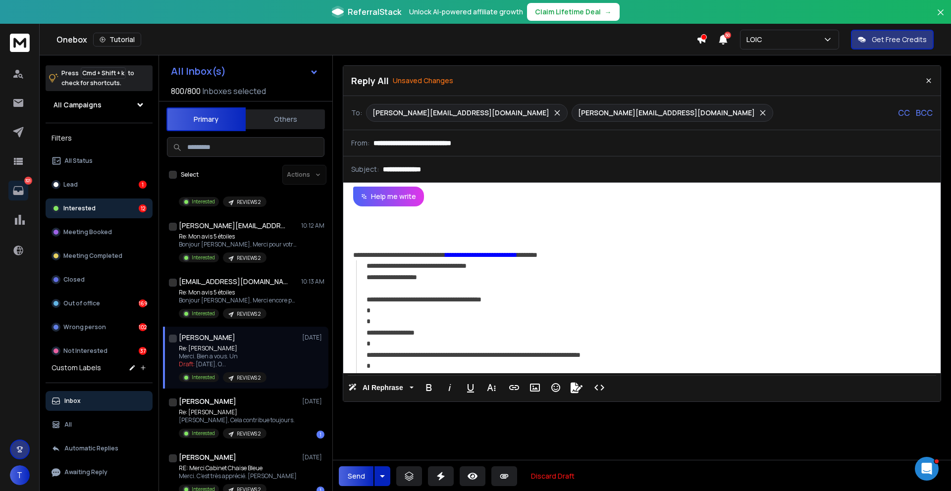
type input "**********"
click at [385, 220] on div at bounding box center [642, 221] width 578 height 11
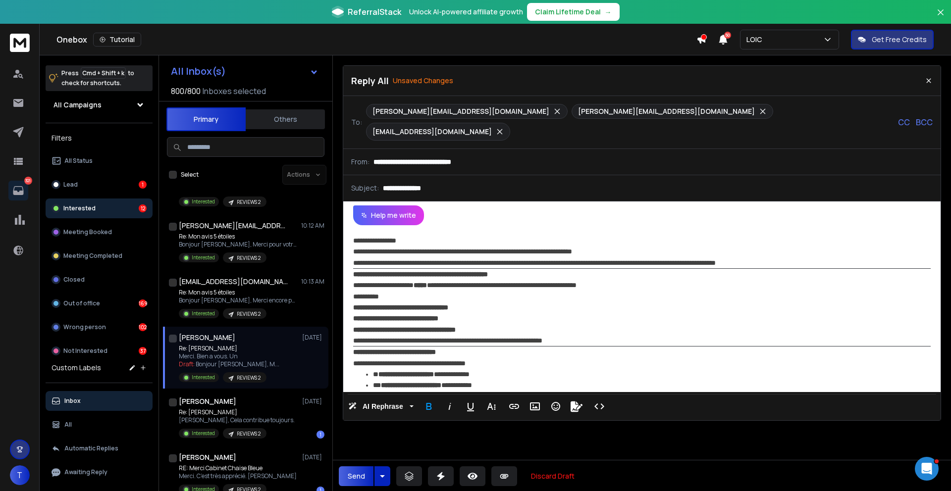
click at [357, 474] on button "Send" at bounding box center [356, 477] width 35 height 20
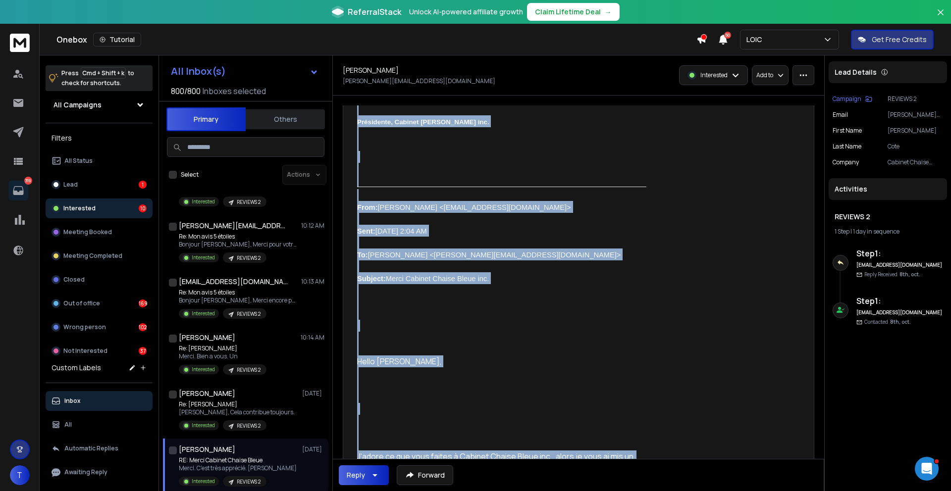
scroll to position [967, 0]
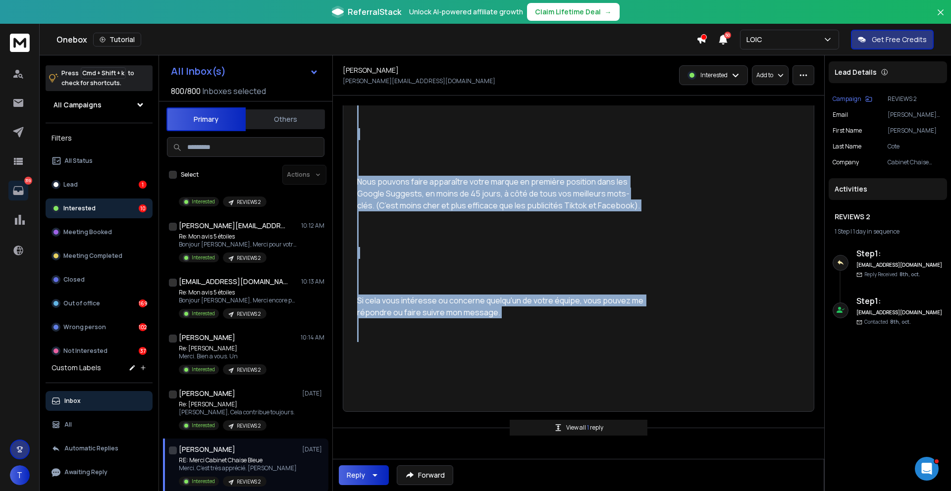
drag, startPoint x: 358, startPoint y: 152, endPoint x: 460, endPoint y: 344, distance: 217.4
click at [375, 482] on button "Reply" at bounding box center [364, 476] width 50 height 20
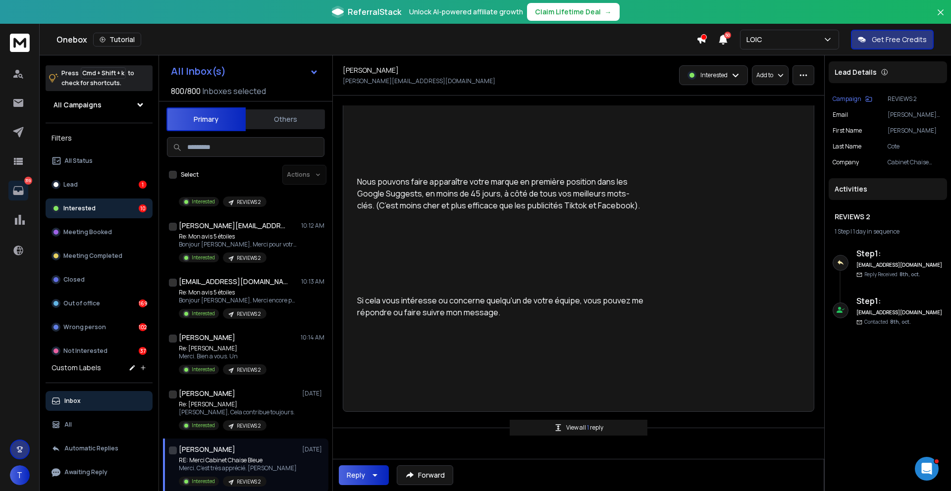
scroll to position [0, 0]
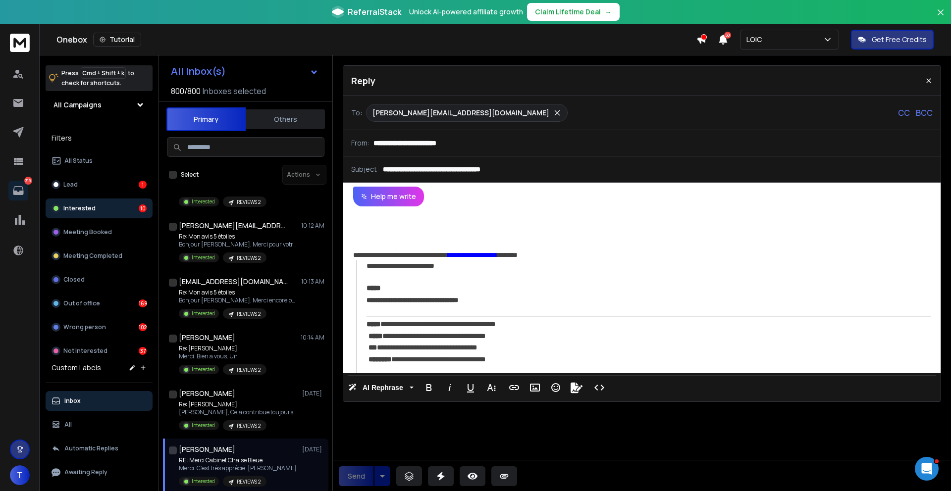
click at [572, 114] on input at bounding box center [606, 113] width 69 height 18
type input "**********"
click at [375, 219] on div at bounding box center [642, 221] width 578 height 11
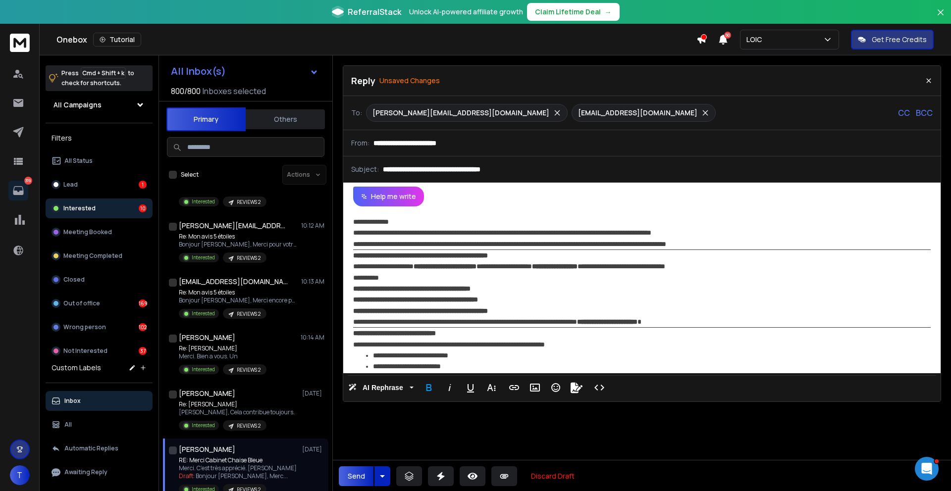
click at [367, 474] on button "Send" at bounding box center [356, 477] width 35 height 20
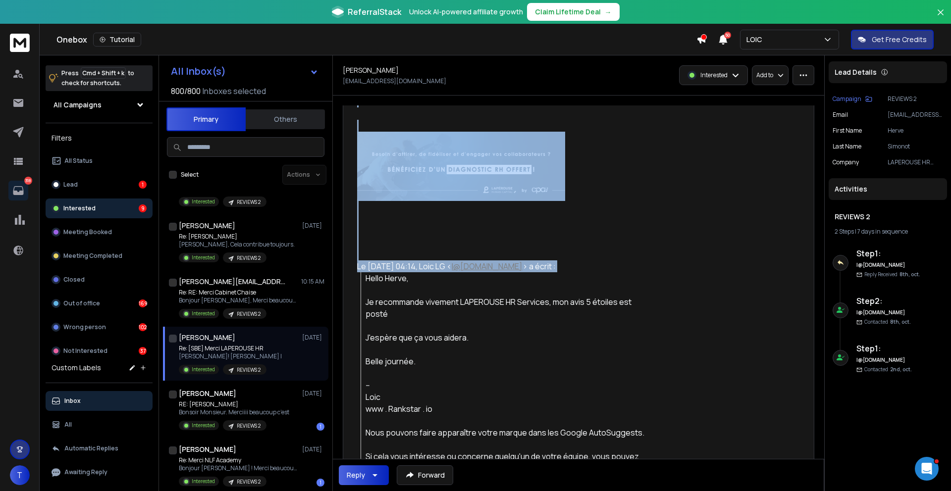
scroll to position [333, 0]
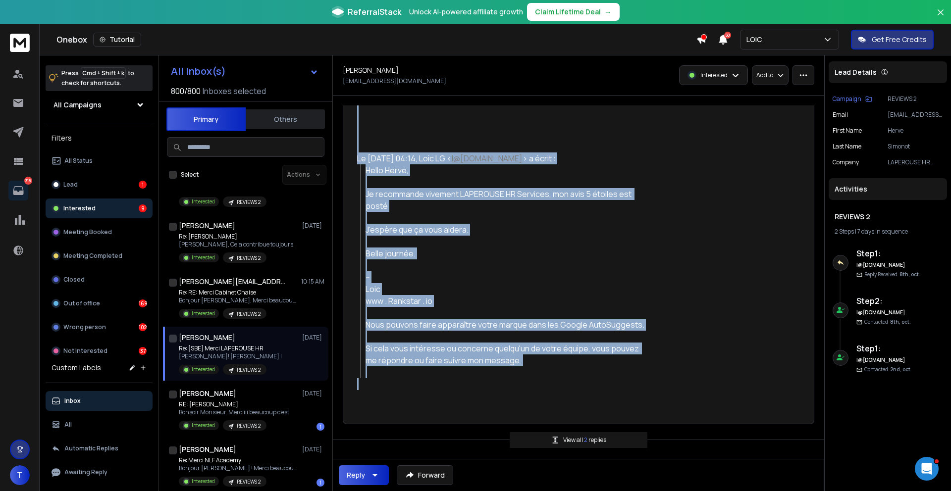
drag, startPoint x: 356, startPoint y: 148, endPoint x: 503, endPoint y: 416, distance: 305.2
click at [506, 417] on div "[DATE] Re: [SBE] Merci LAPEROUSE HR Services [DATE] : 07:22 pm Reply Forward fr…" at bounding box center [578, 165] width 491 height 787
click at [375, 476] on icon "button" at bounding box center [375, 476] width 12 height 12
click at [372, 456] on p "Reply All" at bounding box center [363, 450] width 44 height 14
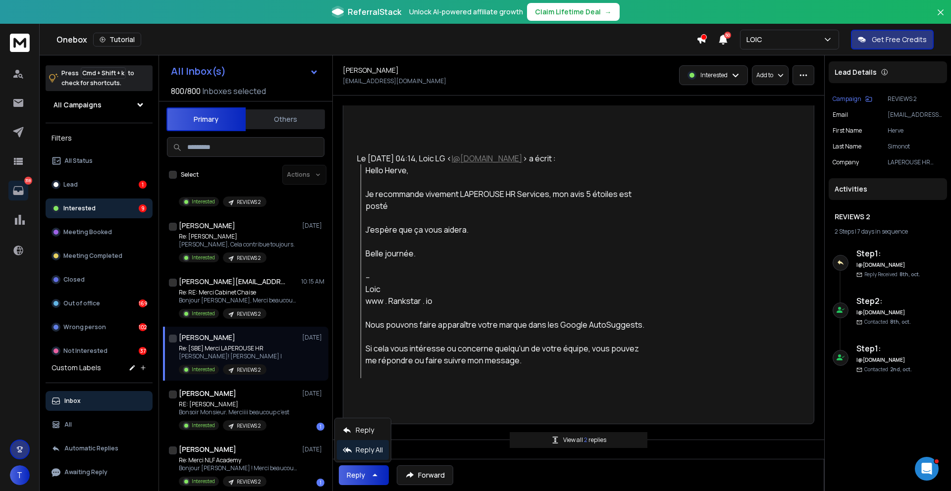
scroll to position [0, 0]
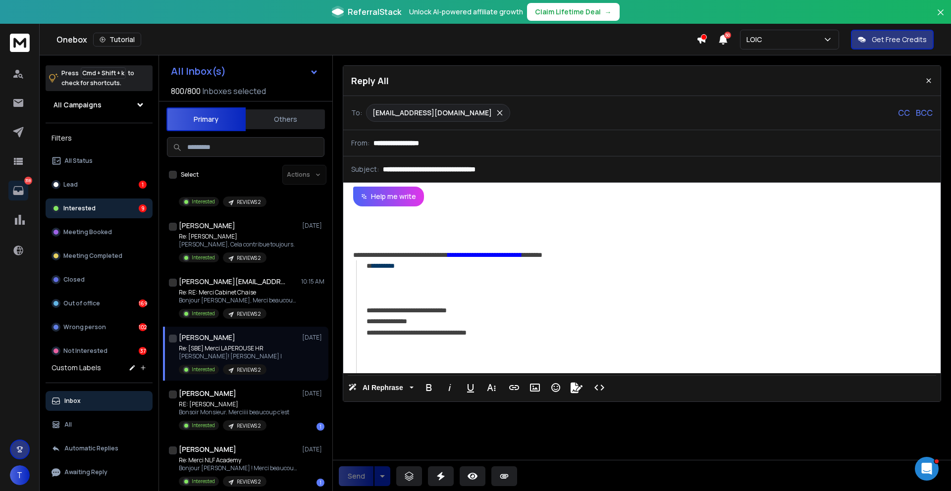
click at [557, 116] on input at bounding box center [548, 113] width 69 height 18
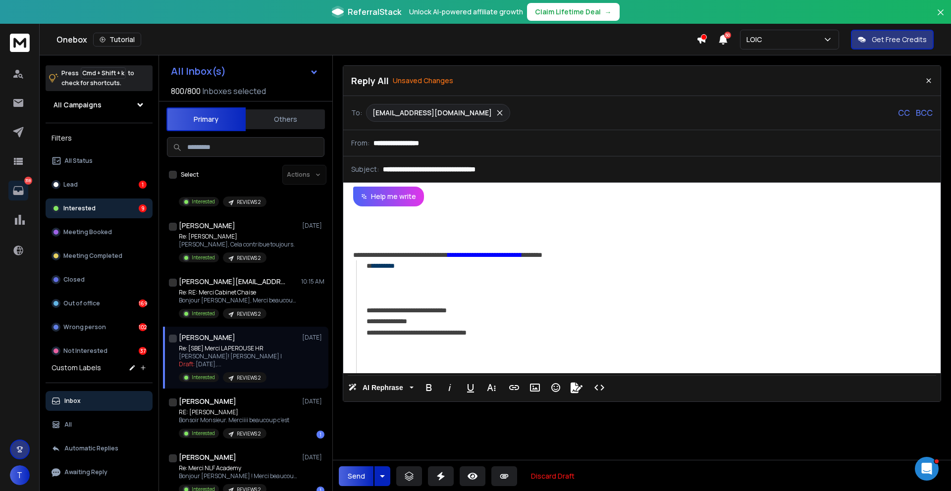
type input "**********"
click at [379, 221] on div at bounding box center [642, 221] width 578 height 11
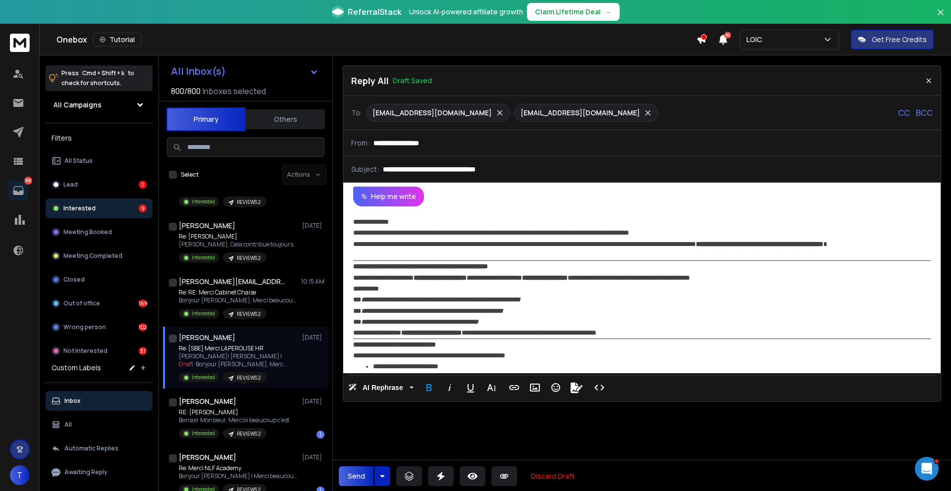
click at [350, 470] on button "Send" at bounding box center [356, 477] width 35 height 20
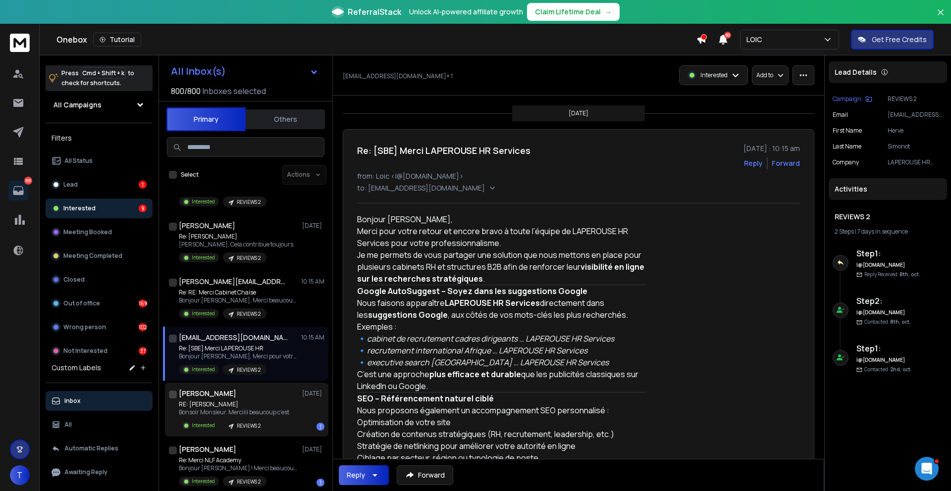
click at [259, 397] on div "[PERSON_NAME] [DATE]" at bounding box center [252, 394] width 146 height 10
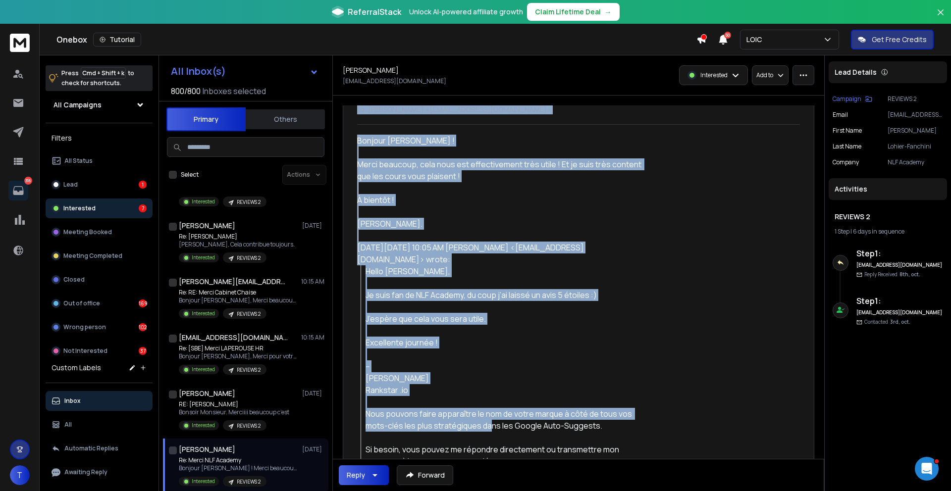
scroll to position [180, 0]
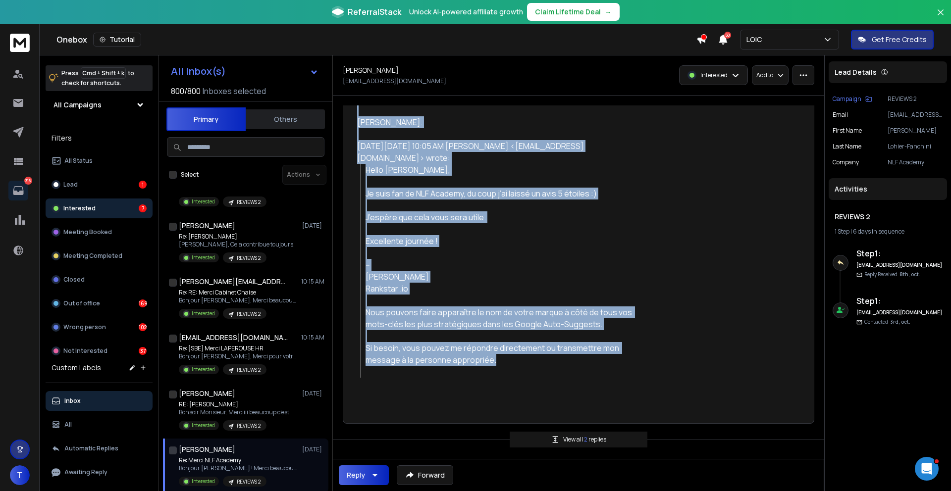
drag, startPoint x: 358, startPoint y: 149, endPoint x: 493, endPoint y: 354, distance: 245.2
click at [493, 354] on div "Re: Merci NLF Academy [DATE] : 05:36 pm Reply Forward from: [PERSON_NAME] <[PER…" at bounding box center [578, 186] width 443 height 446
click at [376, 471] on icon "button" at bounding box center [375, 476] width 12 height 12
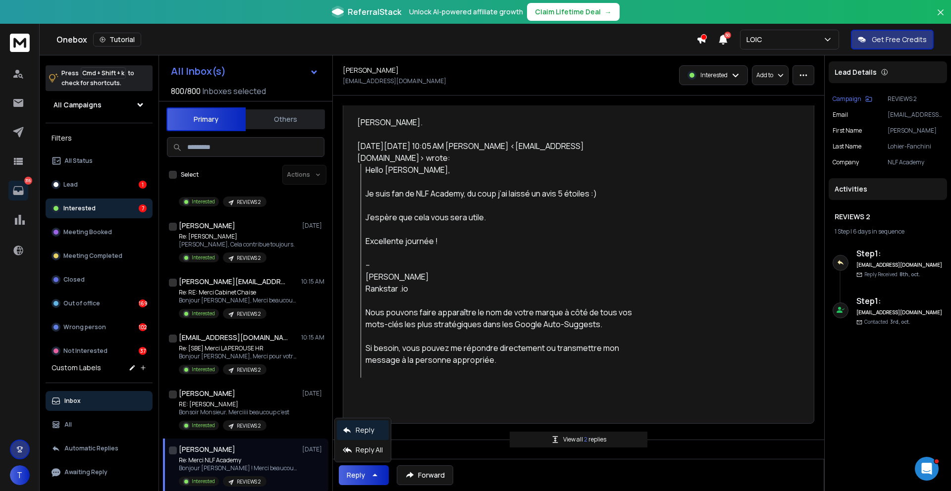
click at [378, 429] on div "Reply" at bounding box center [363, 431] width 52 height 20
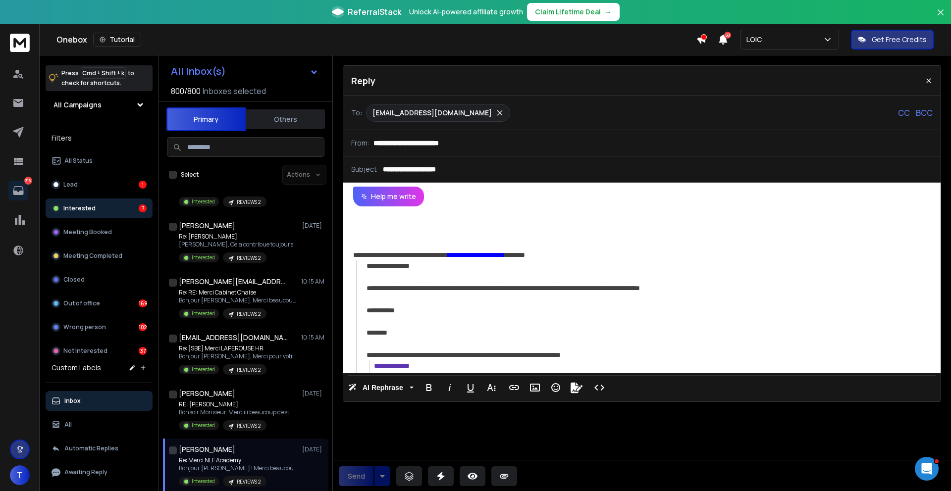
click at [530, 110] on input at bounding box center [548, 113] width 69 height 18
type input "**********"
click at [380, 220] on div at bounding box center [642, 221] width 578 height 11
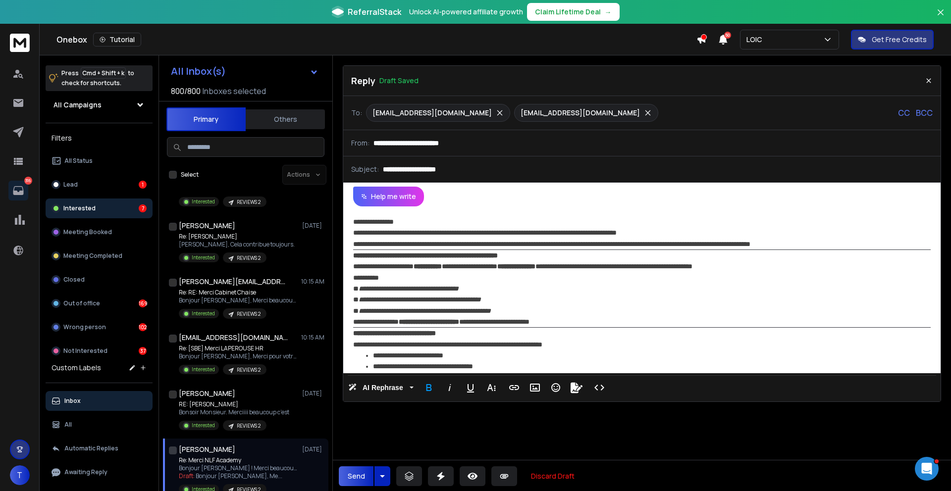
click at [363, 473] on button "Send" at bounding box center [356, 477] width 35 height 20
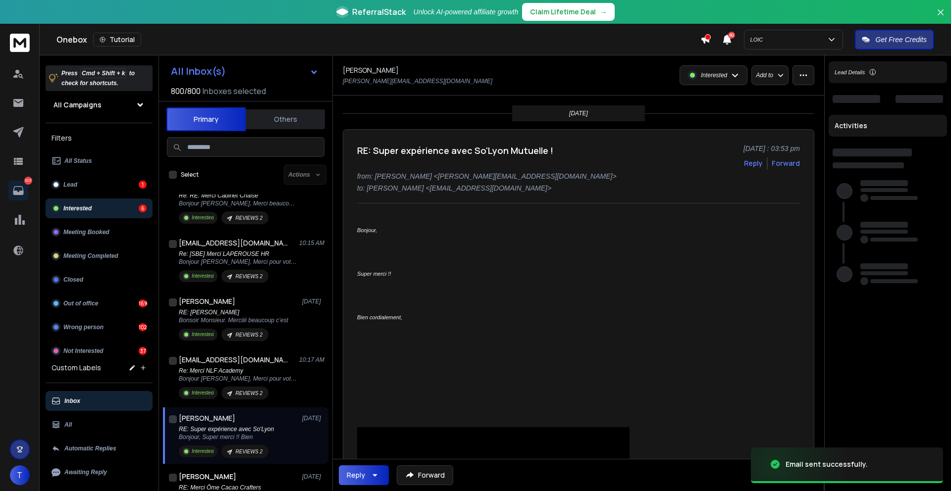
scroll to position [1440, 0]
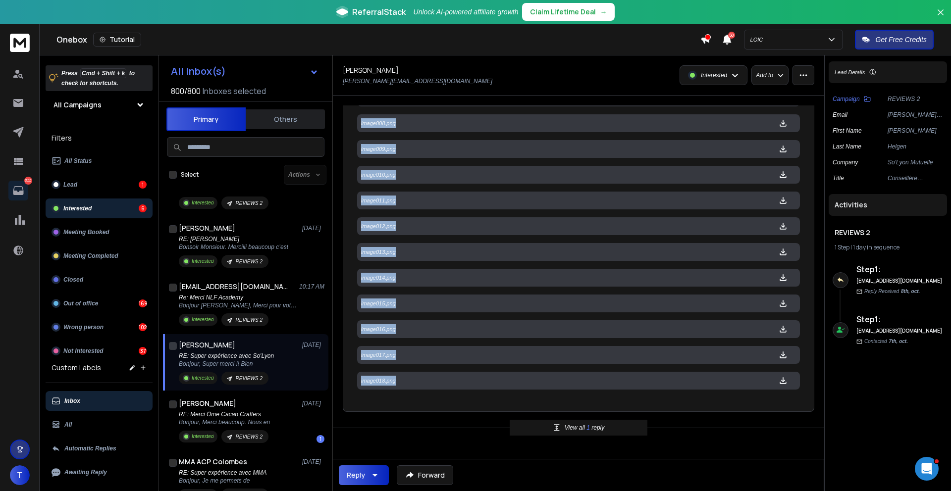
drag, startPoint x: 356, startPoint y: 145, endPoint x: 475, endPoint y: 396, distance: 278.0
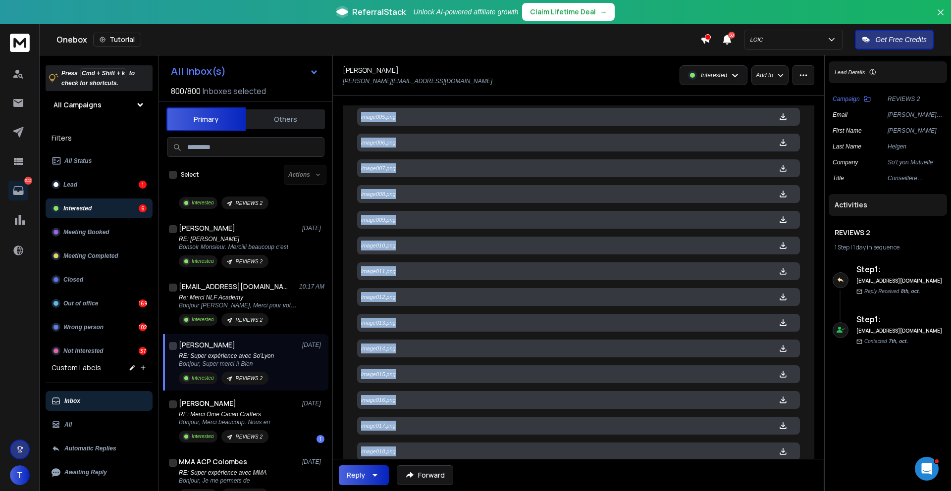
scroll to position [1754, 0]
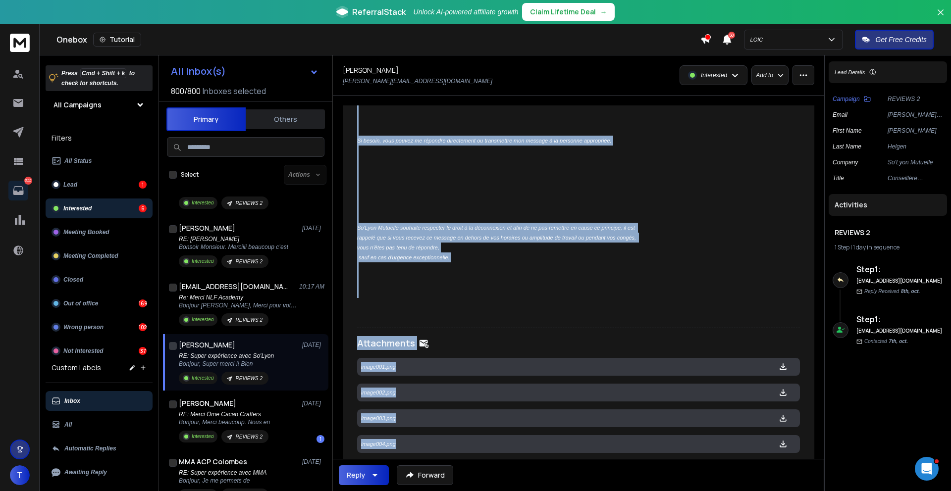
click at [367, 474] on div "Reply" at bounding box center [364, 476] width 34 height 12
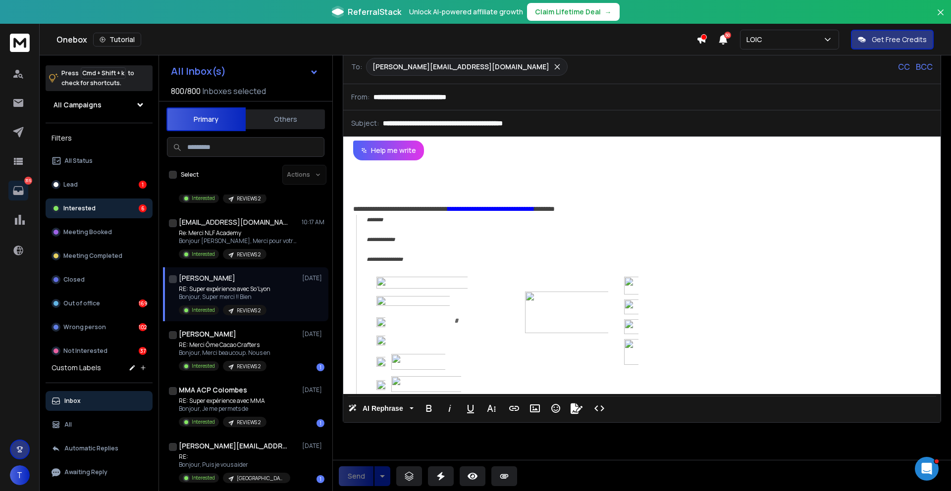
scroll to position [1381, 0]
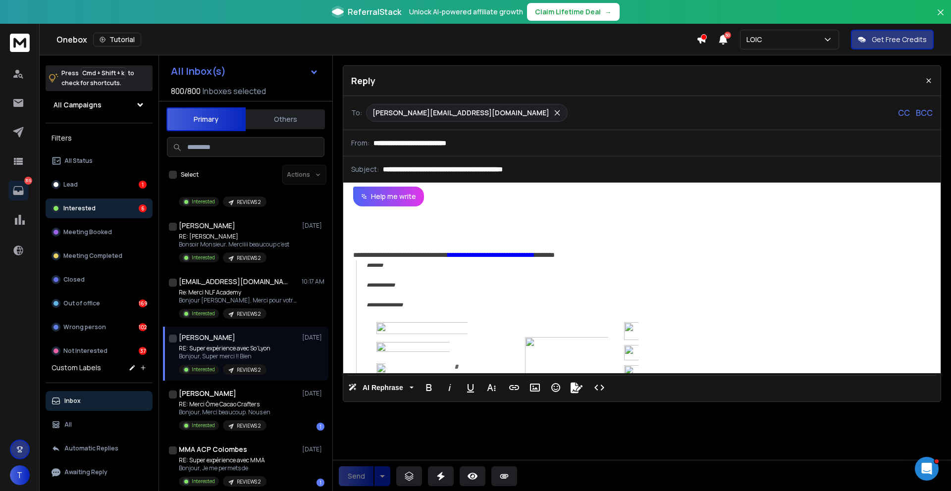
click at [572, 106] on input at bounding box center [606, 113] width 69 height 18
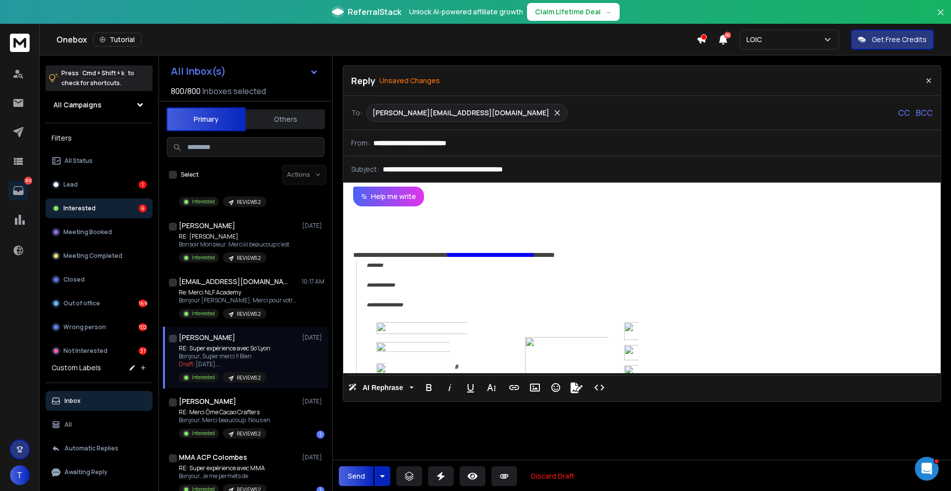
type input "**********"
click at [381, 216] on div at bounding box center [642, 221] width 578 height 11
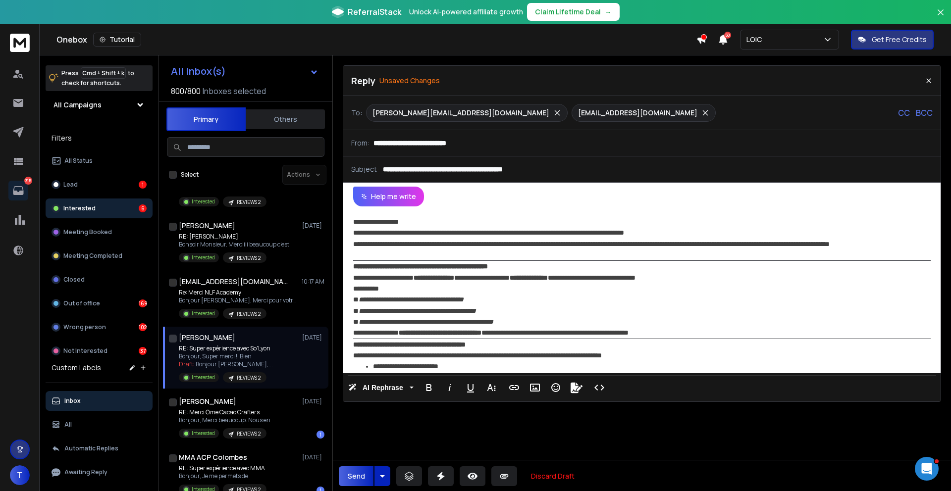
click at [359, 482] on button "Send" at bounding box center [356, 477] width 35 height 20
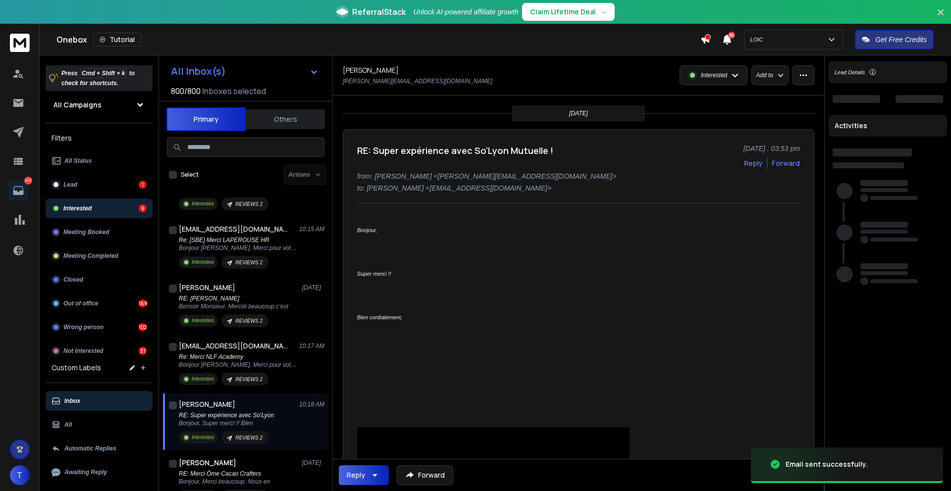
scroll to position [1440, 0]
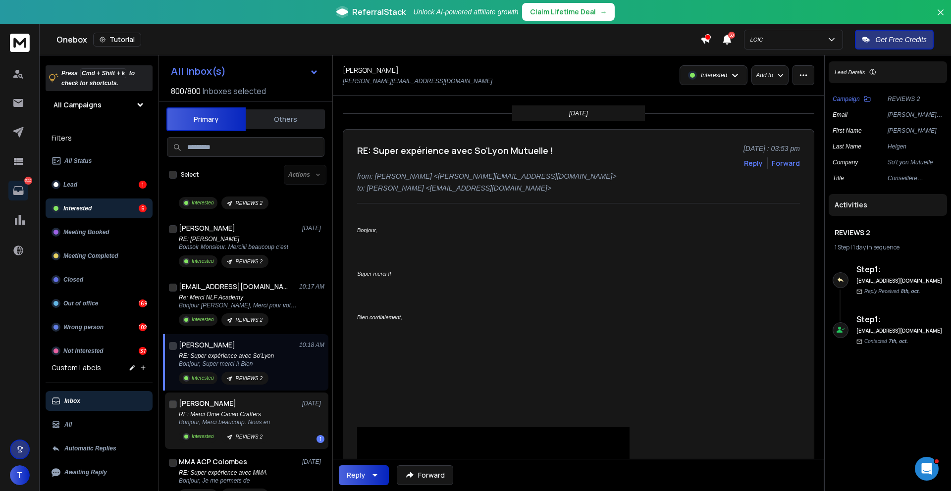
click at [266, 420] on p "Bonjour, Merci beaucoup. Nous en" at bounding box center [224, 423] width 91 height 8
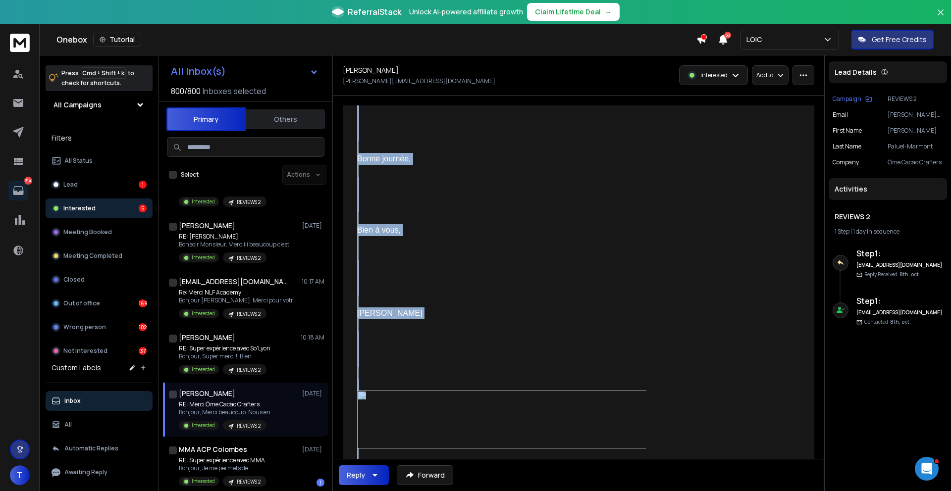
scroll to position [1067, 0]
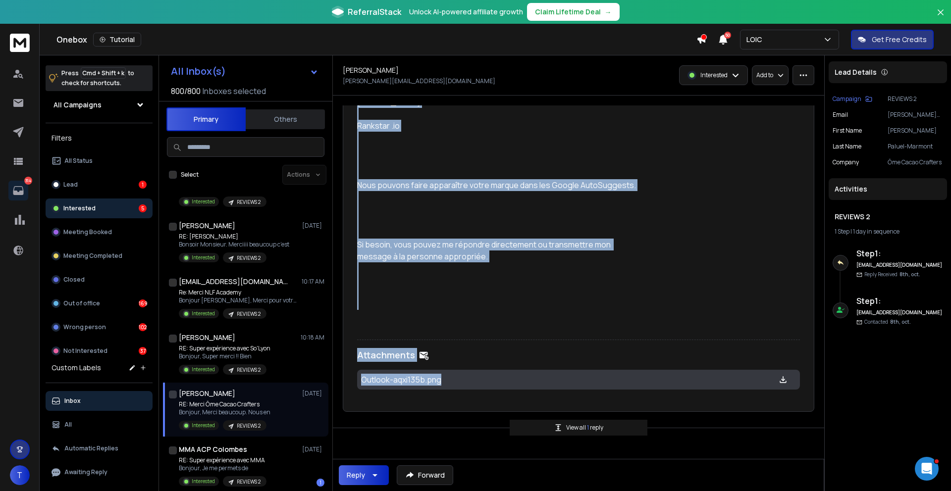
drag, startPoint x: 401, startPoint y: 194, endPoint x: 506, endPoint y: 408, distance: 238.3
click at [367, 475] on div "Reply" at bounding box center [364, 476] width 34 height 12
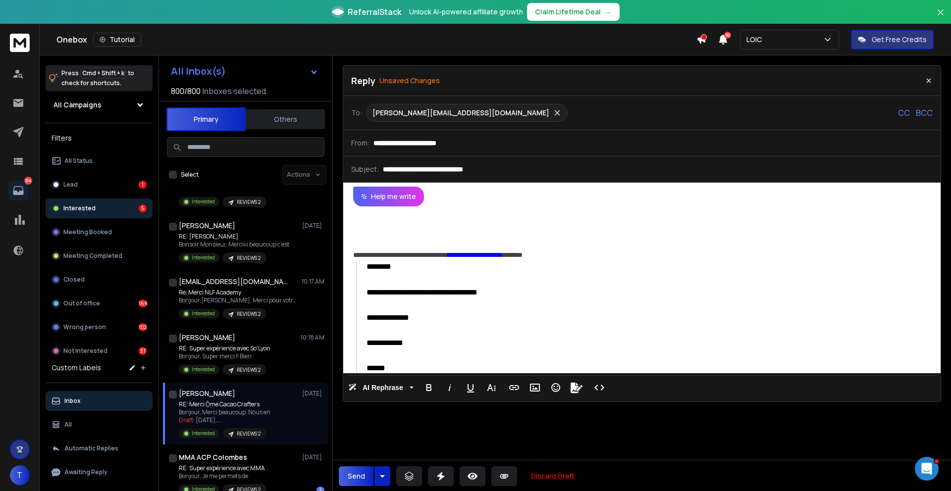
click at [572, 115] on input at bounding box center [606, 113] width 69 height 18
type input "**********"
click at [385, 225] on div at bounding box center [642, 221] width 578 height 11
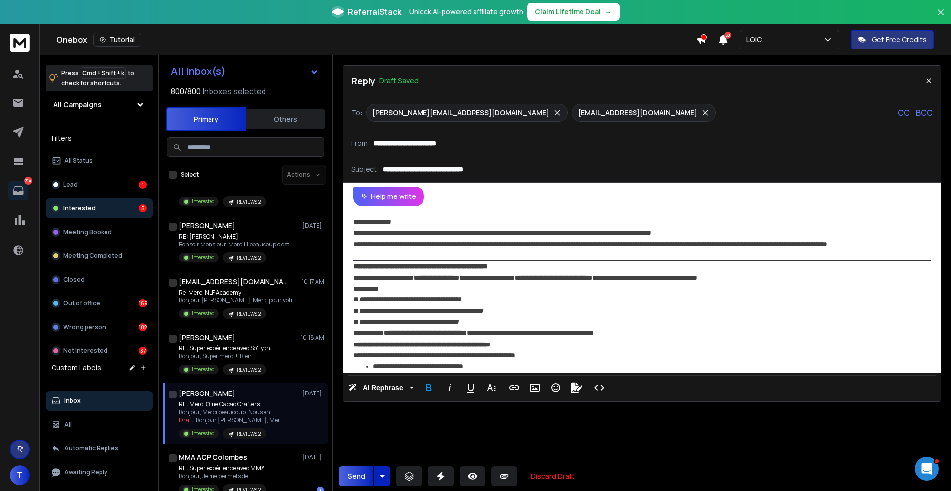
click at [357, 478] on button "Send" at bounding box center [356, 477] width 35 height 20
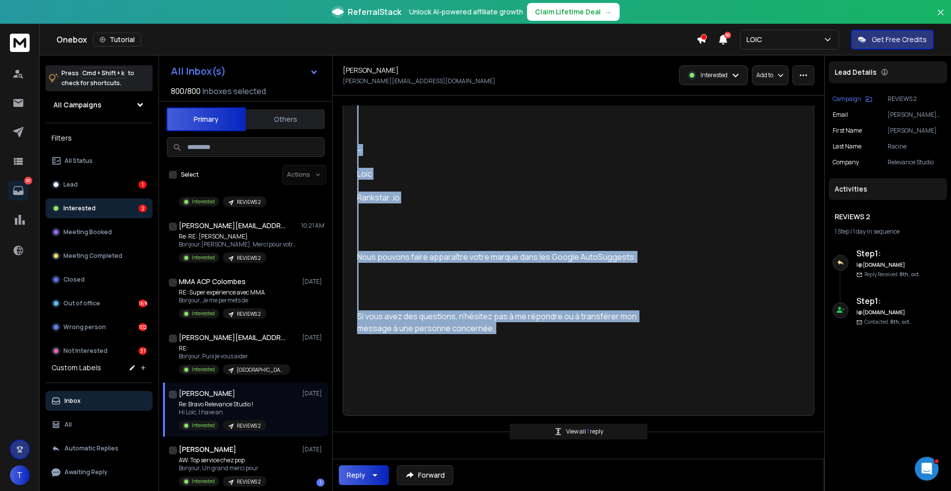
scroll to position [920, 0]
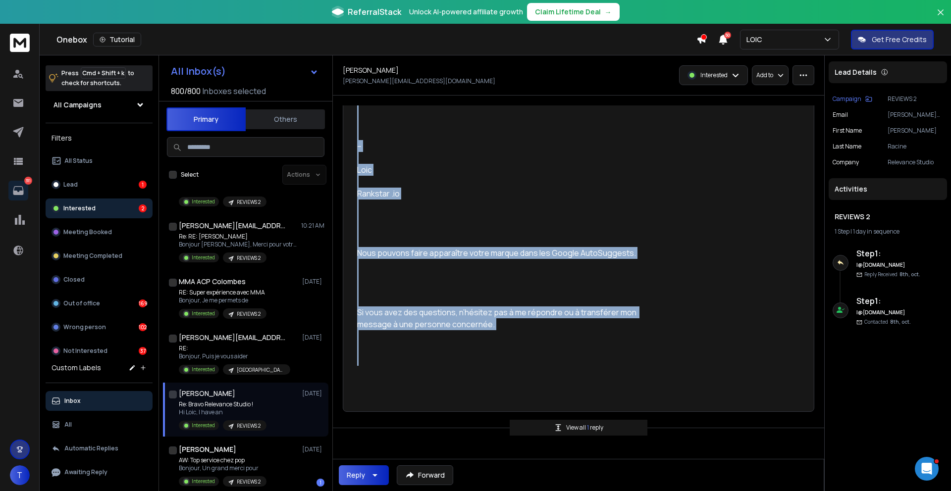
drag, startPoint x: 357, startPoint y: 147, endPoint x: 502, endPoint y: 373, distance: 268.6
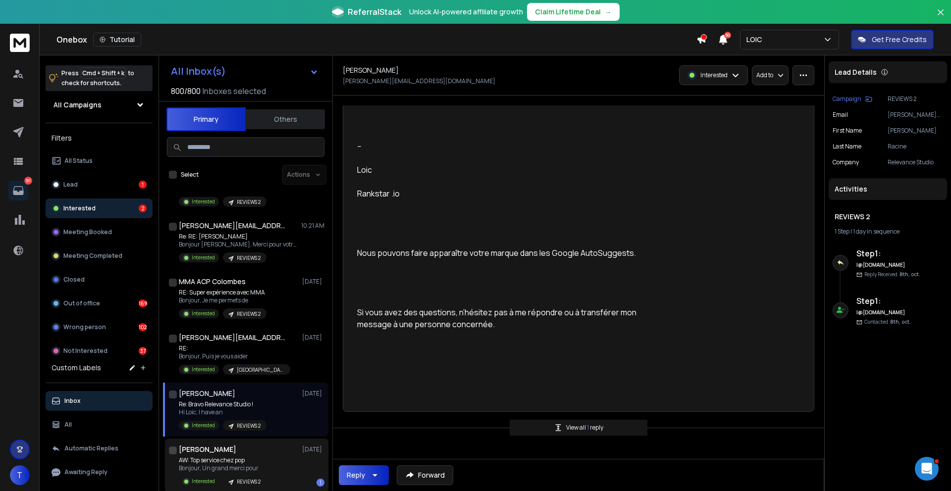
click at [245, 469] on p "Bonjour, Un grand merci pour" at bounding box center [223, 469] width 88 height 8
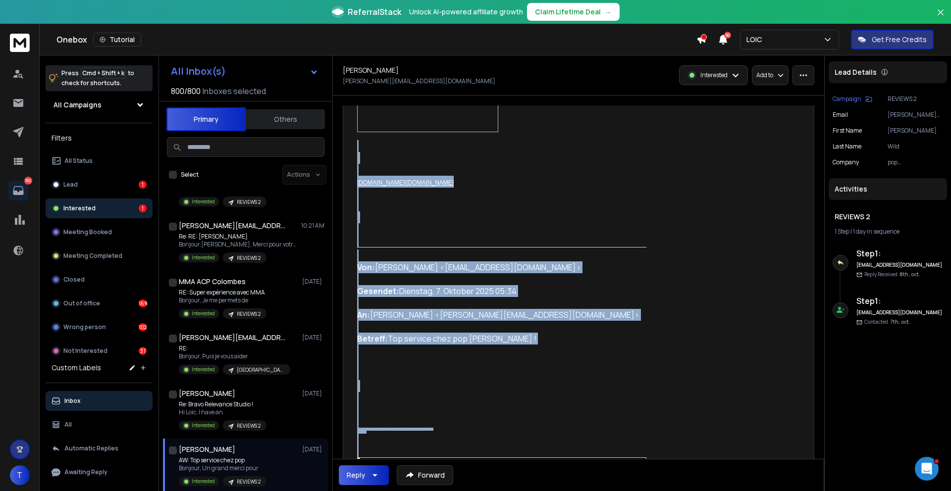
scroll to position [825, 0]
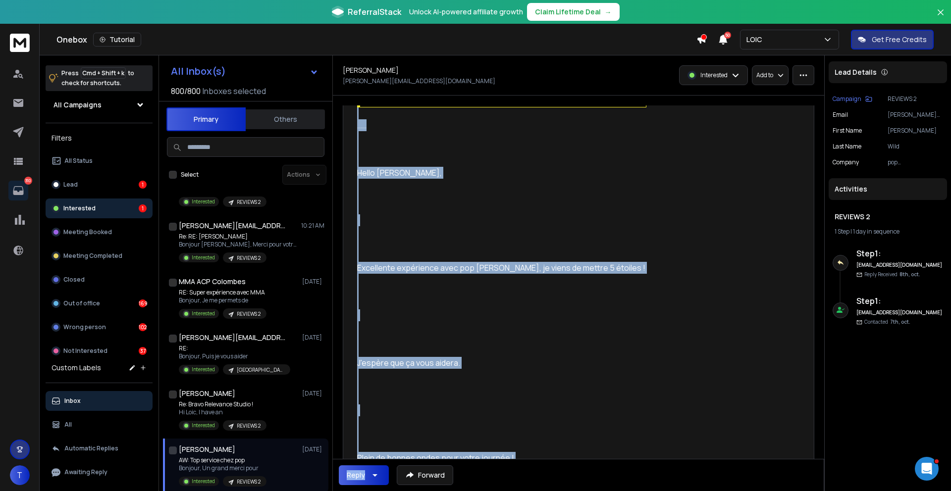
drag, startPoint x: 381, startPoint y: 167, endPoint x: 487, endPoint y: 410, distance: 265.3
click at [508, 459] on div "[PERSON_NAME] [PERSON_NAME] [PERSON_NAME][EMAIL_ADDRESS][DOMAIN_NAME] Intereste…" at bounding box center [578, 300] width 491 height 491
click at [368, 473] on div "Reply" at bounding box center [364, 476] width 34 height 12
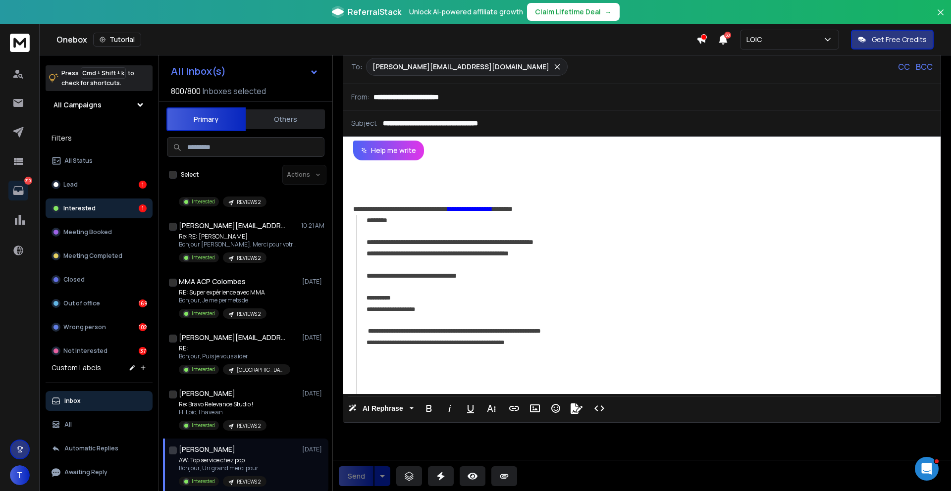
scroll to position [0, 0]
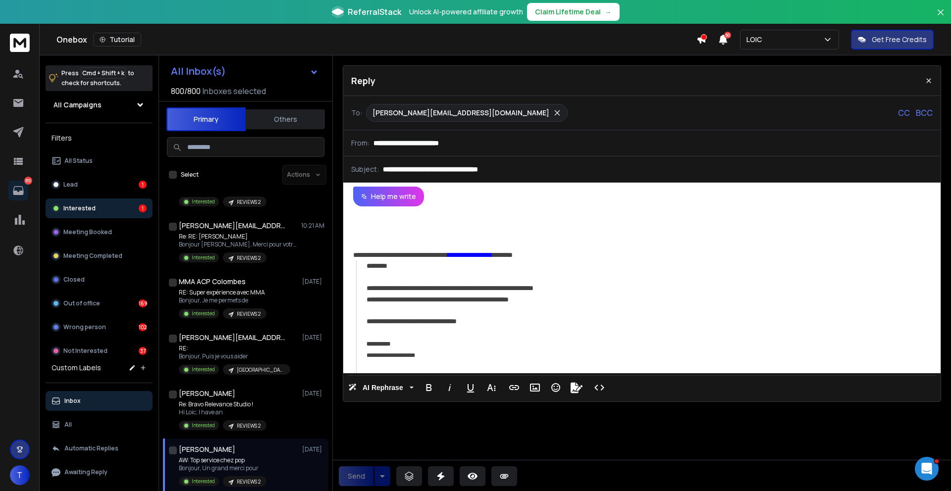
click at [572, 111] on input at bounding box center [606, 113] width 69 height 18
type input "**********"
click at [368, 215] on div "**********" at bounding box center [641, 290] width 597 height 167
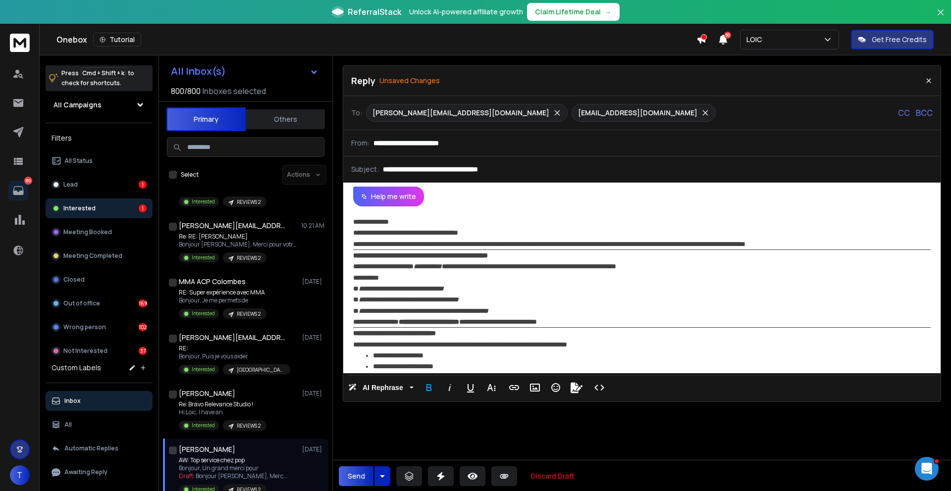
click at [346, 483] on button "Send" at bounding box center [356, 477] width 35 height 20
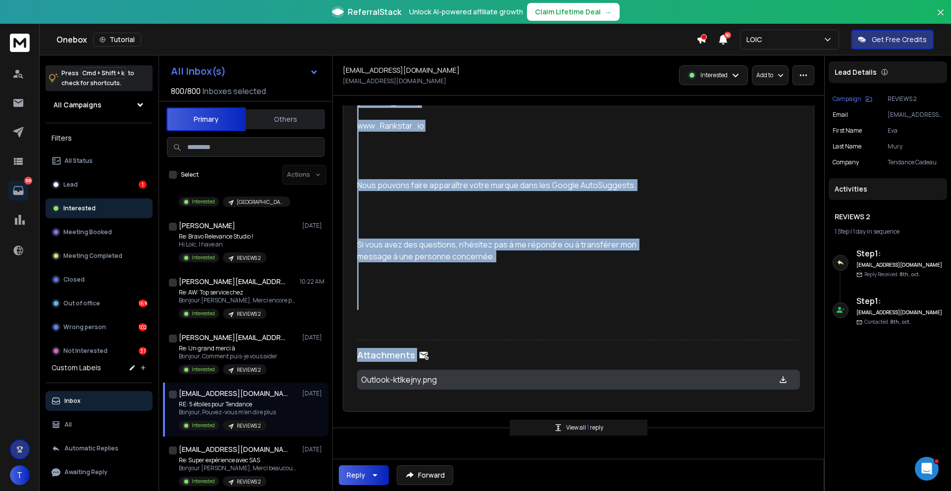
scroll to position [916, 0]
drag, startPoint x: 357, startPoint y: 150, endPoint x: 482, endPoint y: 362, distance: 246.4
click at [387, 471] on button "Reply" at bounding box center [364, 476] width 50 height 20
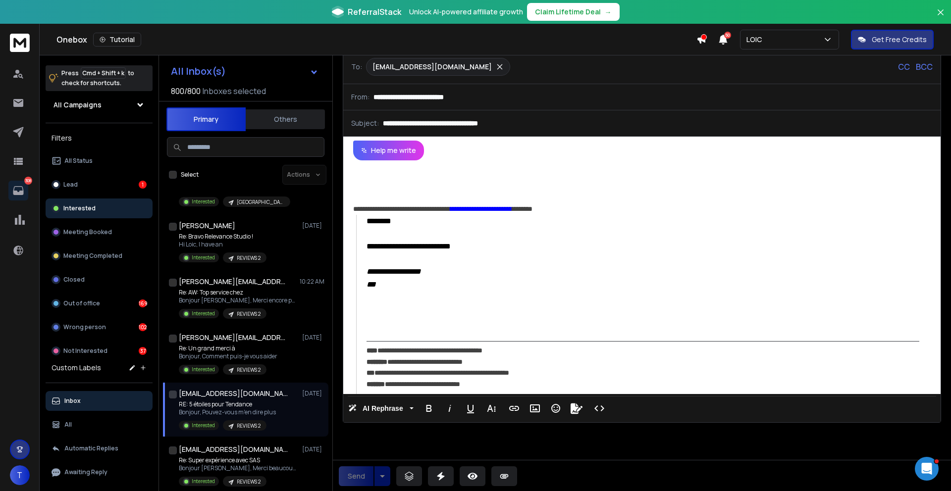
scroll to position [0, 0]
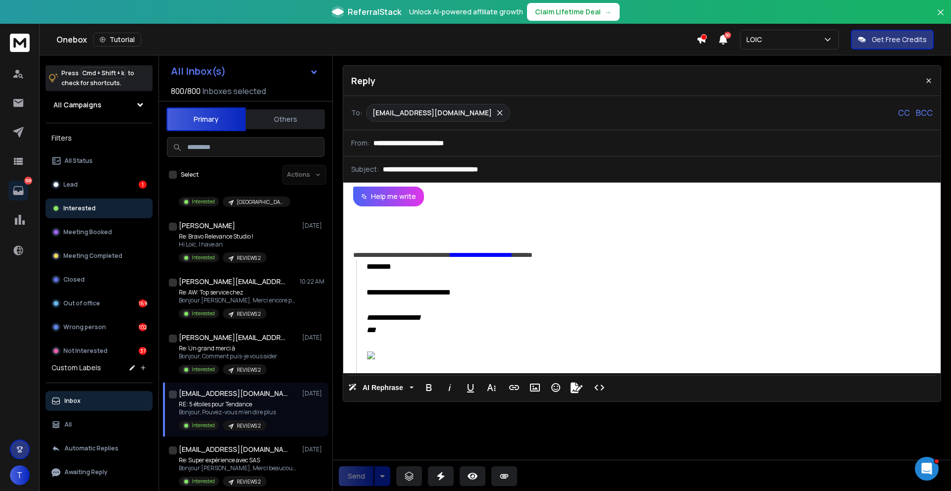
click at [511, 103] on div "To: [EMAIL_ADDRESS][DOMAIN_NAME] CC BCC" at bounding box center [641, 113] width 597 height 34
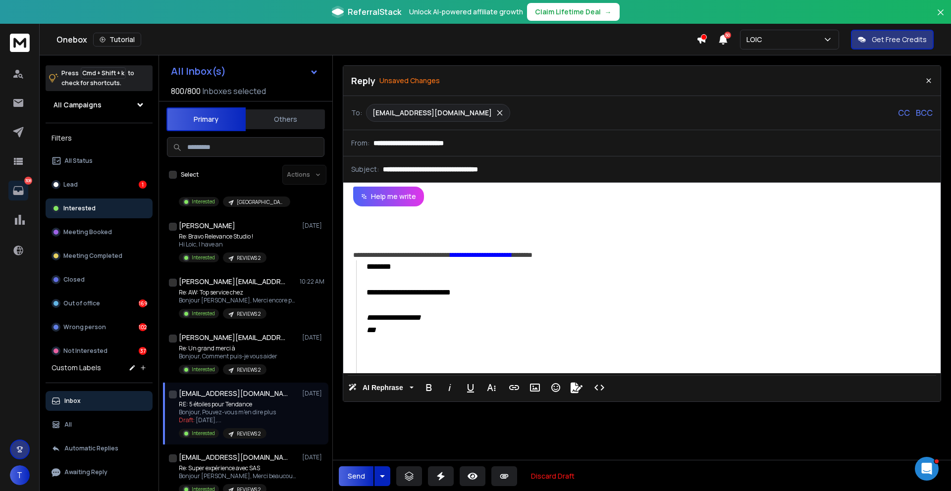
type input "**********"
click at [385, 217] on div at bounding box center [642, 221] width 578 height 11
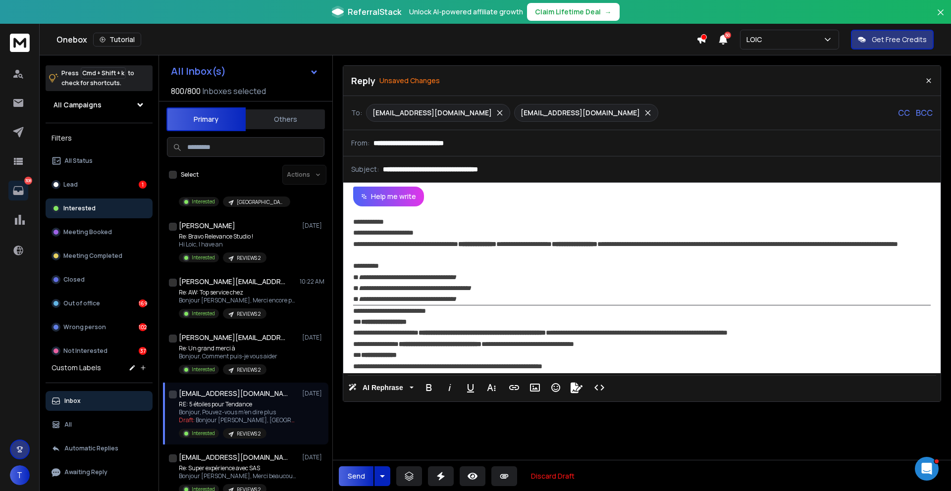
click at [361, 482] on button "Send" at bounding box center [356, 477] width 35 height 20
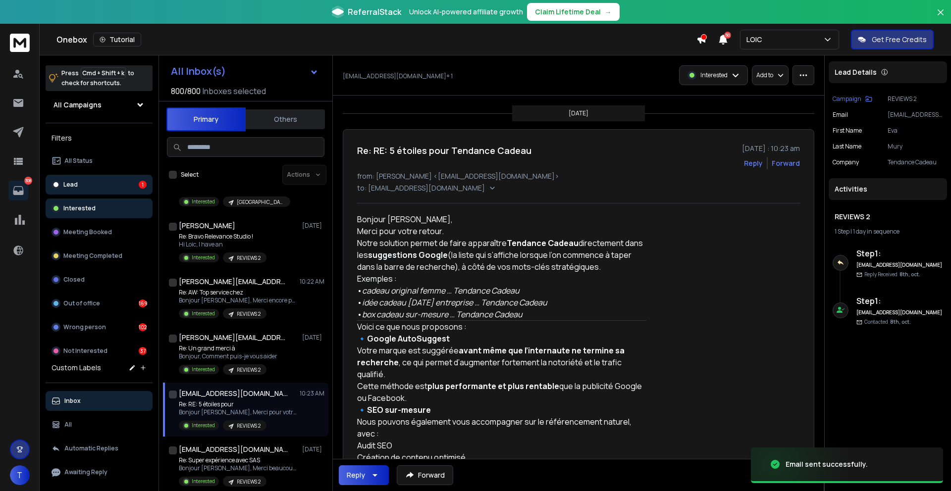
click at [82, 180] on button "Lead 1" at bounding box center [99, 185] width 107 height 20
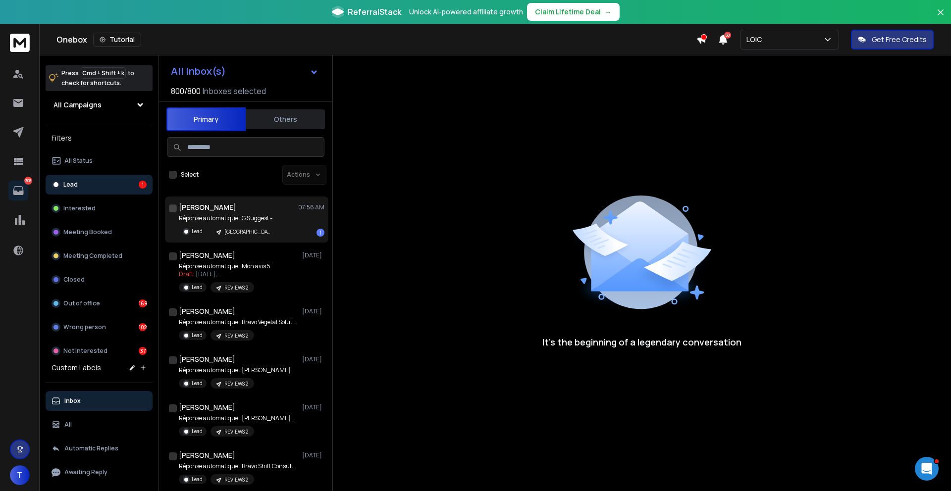
click at [256, 237] on div "[PERSON_NAME] 07:56 AM Réponse automatique : G Suggest - Lead FRANCE 1" at bounding box center [246, 220] width 163 height 46
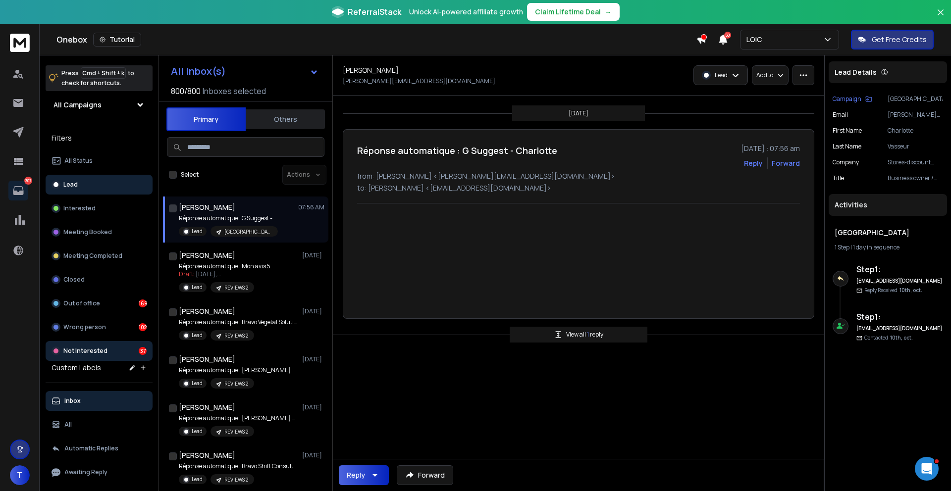
click at [106, 353] on button "Not Interested 37" at bounding box center [99, 351] width 107 height 20
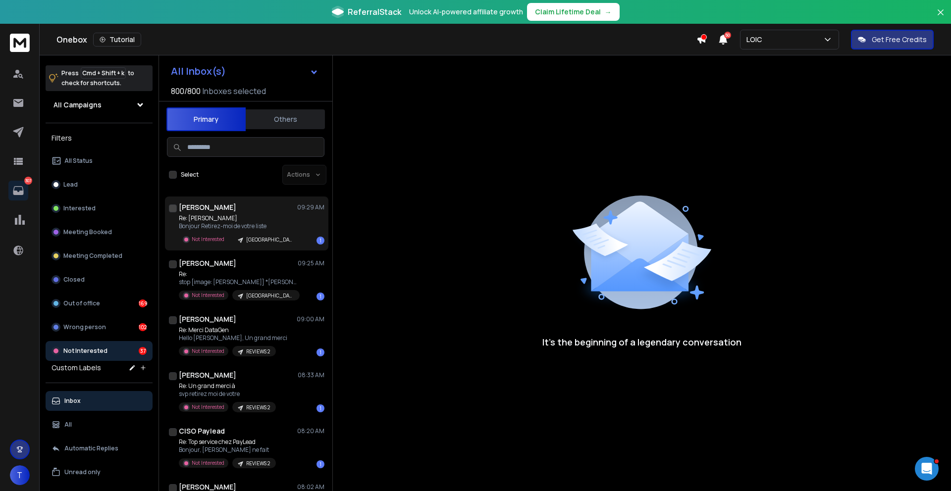
click at [232, 220] on p "Re: [PERSON_NAME]" at bounding box center [238, 218] width 119 height 8
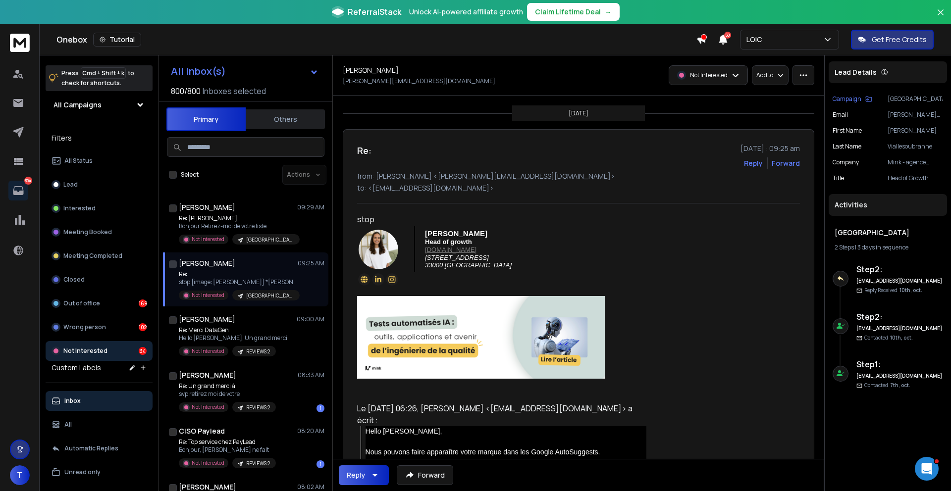
click at [801, 81] on button "button" at bounding box center [803, 75] width 22 height 20
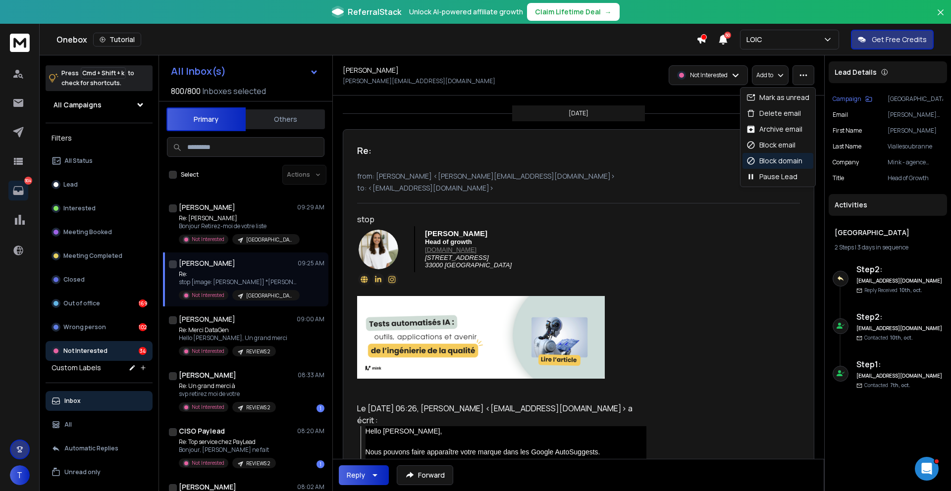
click at [782, 161] on div "Block domain" at bounding box center [774, 161] width 56 height 10
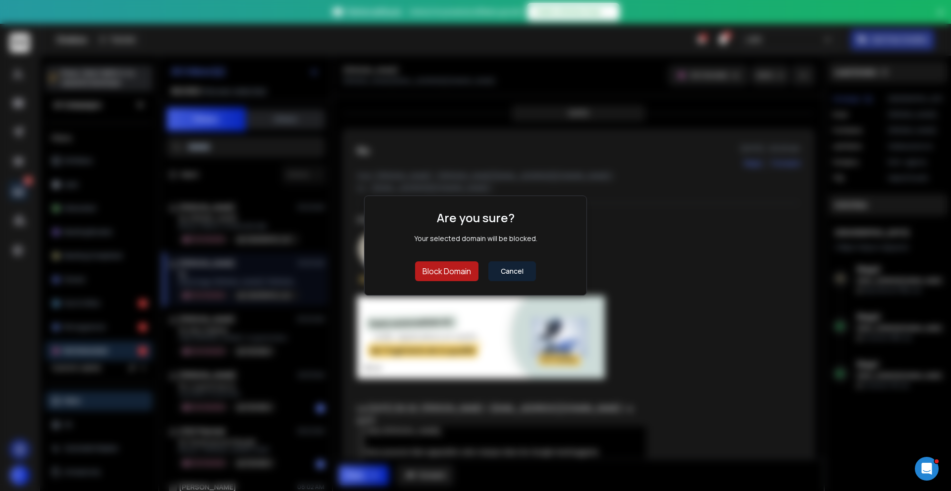
click at [459, 279] on button "Block Domain" at bounding box center [446, 272] width 63 height 20
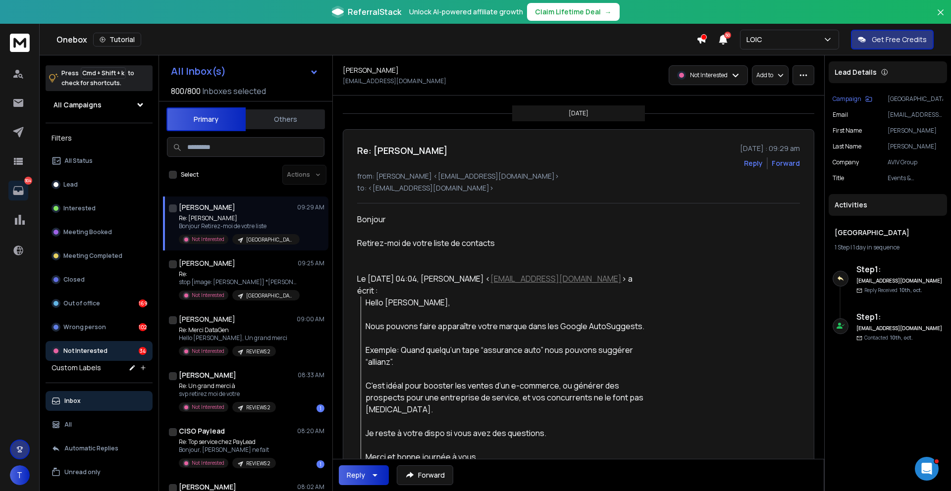
click at [805, 77] on icon "button" at bounding box center [803, 75] width 9 height 9
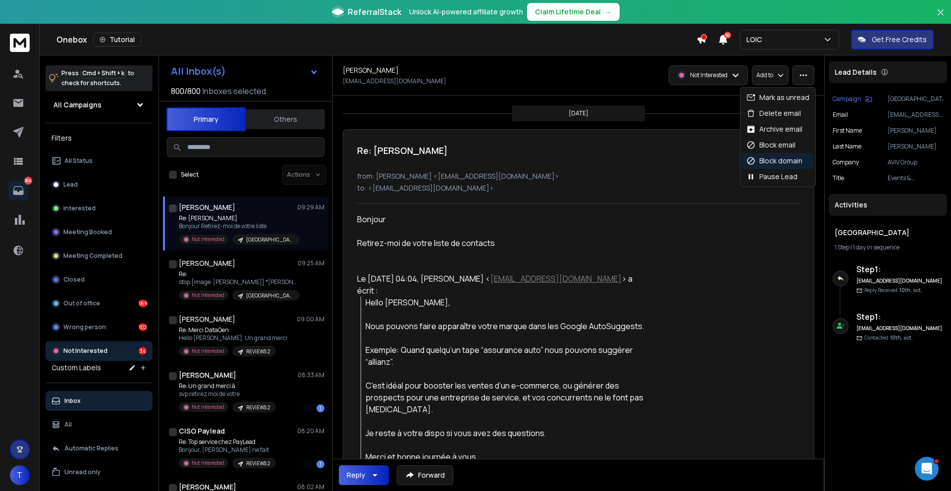
click at [759, 160] on div "Block domain" at bounding box center [774, 161] width 56 height 10
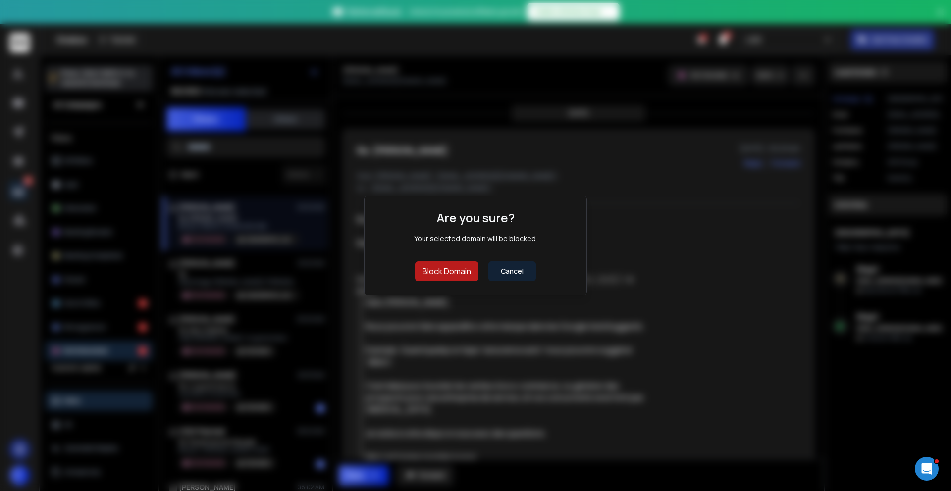
click at [467, 269] on button "Block Domain" at bounding box center [446, 272] width 63 height 20
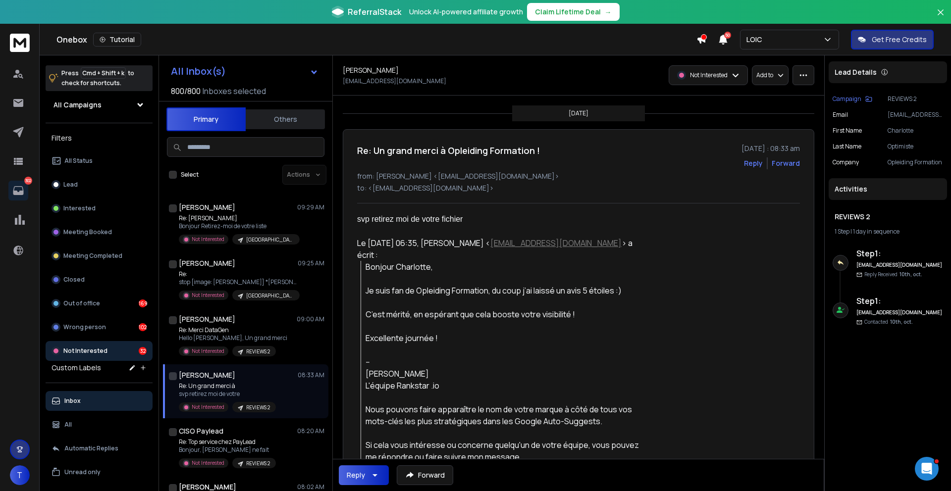
click at [808, 77] on button "button" at bounding box center [803, 75] width 22 height 20
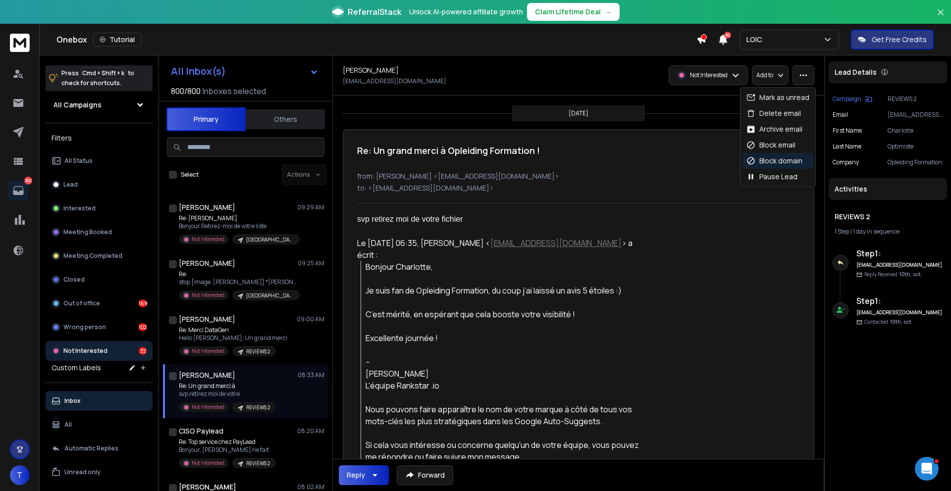
click at [782, 158] on div "Block domain" at bounding box center [774, 161] width 56 height 10
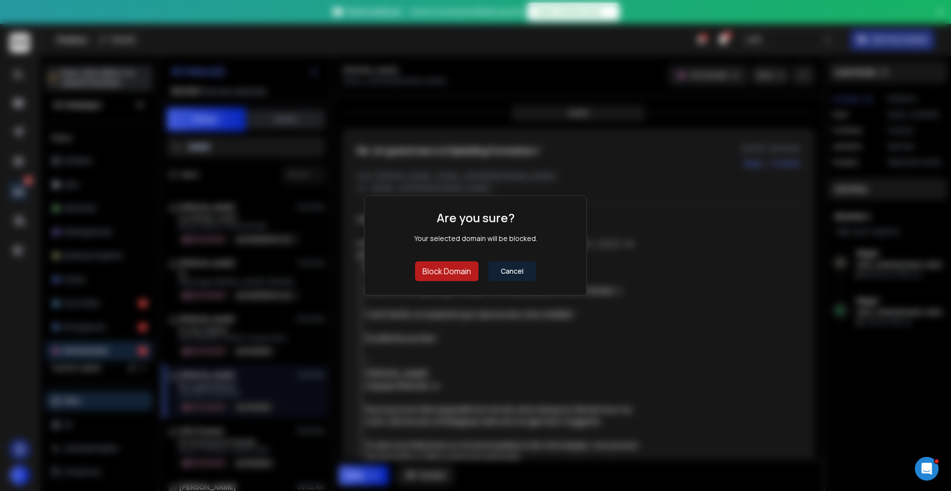
click at [469, 277] on button "Block Domain" at bounding box center [446, 272] width 63 height 20
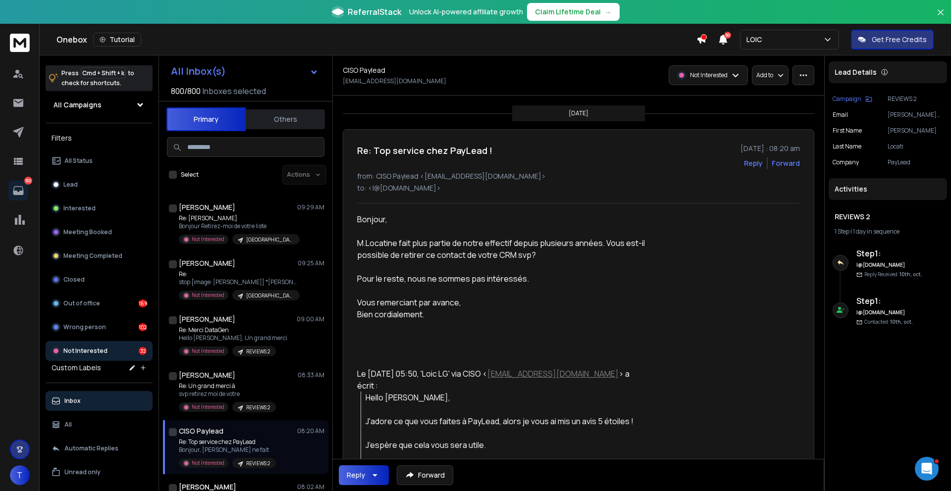
click at [799, 77] on icon "button" at bounding box center [803, 75] width 9 height 9
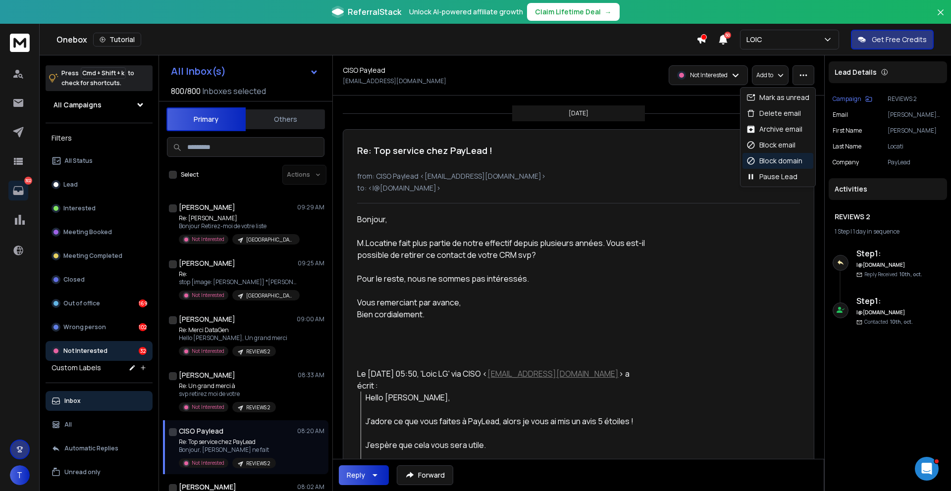
click at [771, 161] on div "Block domain" at bounding box center [774, 161] width 56 height 10
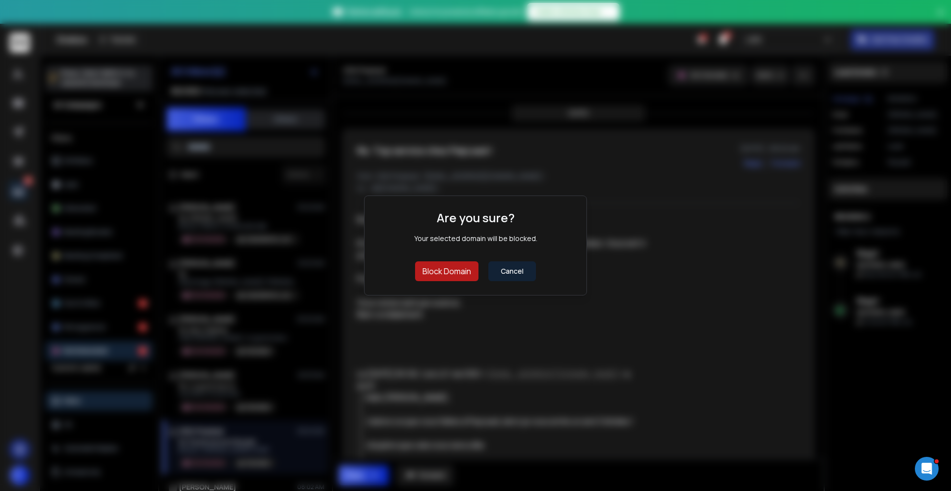
click at [455, 277] on button "Block Domain" at bounding box center [446, 272] width 63 height 20
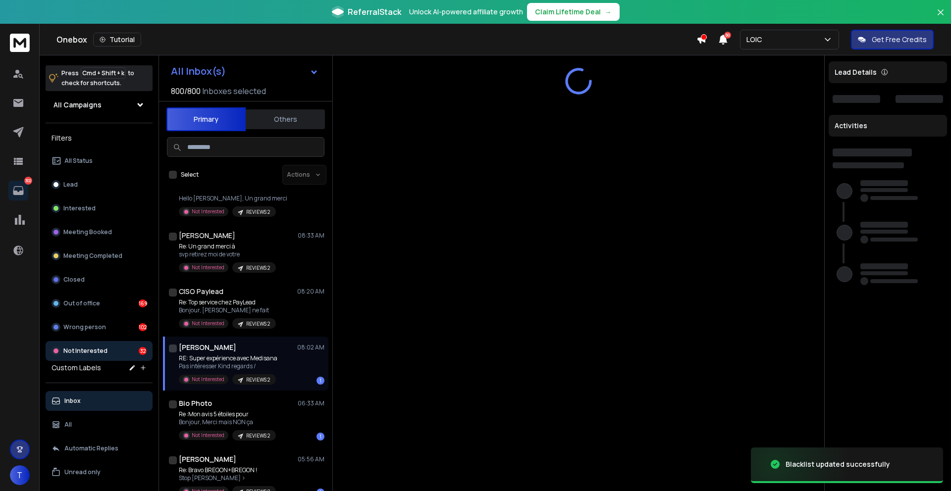
scroll to position [150, 0]
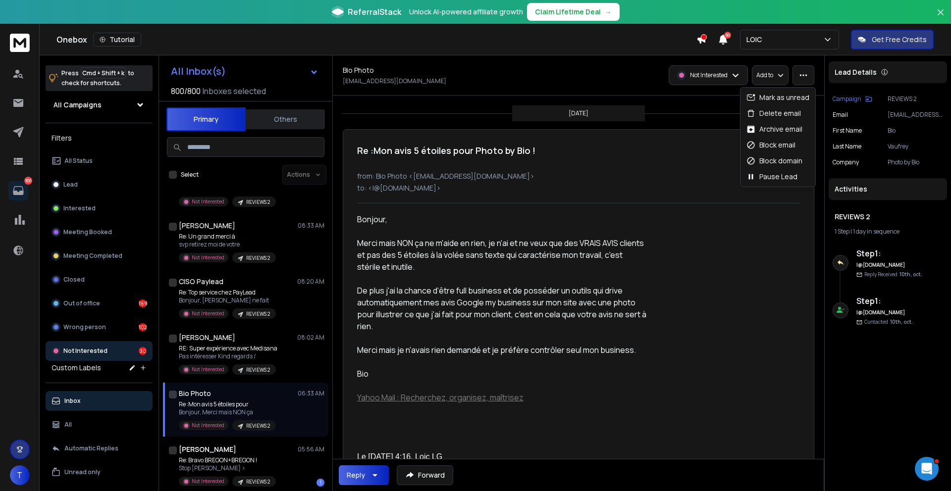
click at [802, 75] on icon "button" at bounding box center [803, 75] width 9 height 9
click at [768, 159] on div "Block domain" at bounding box center [774, 161] width 56 height 10
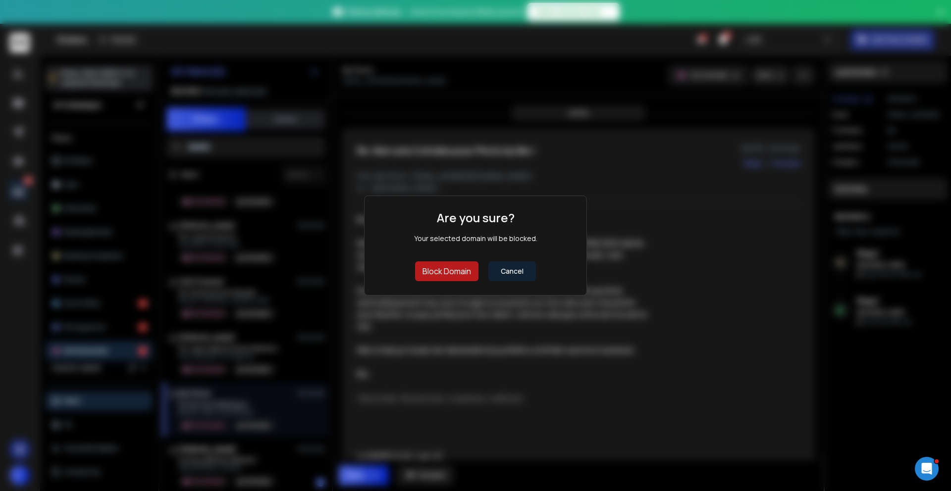
click at [440, 269] on button "Block Domain" at bounding box center [446, 272] width 63 height 20
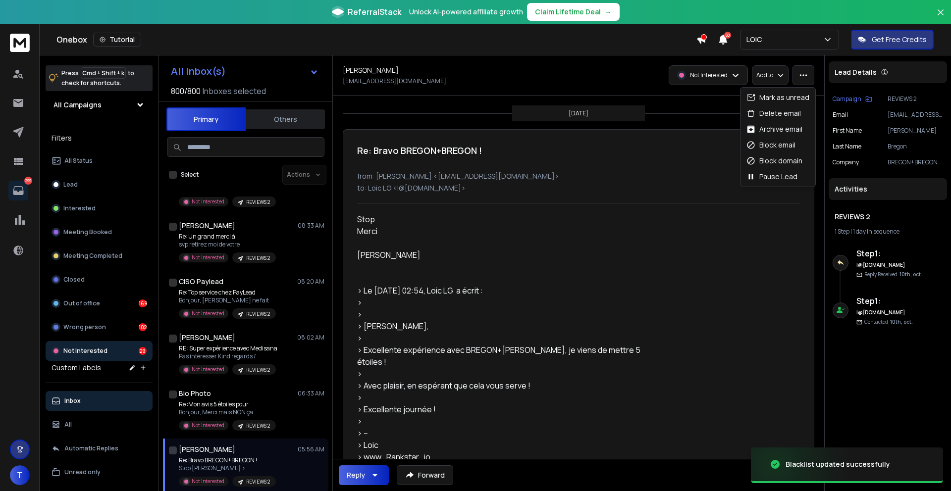
click at [808, 74] on button "button" at bounding box center [803, 75] width 22 height 20
click at [755, 157] on div "Block domain" at bounding box center [774, 161] width 56 height 10
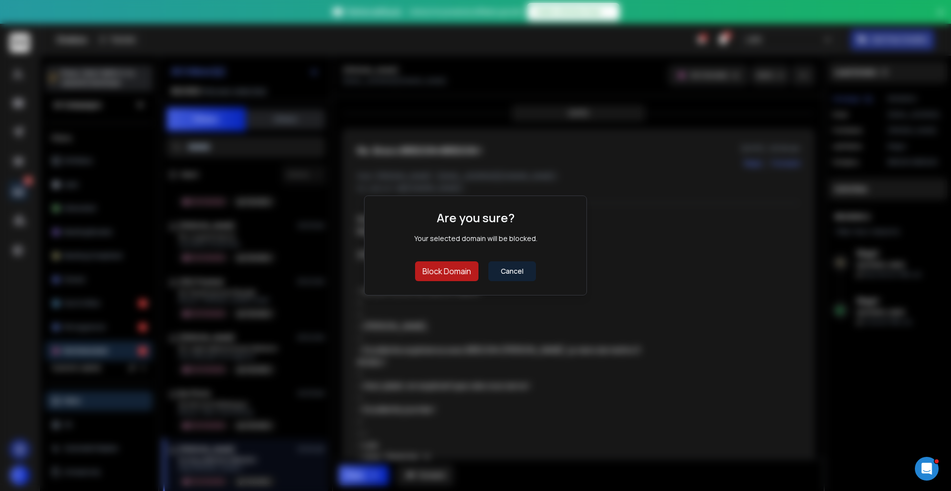
click at [452, 270] on button "Block Domain" at bounding box center [446, 272] width 63 height 20
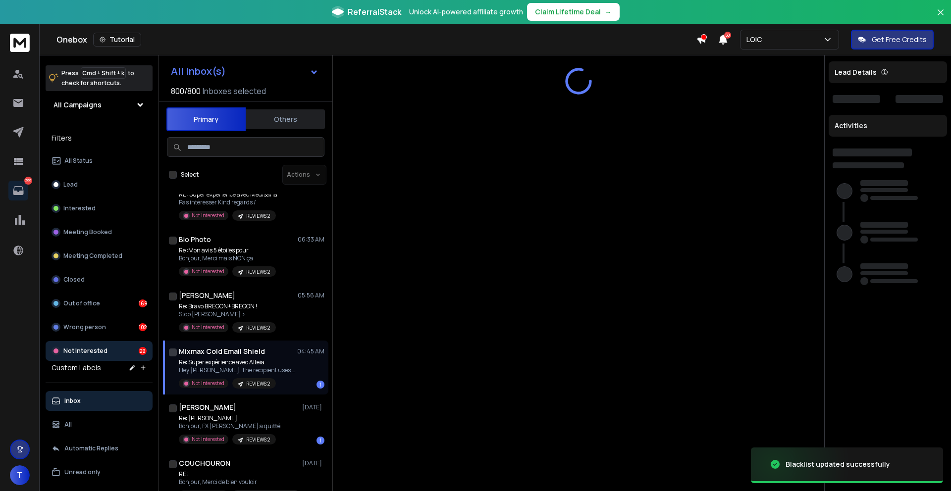
scroll to position [317, 0]
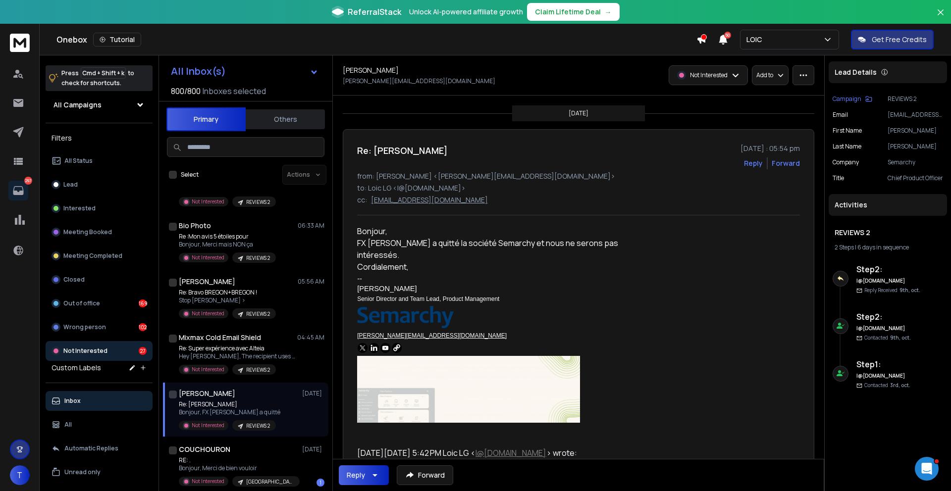
click at [803, 78] on icon "button" at bounding box center [803, 75] width 9 height 9
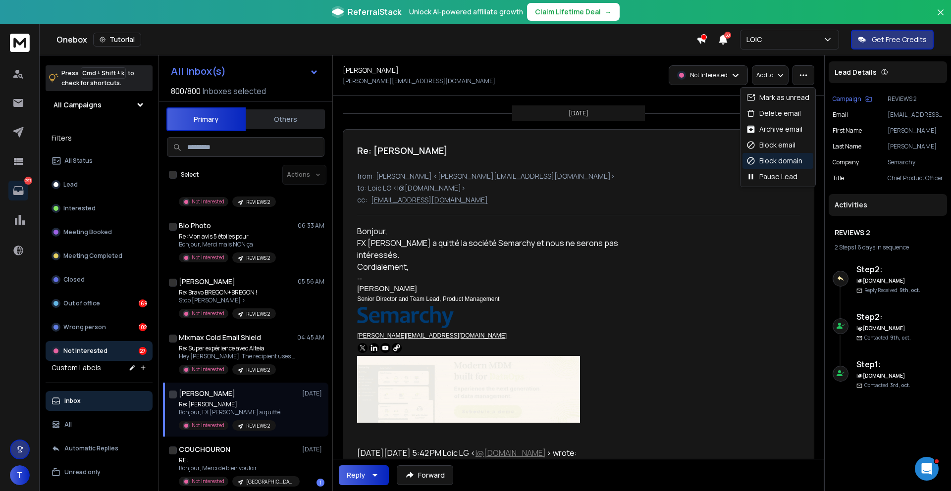
click at [797, 162] on div "Block domain" at bounding box center [774, 161] width 56 height 10
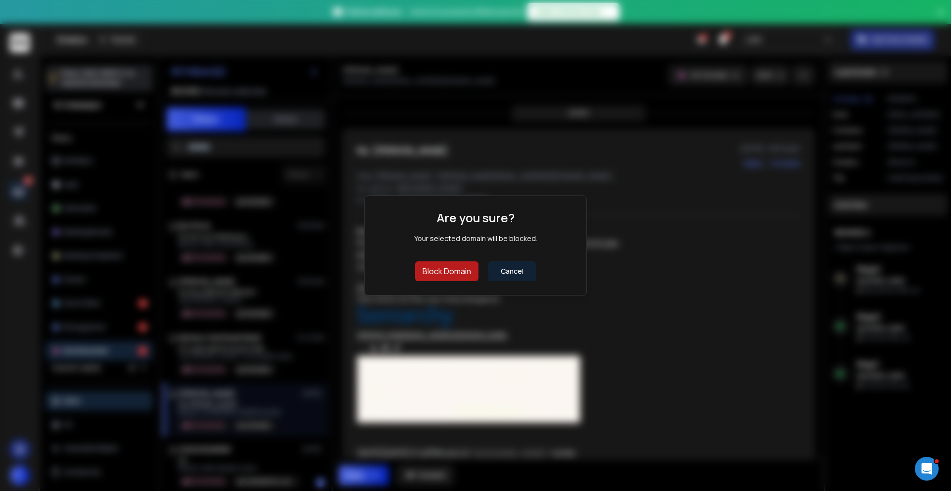
click at [417, 268] on button "Block Domain" at bounding box center [446, 272] width 63 height 20
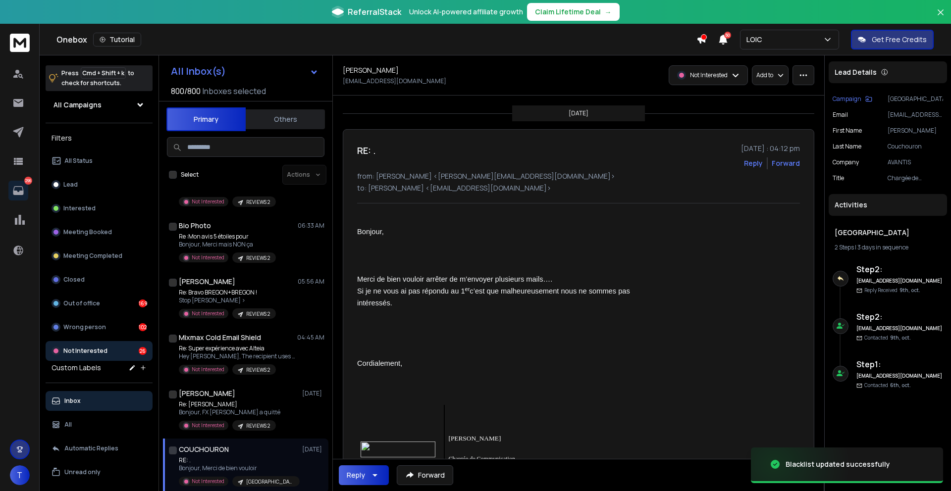
click at [809, 74] on button "button" at bounding box center [803, 75] width 22 height 20
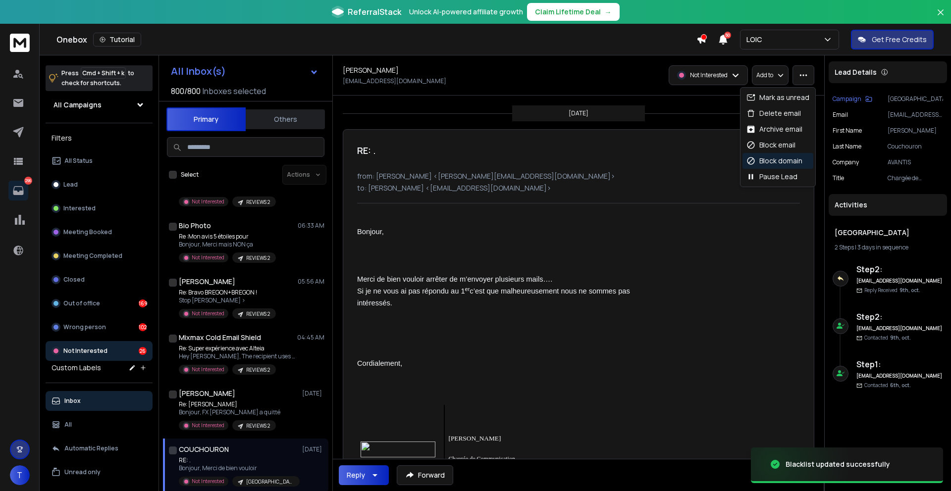
click at [774, 162] on div "Block domain" at bounding box center [774, 161] width 56 height 10
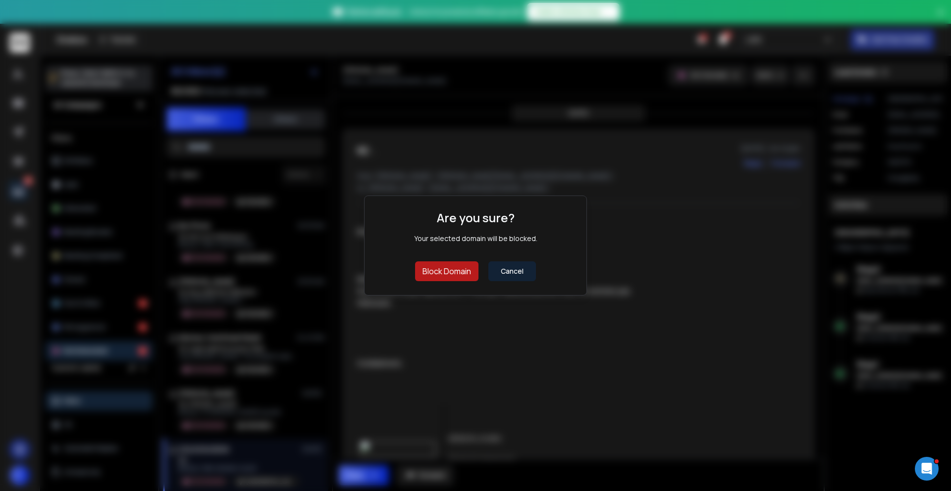
click at [443, 277] on button "Block Domain" at bounding box center [446, 272] width 63 height 20
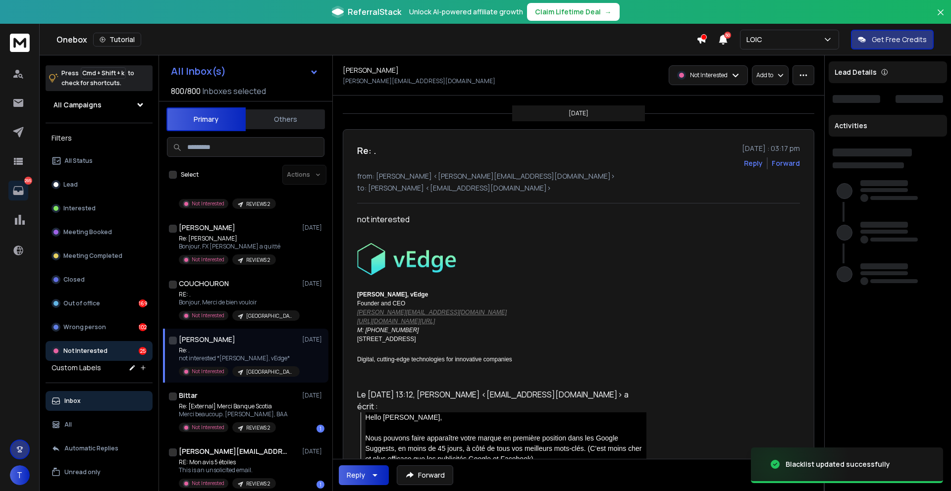
scroll to position [485, 0]
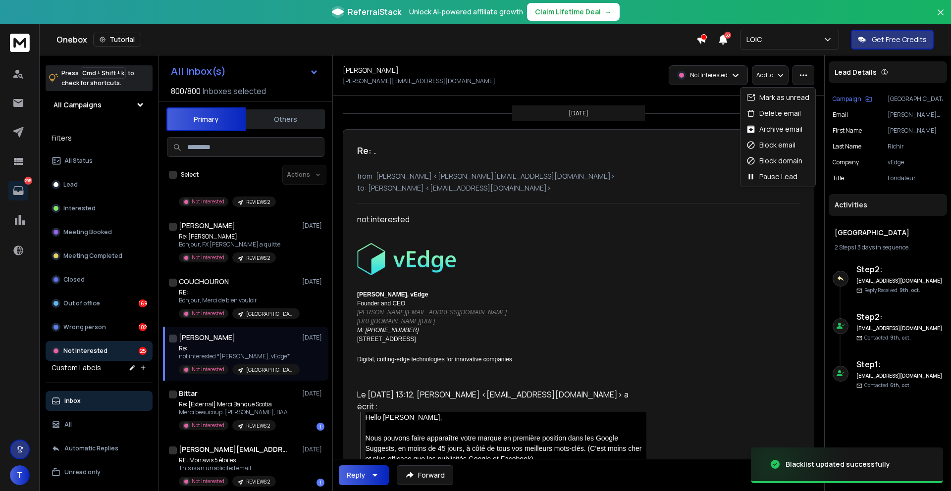
click at [799, 71] on icon "button" at bounding box center [803, 75] width 9 height 9
click at [769, 158] on div "Block domain" at bounding box center [774, 161] width 56 height 10
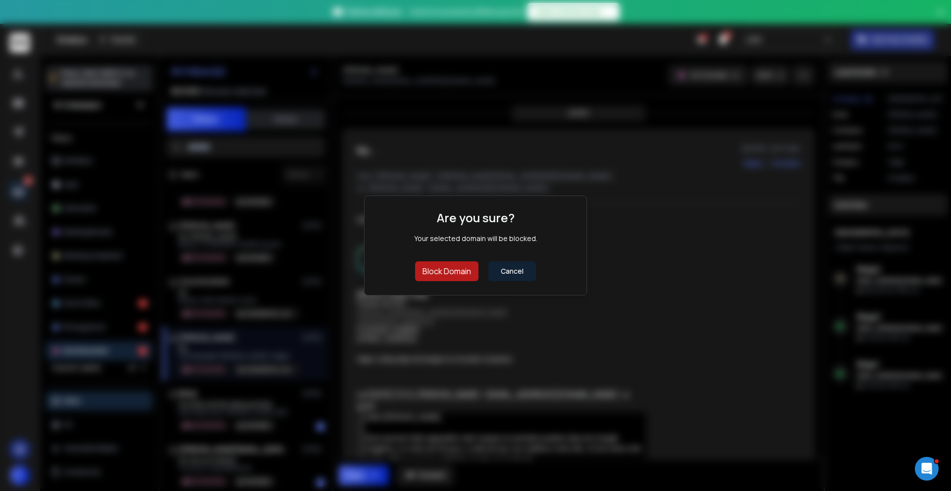
click at [456, 264] on button "Block Domain" at bounding box center [446, 272] width 63 height 20
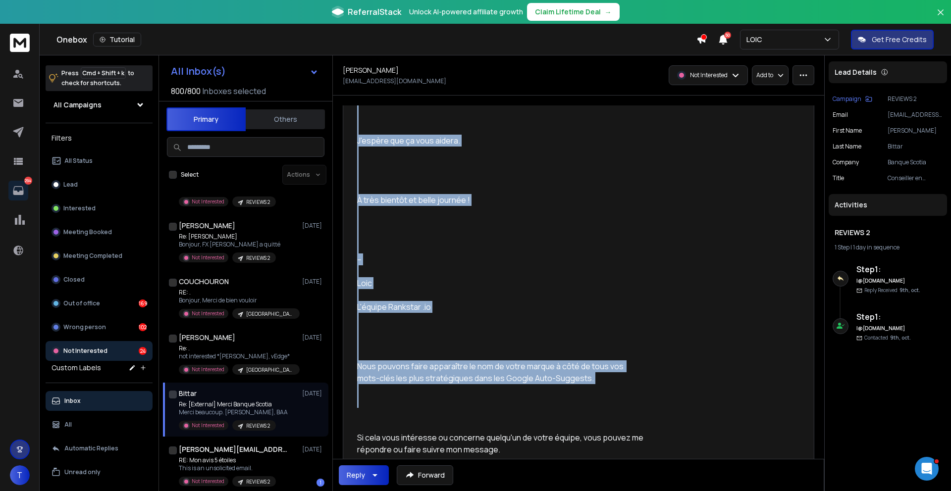
scroll to position [1834, 0]
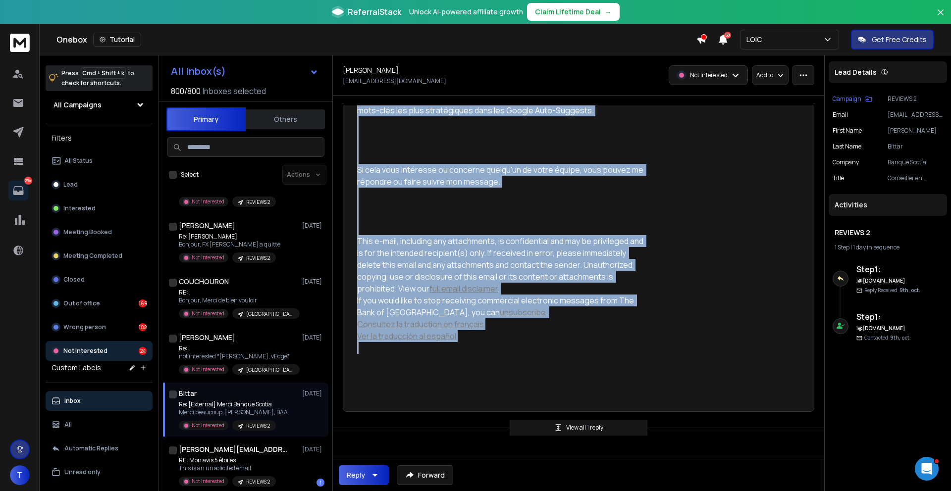
drag, startPoint x: 356, startPoint y: 150, endPoint x: 500, endPoint y: 361, distance: 255.1
click at [377, 480] on icon "button" at bounding box center [375, 476] width 12 height 12
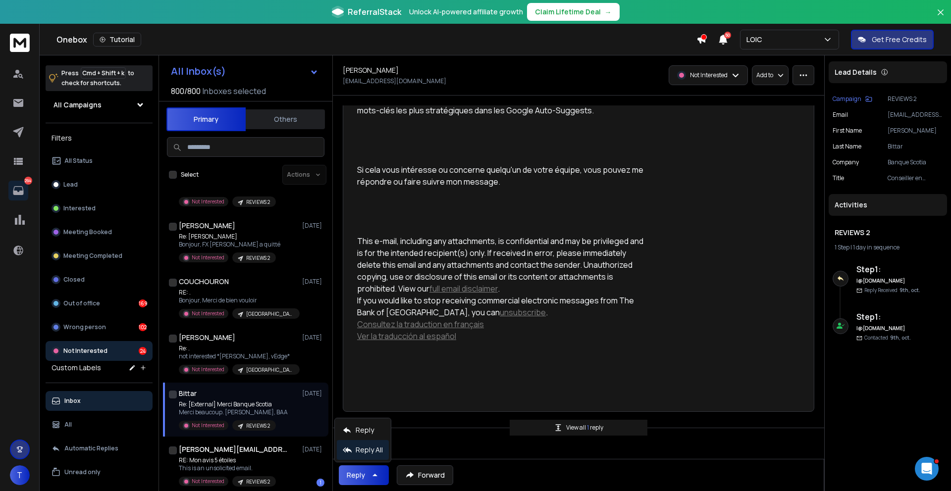
click at [380, 453] on p "Reply All" at bounding box center [369, 450] width 27 height 10
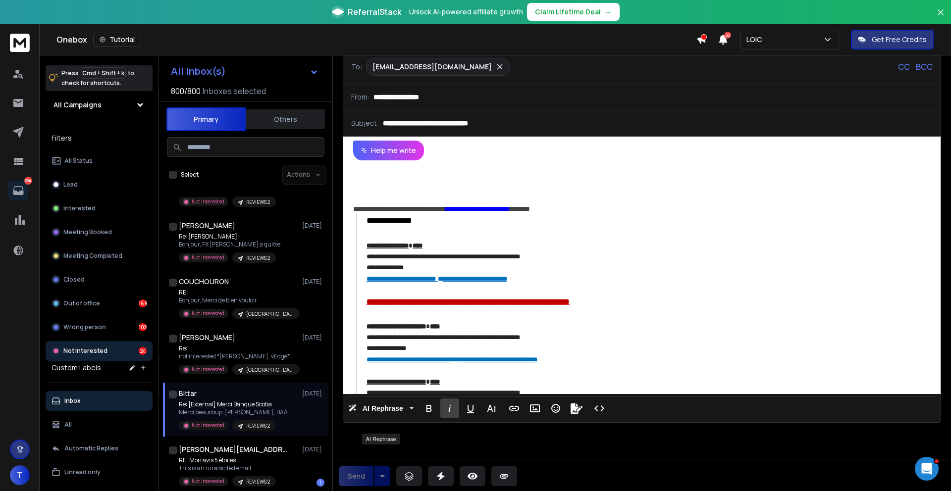
scroll to position [0, 0]
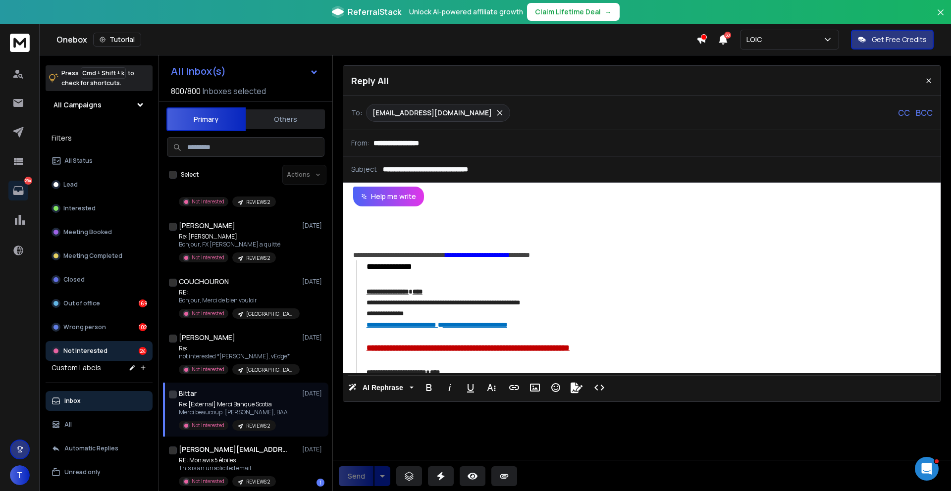
click at [550, 118] on input at bounding box center [548, 113] width 69 height 18
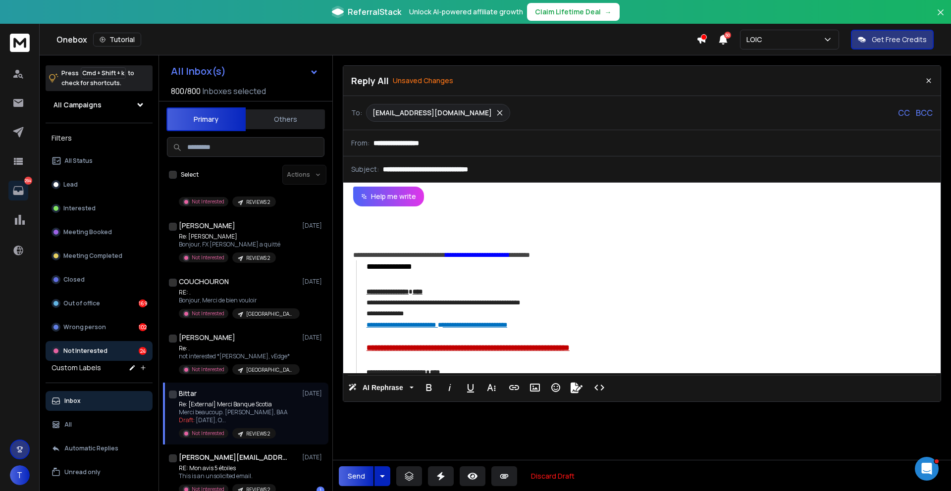
type input "**********"
click at [375, 222] on div at bounding box center [642, 221] width 578 height 11
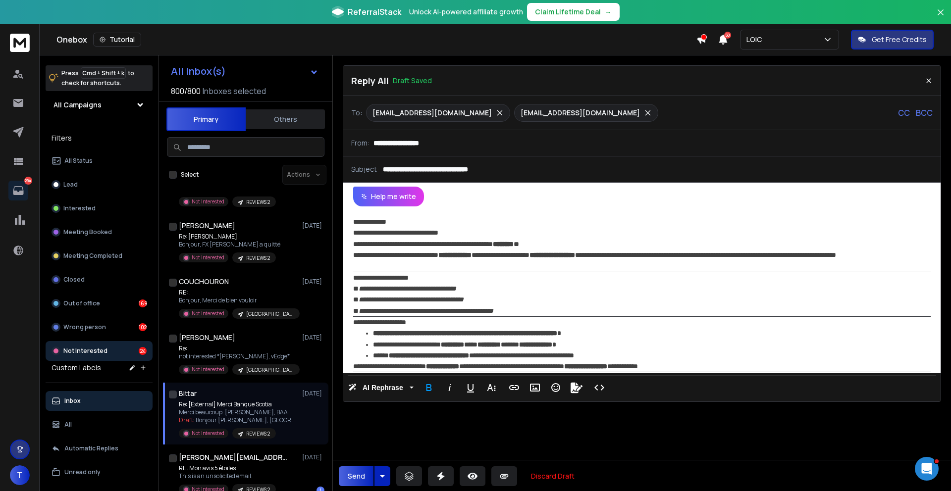
click at [358, 482] on button "Send" at bounding box center [356, 477] width 35 height 20
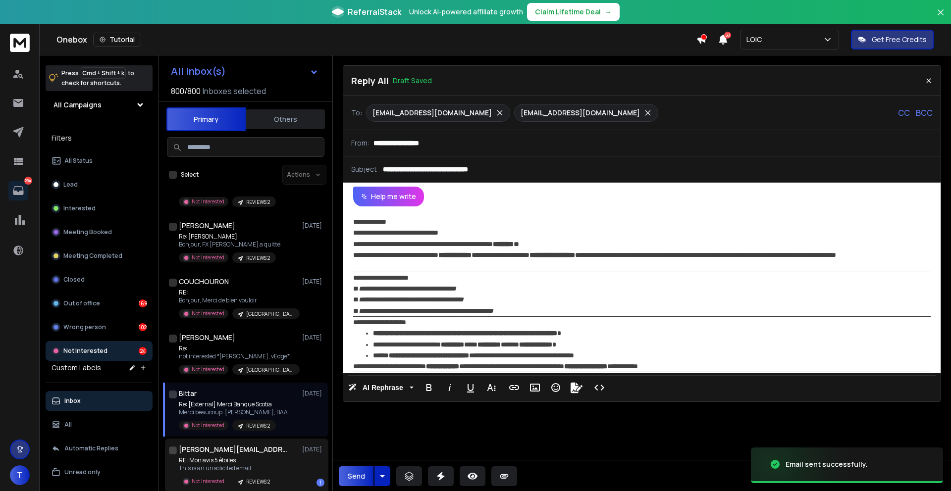
click at [245, 461] on p "RE: Mon avis 5 étoiles" at bounding box center [227, 461] width 97 height 8
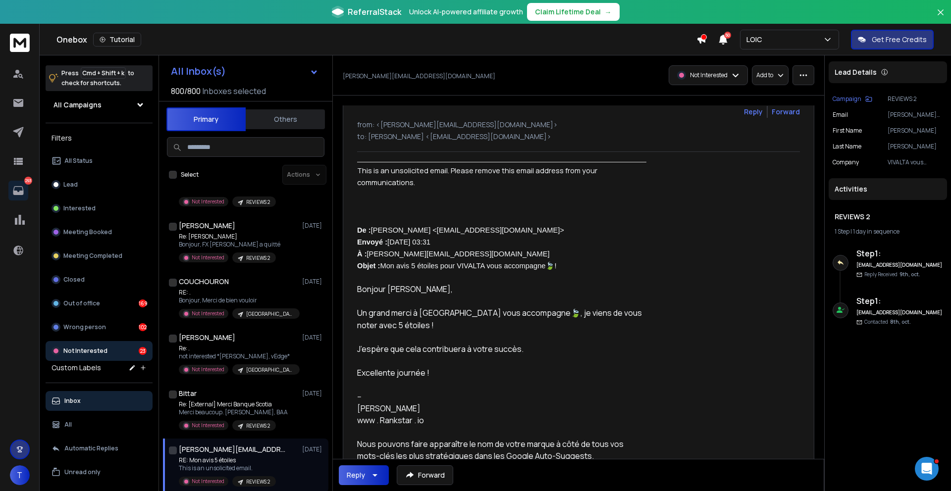
scroll to position [171, 0]
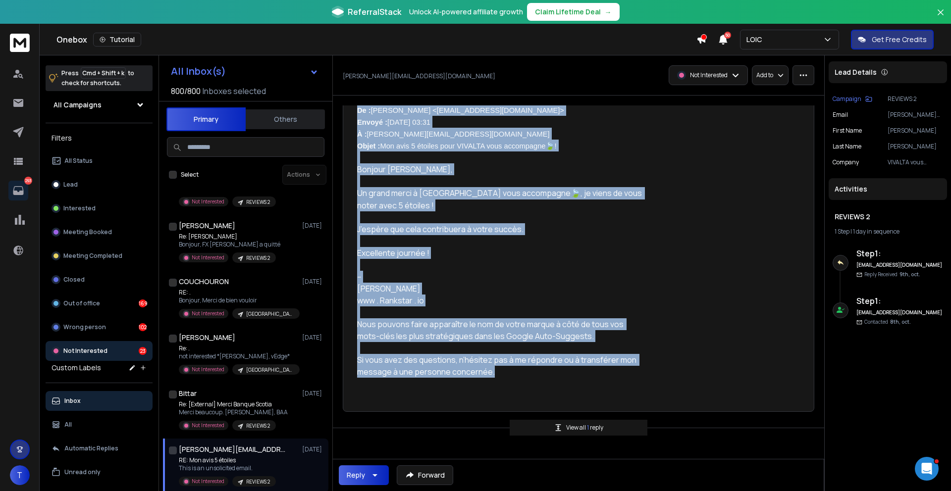
drag, startPoint x: 364, startPoint y: 167, endPoint x: 456, endPoint y: 361, distance: 214.2
click at [484, 393] on div "RE: Mon avis 5 étoiles pour VIVALTA vous accompagne 🍃 ! [DATE] : 01:00 pm Reply…" at bounding box center [579, 185] width 472 height 454
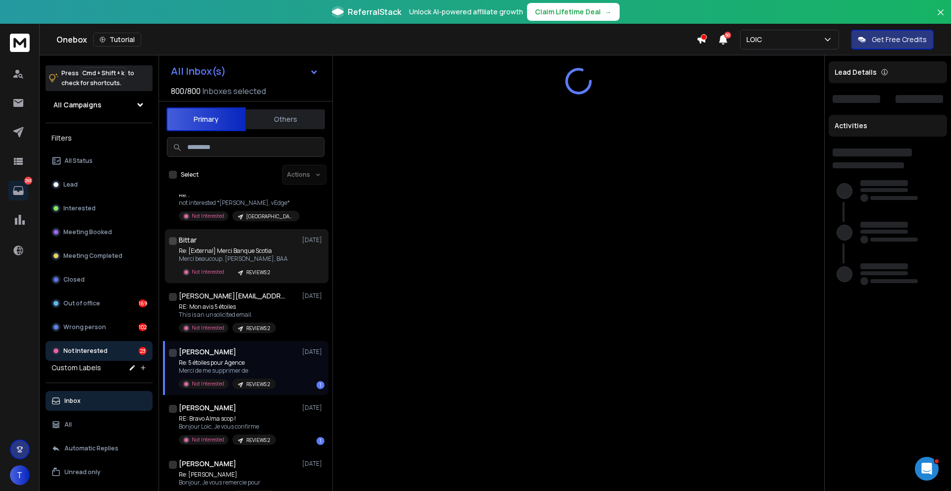
scroll to position [653, 0]
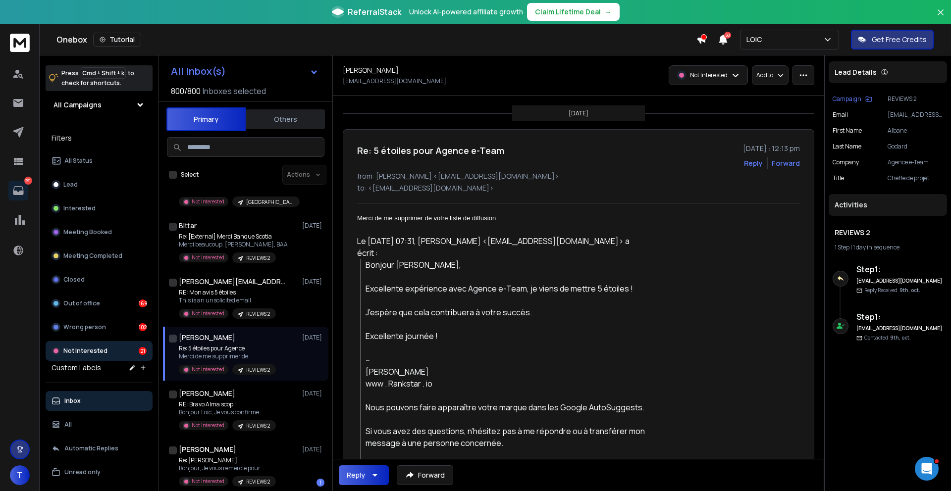
click at [801, 76] on icon "button" at bounding box center [803, 75] width 9 height 9
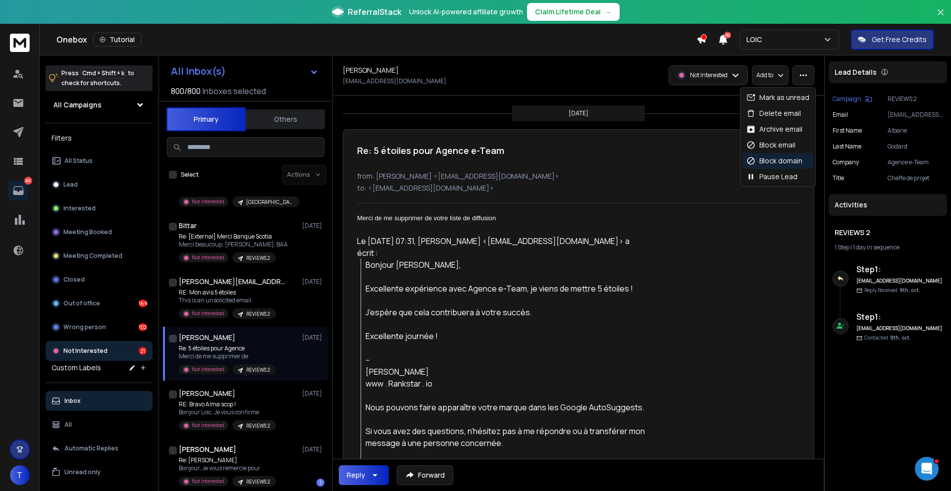
click at [774, 162] on div "Block domain" at bounding box center [774, 161] width 56 height 10
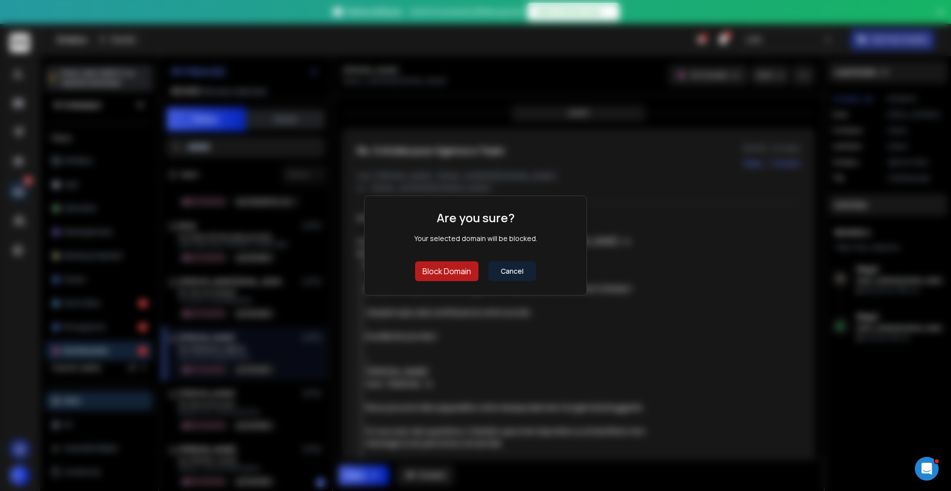
click at [454, 271] on button "Block Domain" at bounding box center [446, 272] width 63 height 20
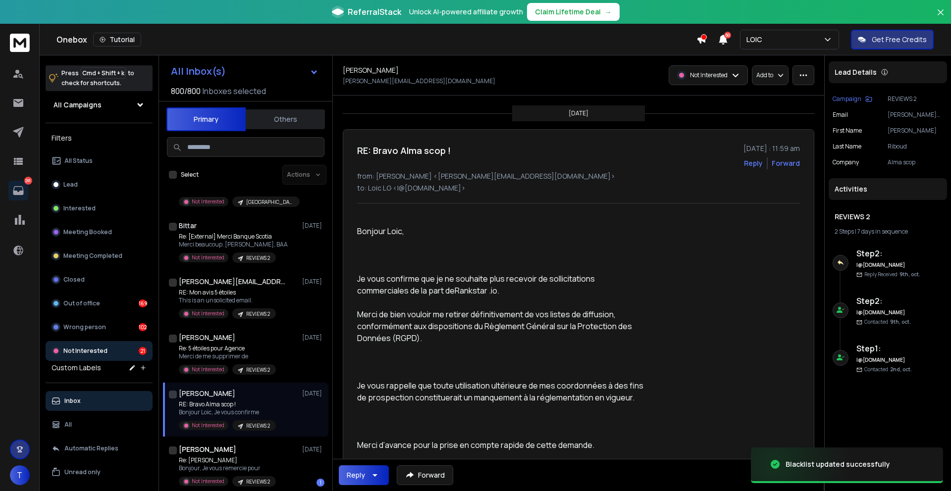
click at [795, 77] on button "button" at bounding box center [803, 75] width 22 height 20
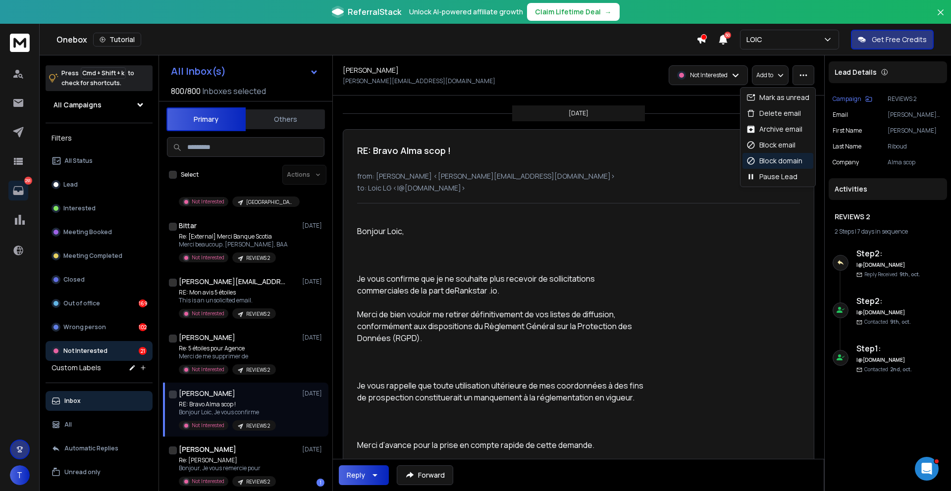
click at [791, 157] on div "Block domain" at bounding box center [774, 161] width 56 height 10
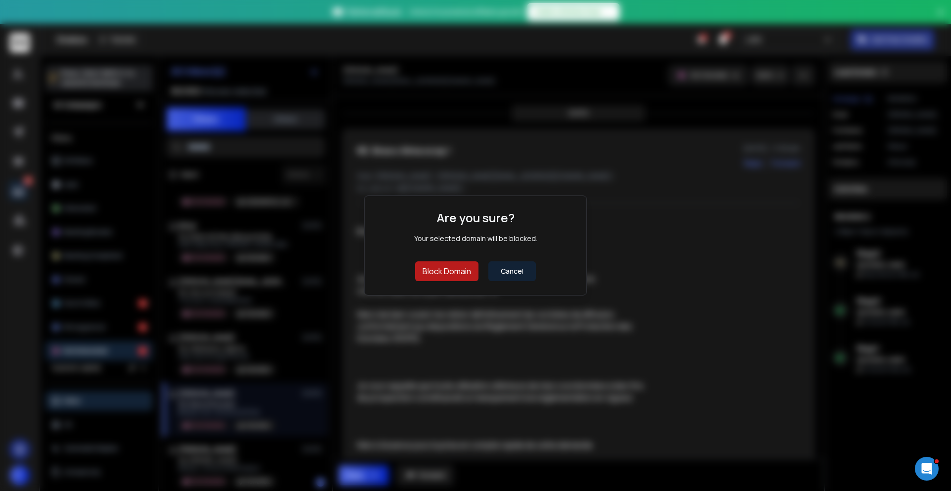
click at [443, 265] on button "Block Domain" at bounding box center [446, 272] width 63 height 20
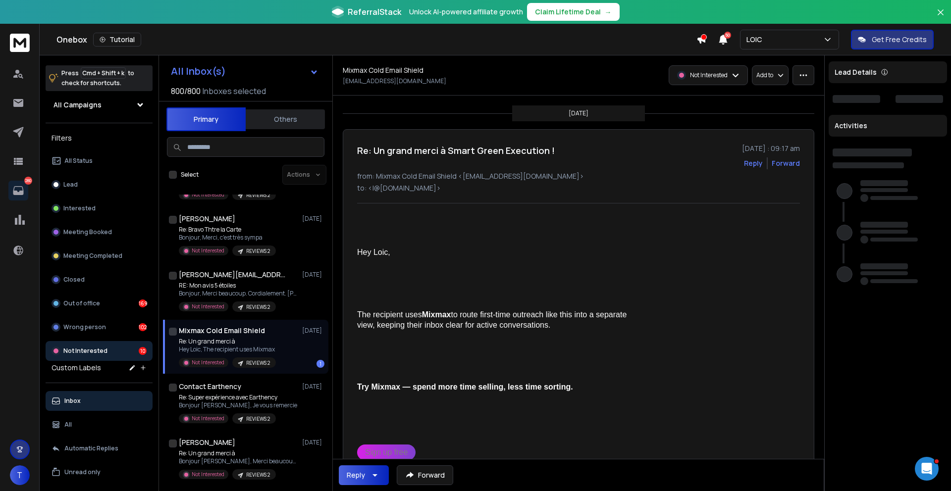
scroll to position [1213, 0]
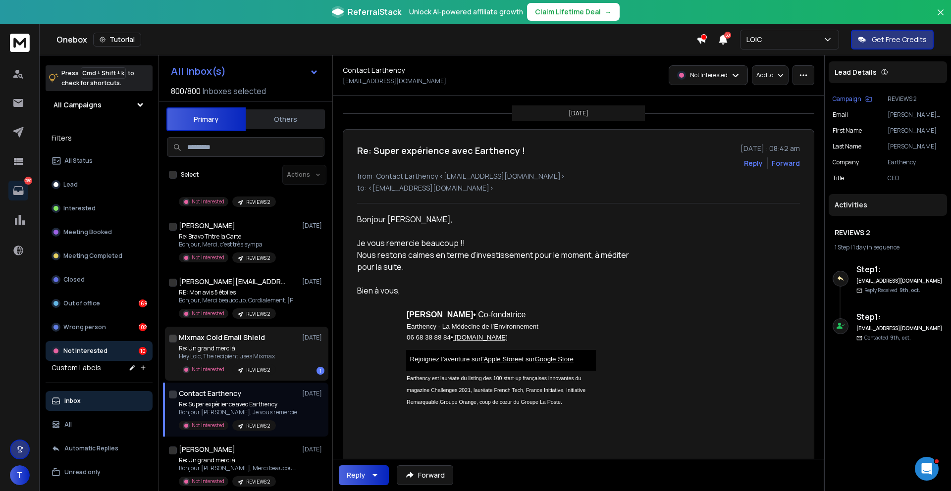
click at [306, 340] on p "[DATE]" at bounding box center [313, 338] width 22 height 8
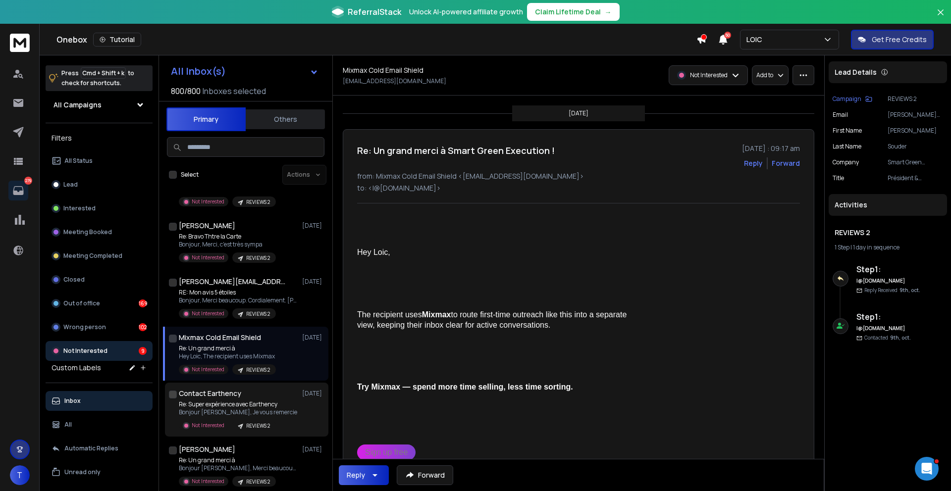
click at [232, 409] on p "Bonjour [PERSON_NAME], Je vous remercie" at bounding box center [238, 413] width 118 height 8
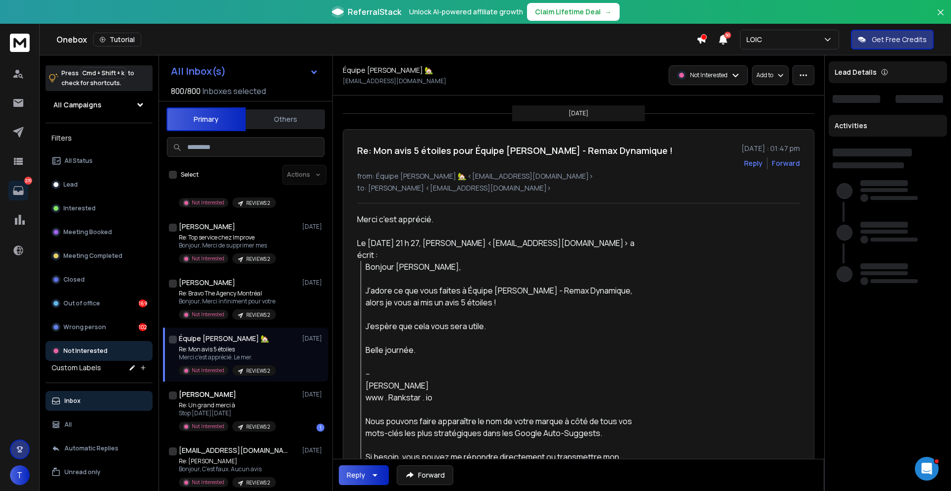
scroll to position [1829, 0]
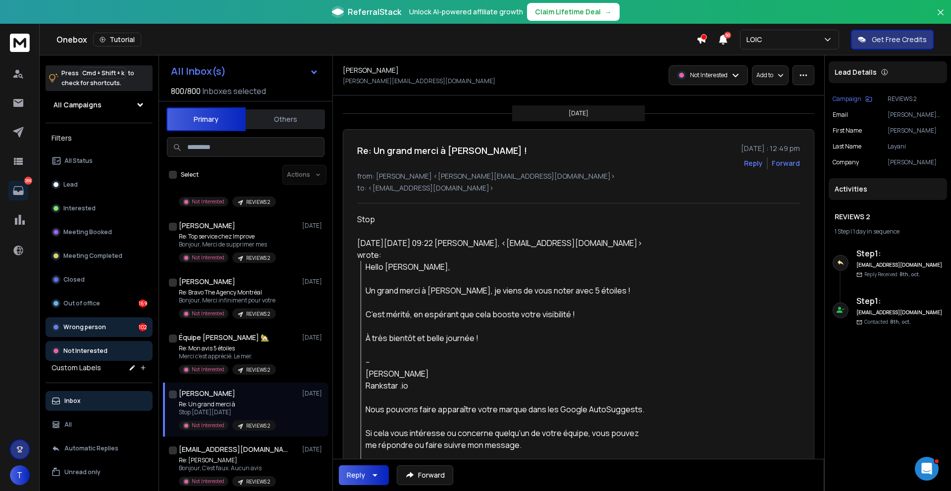
click at [112, 325] on button "Wrong person 102" at bounding box center [99, 327] width 107 height 20
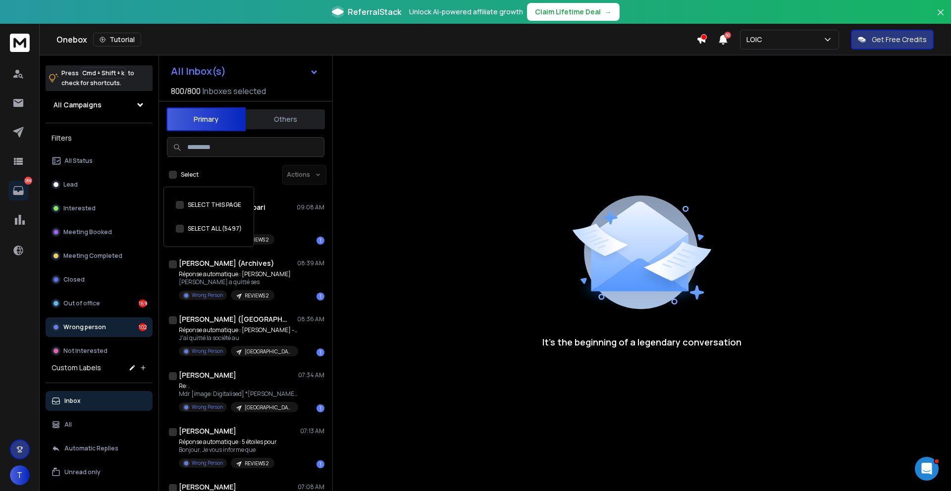
click at [175, 172] on button "SELECT THIS PAGE" at bounding box center [173, 175] width 8 height 8
click at [194, 227] on button "SELECT THIS PAGE" at bounding box center [193, 229] width 8 height 8
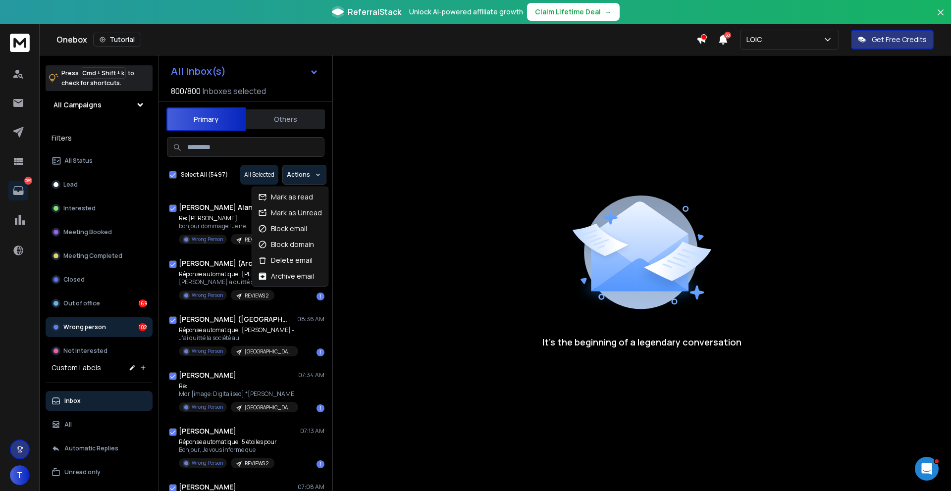
click at [306, 175] on p "Actions" at bounding box center [298, 175] width 23 height 8
click at [304, 198] on div "Mark as read" at bounding box center [285, 197] width 55 height 10
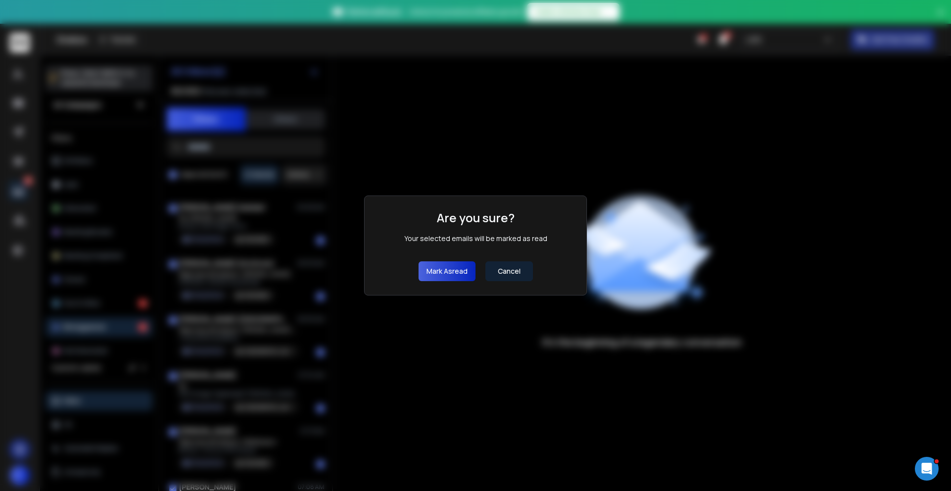
click at [441, 272] on p "Mark as read" at bounding box center [446, 271] width 41 height 10
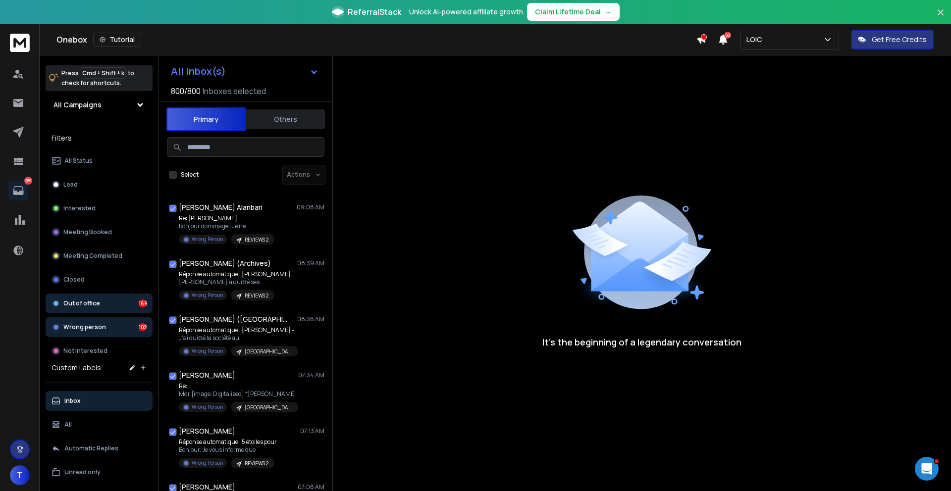
click at [92, 303] on p "Out of office" at bounding box center [81, 304] width 37 height 8
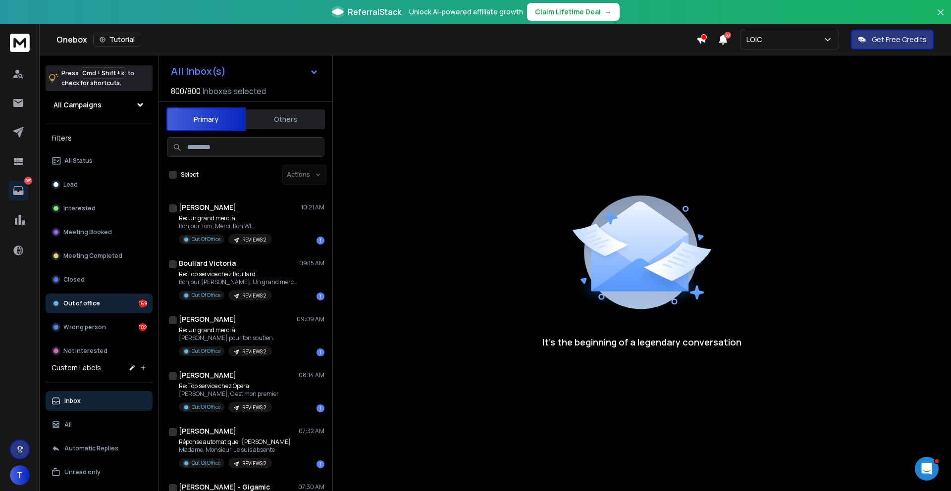
click at [169, 177] on button "Select" at bounding box center [173, 175] width 8 height 8
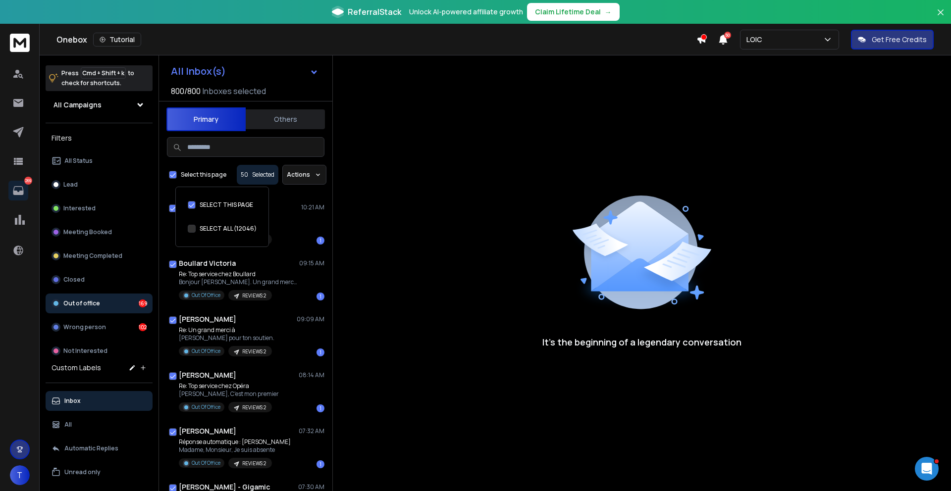
click at [193, 230] on button "SELECT THIS PAGE" at bounding box center [192, 229] width 8 height 8
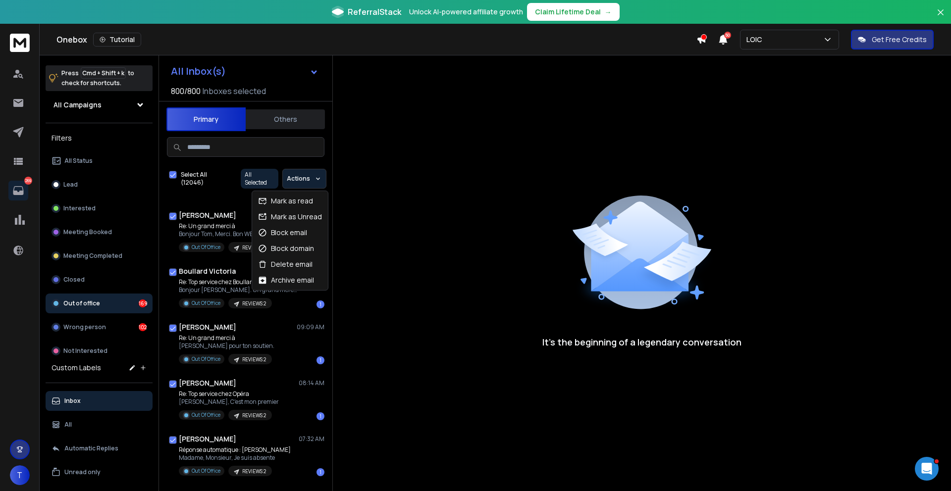
click at [315, 175] on icon "button" at bounding box center [318, 179] width 8 height 8
click at [294, 205] on div "Mark as read" at bounding box center [285, 201] width 55 height 10
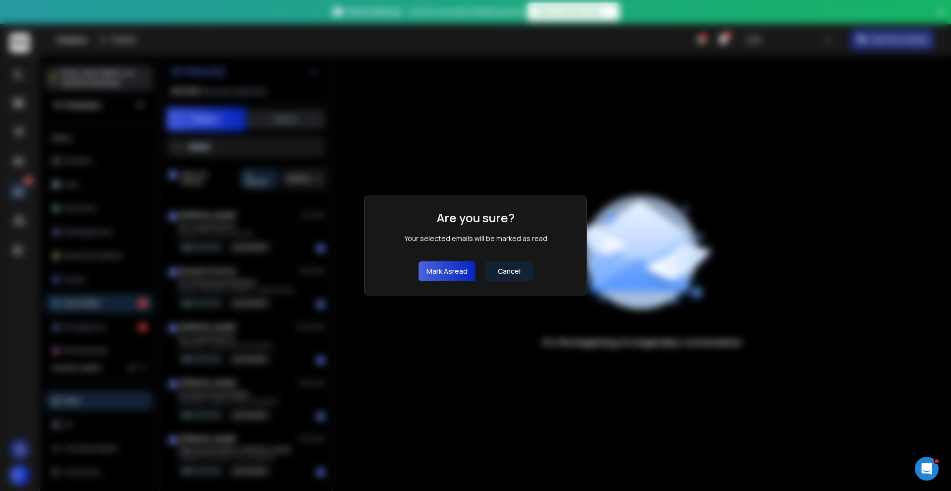
click at [455, 270] on p "Mark as read" at bounding box center [446, 271] width 41 height 10
